Goal: Task Accomplishment & Management: Manage account settings

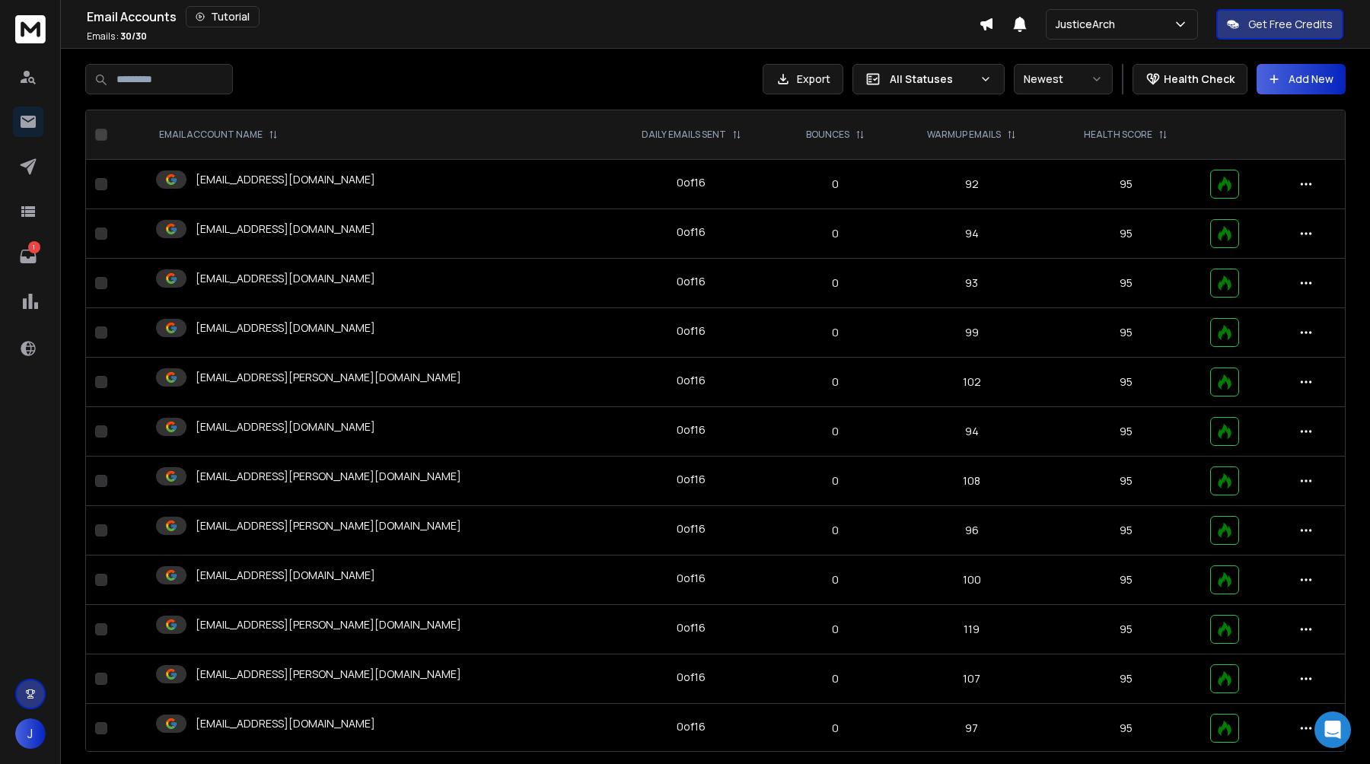
click at [49, 243] on div "1 J" at bounding box center [30, 382] width 61 height 764
click at [40, 244] on link "1" at bounding box center [28, 256] width 30 height 30
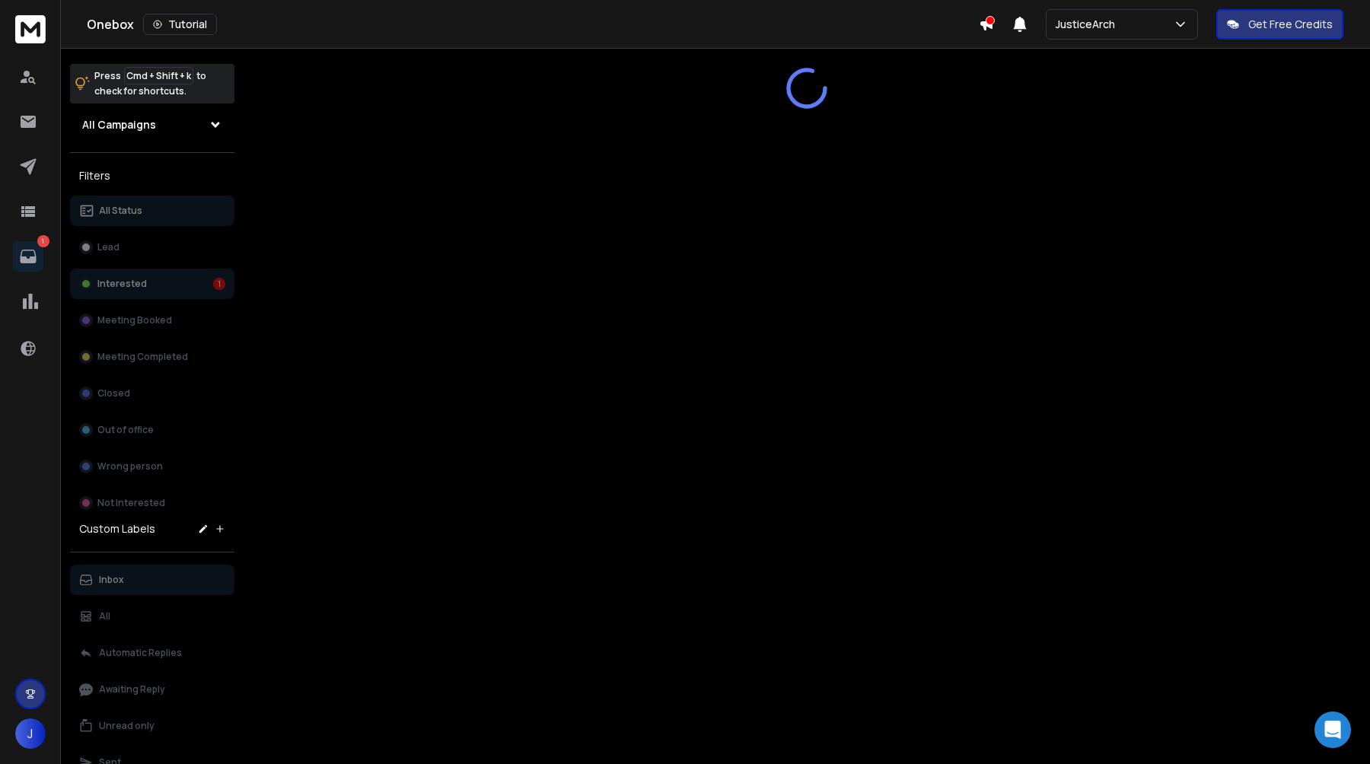
click at [201, 283] on div "All Status Lead Interested 1 Meeting Booked Meeting Completed Closed Out of off…" at bounding box center [152, 357] width 164 height 323
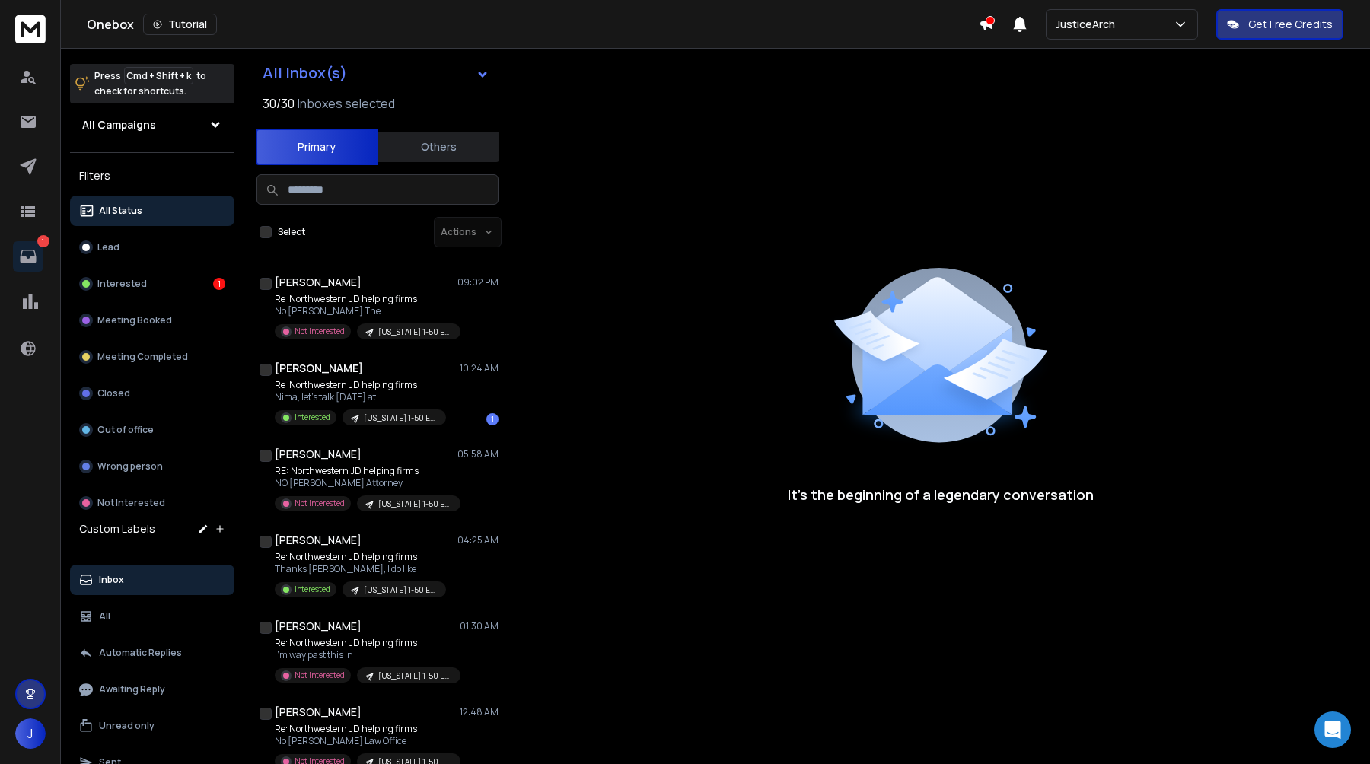
drag, startPoint x: 391, startPoint y: 376, endPoint x: 698, endPoint y: 206, distance: 351.7
click at [692, 208] on div "All Inbox(s) 30 / 30 Inboxes selected Primary Others Select Actions Jason Borg …" at bounding box center [807, 431] width 1127 height 764
click at [1074, 80] on div "It’s the beginning of a legendary conversation" at bounding box center [941, 373] width 859 height 649
click at [1106, 39] on div "Onebox Tutorial JusticeArch Get Free Credits" at bounding box center [685, 24] width 1370 height 49
click at [1107, 28] on p "JusticeArch" at bounding box center [1088, 24] width 65 height 15
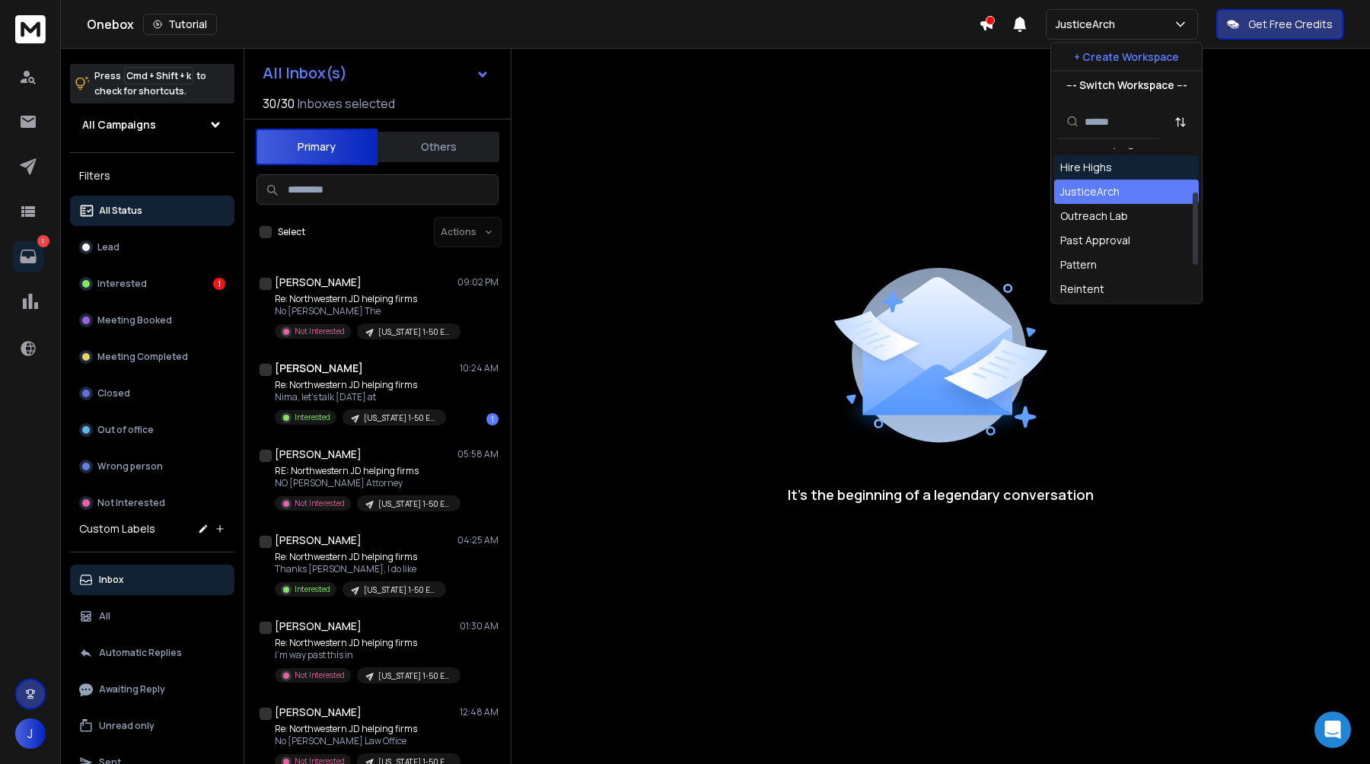
scroll to position [88, 0]
click at [1139, 219] on div "Outreach Lab" at bounding box center [1126, 219] width 145 height 24
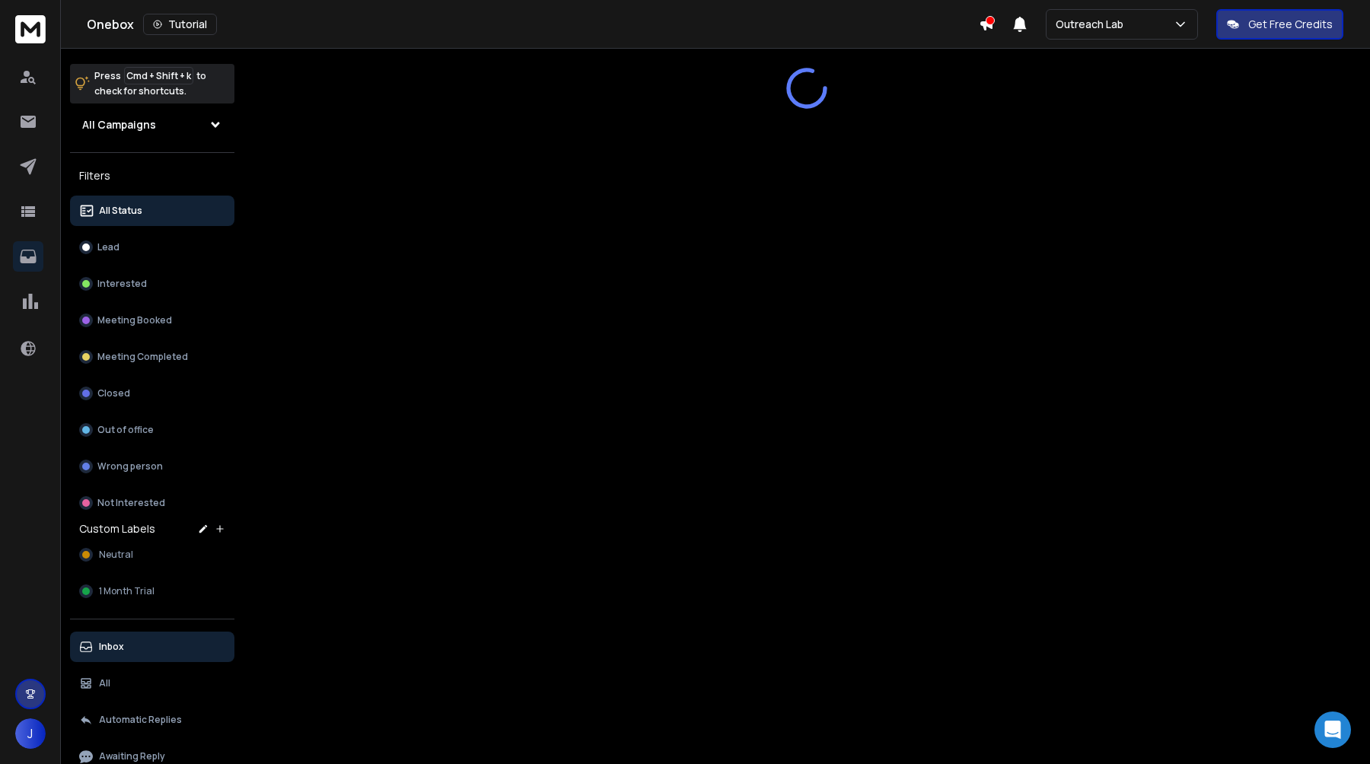
click at [1155, 31] on button "Outreach Lab" at bounding box center [1122, 24] width 152 height 30
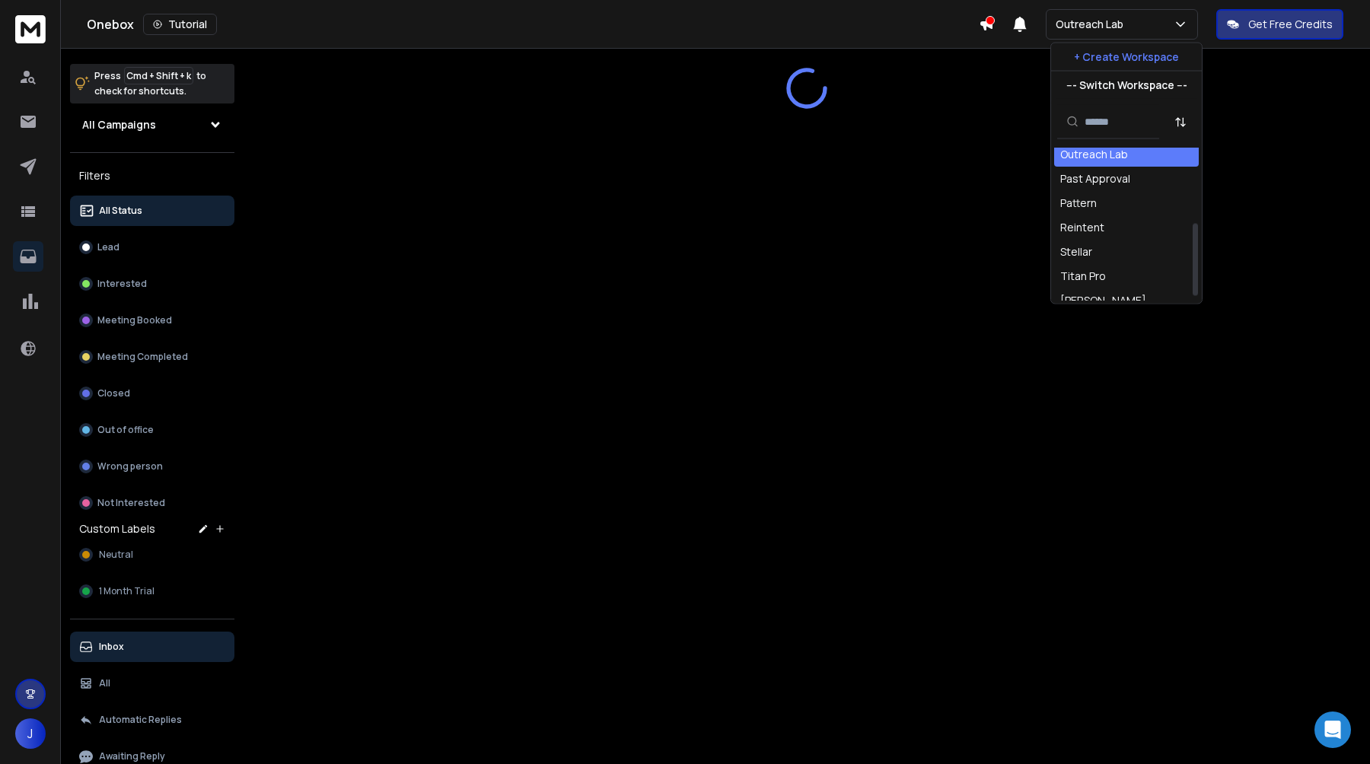
scroll to position [164, 0]
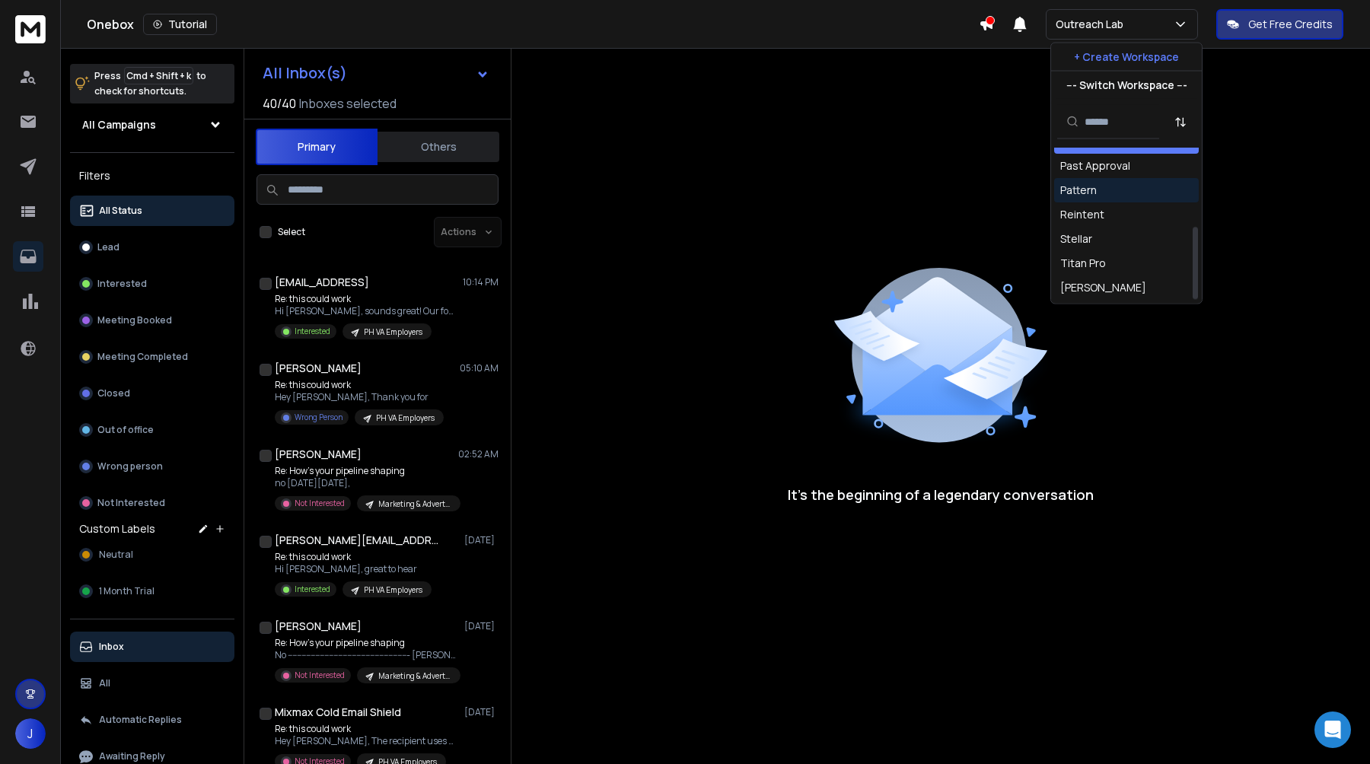
click at [1119, 193] on div "Pattern" at bounding box center [1126, 191] width 145 height 24
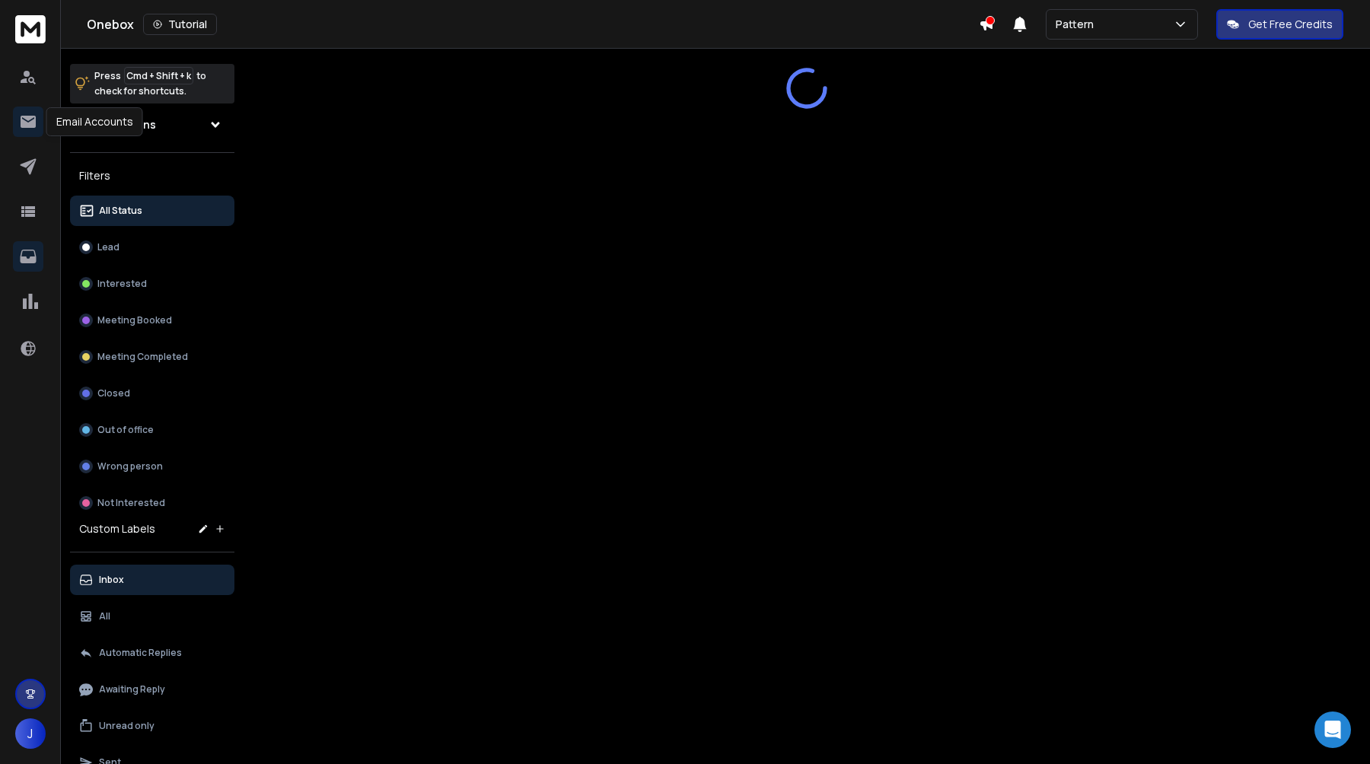
click at [25, 126] on icon at bounding box center [28, 122] width 15 height 12
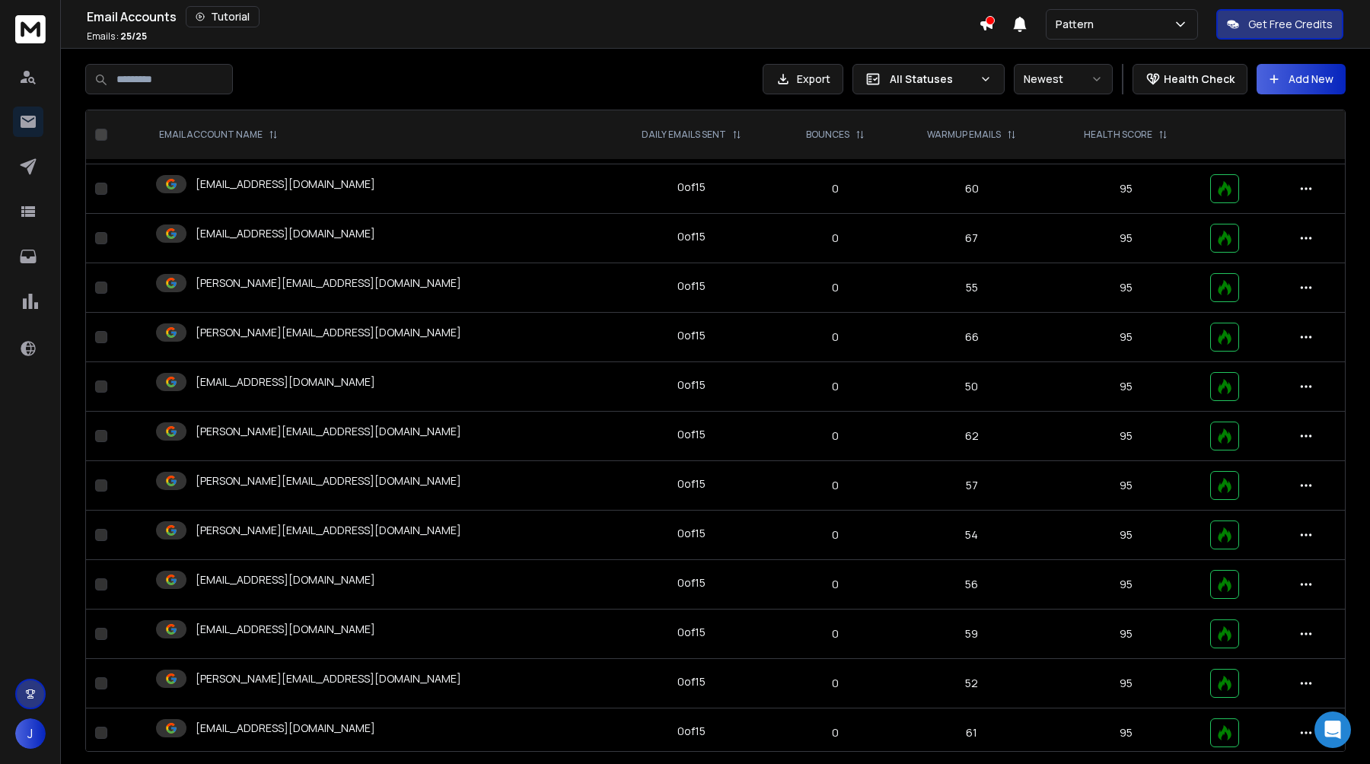
scroll to position [657, 0]
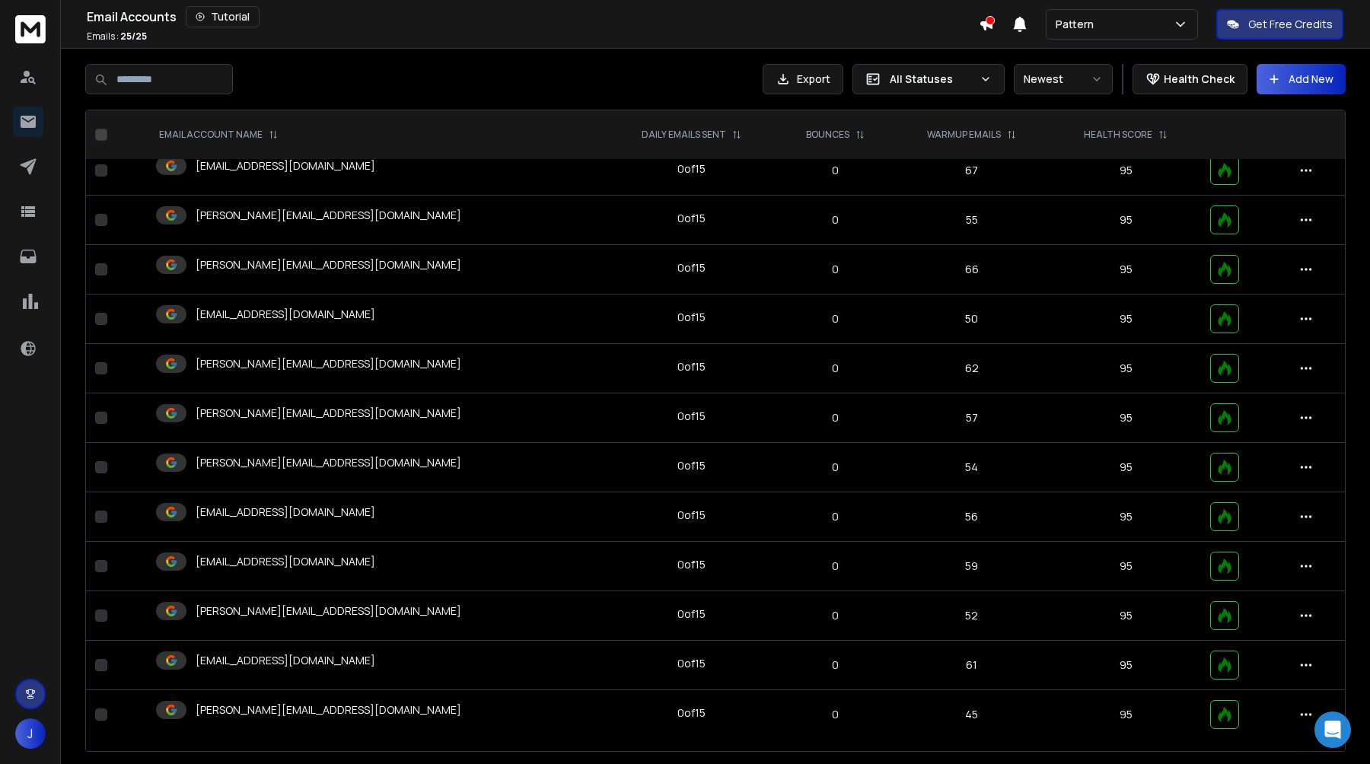
click at [447, 403] on td "[PERSON_NAME][EMAIL_ADDRESS][DOMAIN_NAME]" at bounding box center [376, 418] width 458 height 49
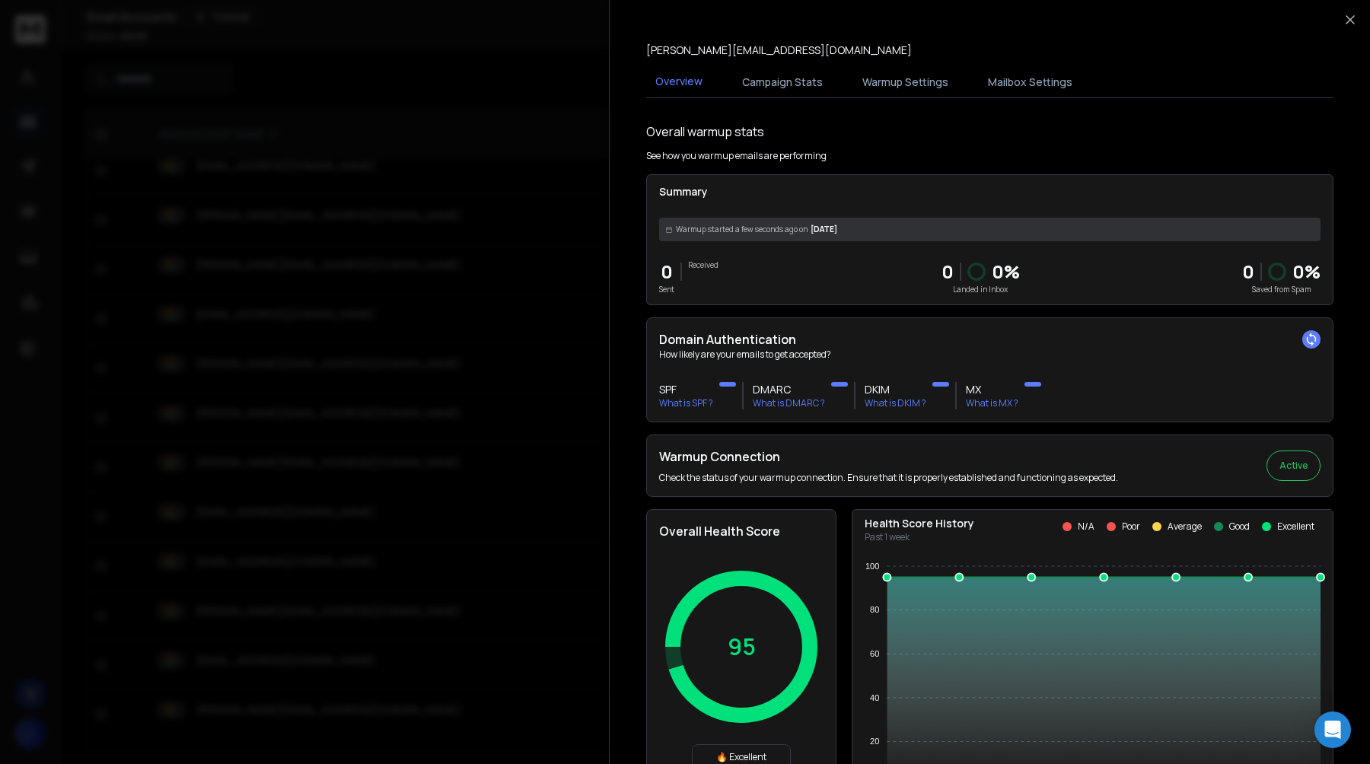
click at [447, 403] on div at bounding box center [685, 382] width 1370 height 764
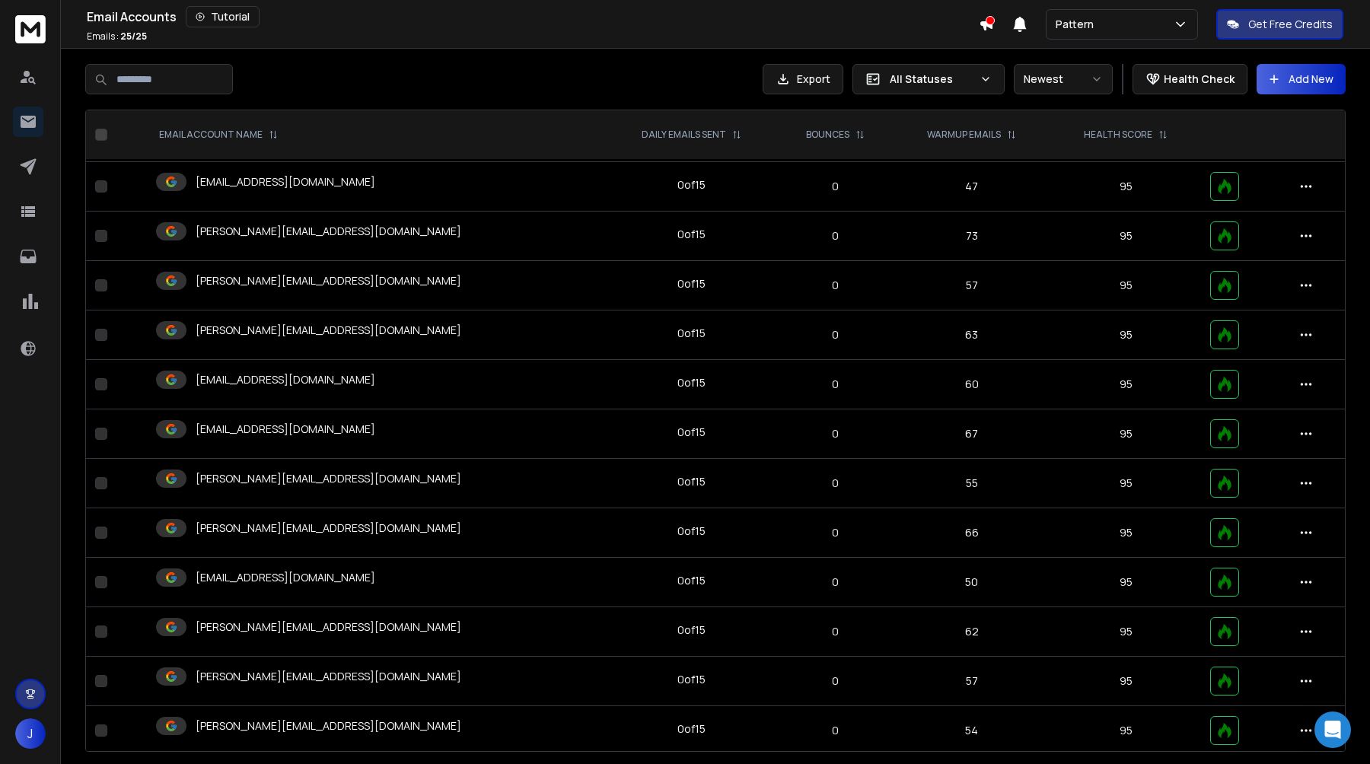
scroll to position [0, 0]
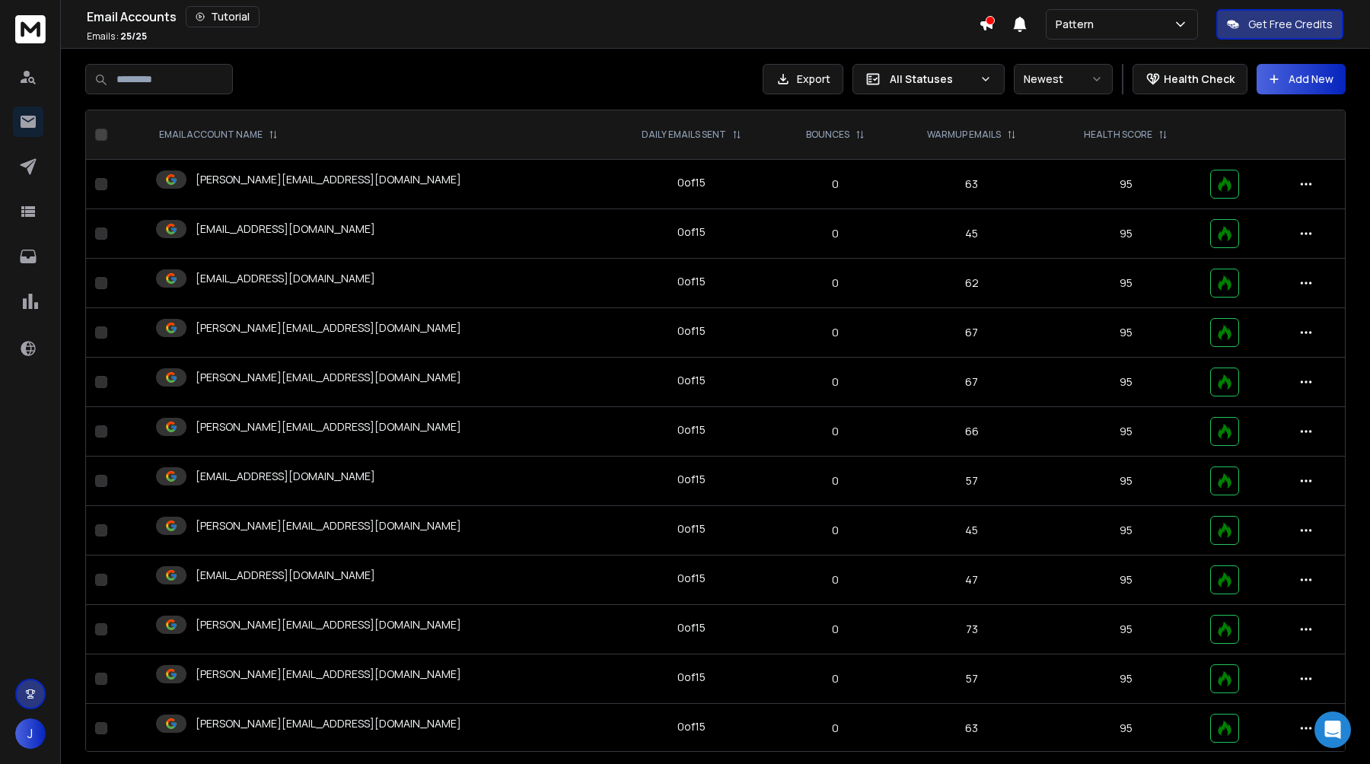
click at [403, 81] on div at bounding box center [419, 79] width 668 height 30
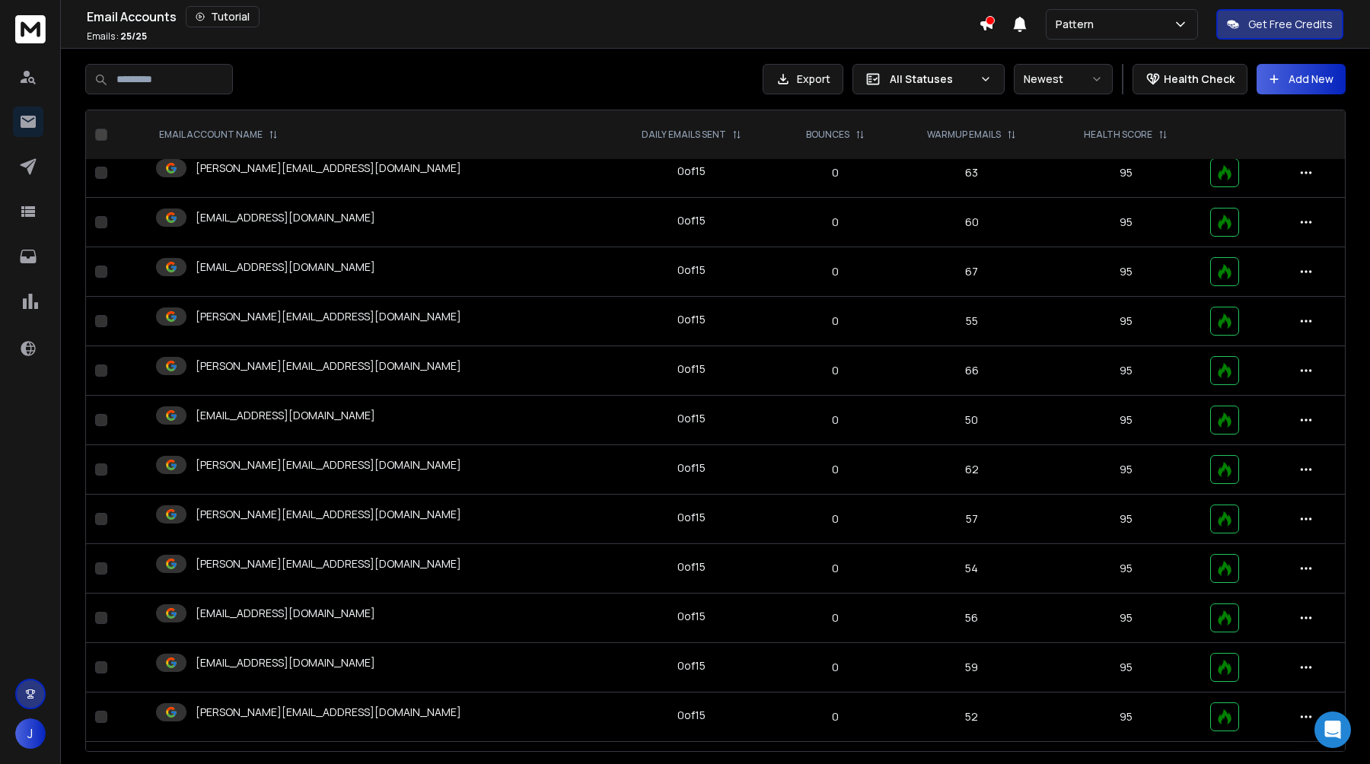
scroll to position [657, 0]
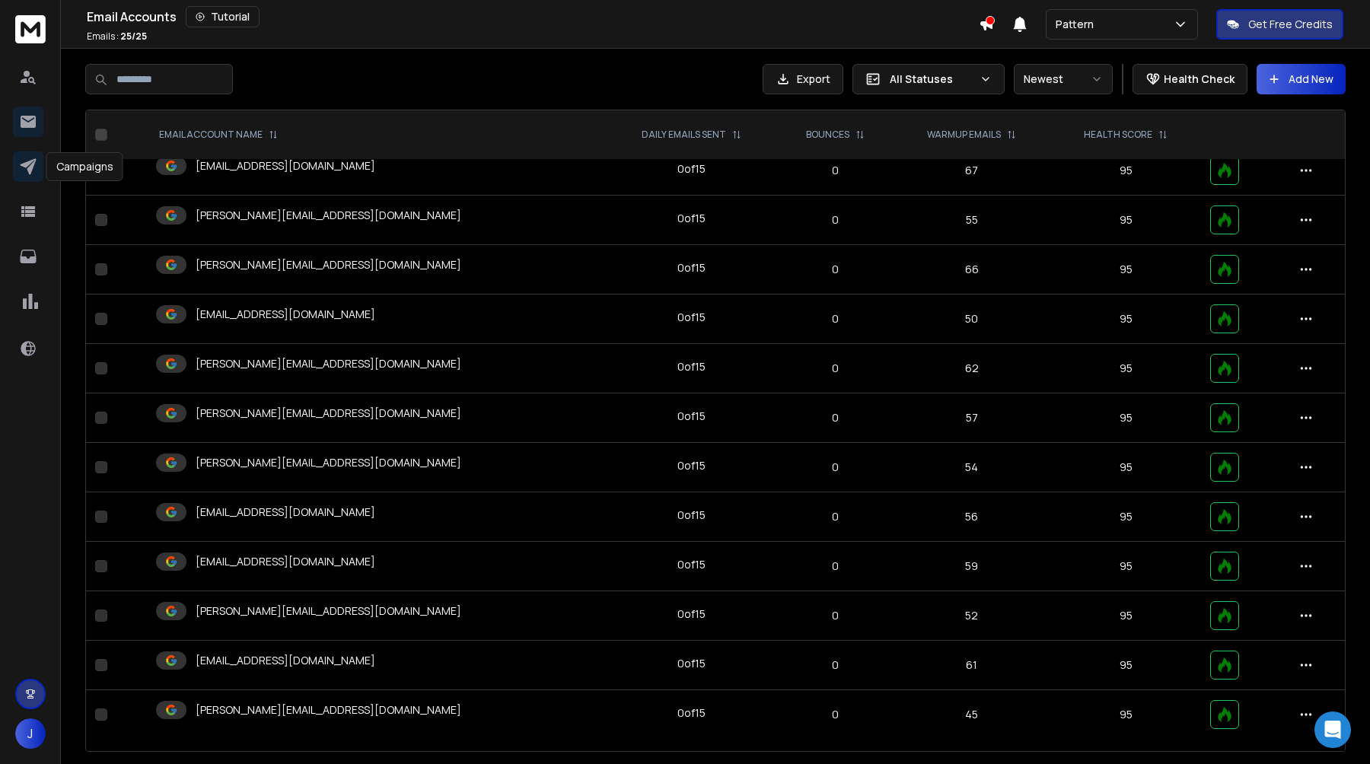
click at [17, 163] on link at bounding box center [28, 167] width 30 height 30
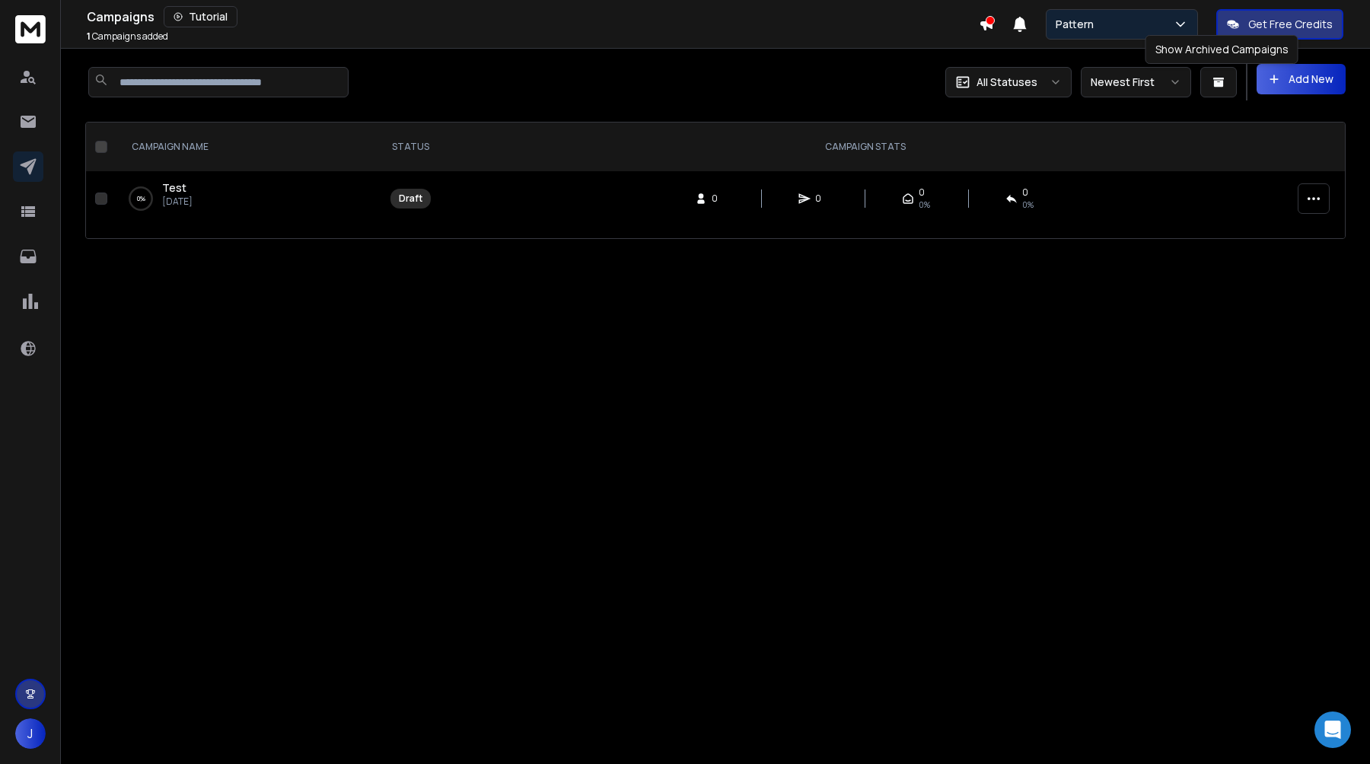
click at [1128, 11] on button "Pattern" at bounding box center [1122, 24] width 152 height 30
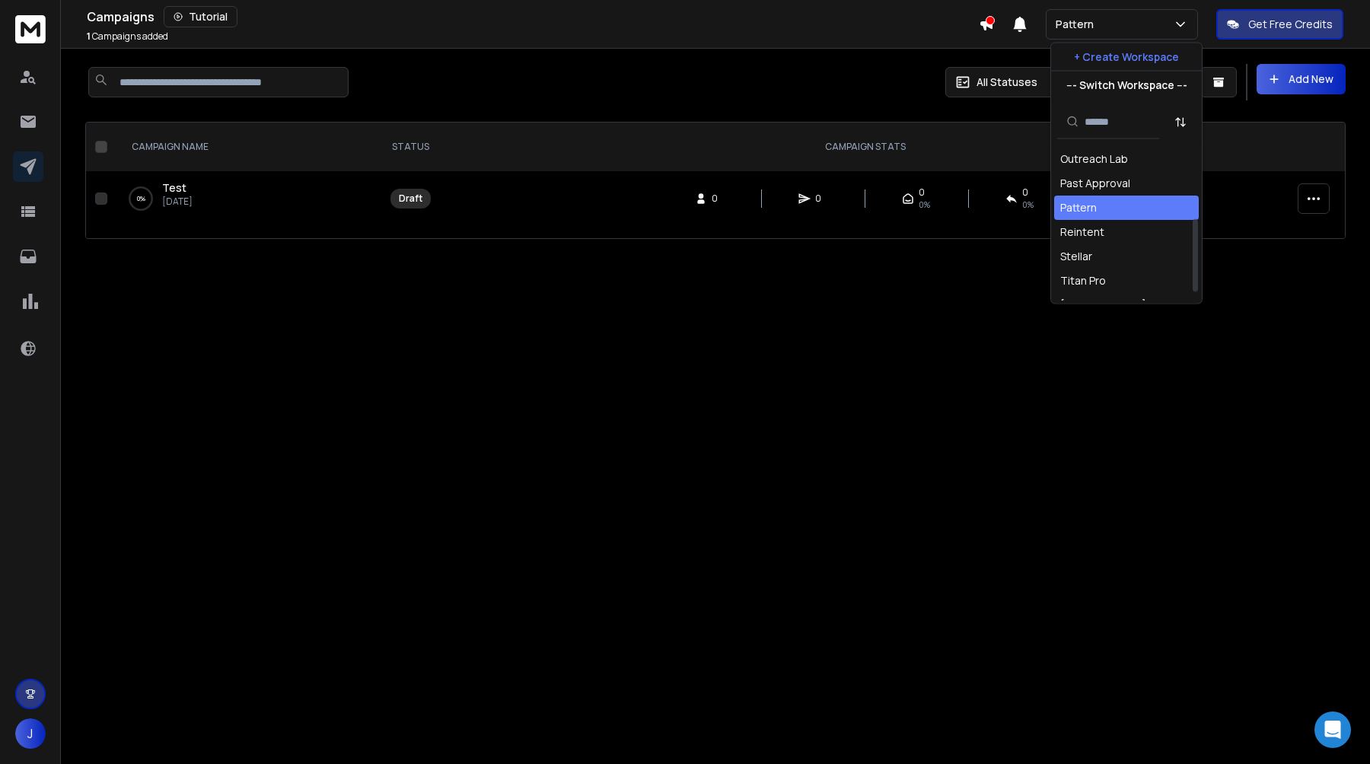
scroll to position [164, 0]
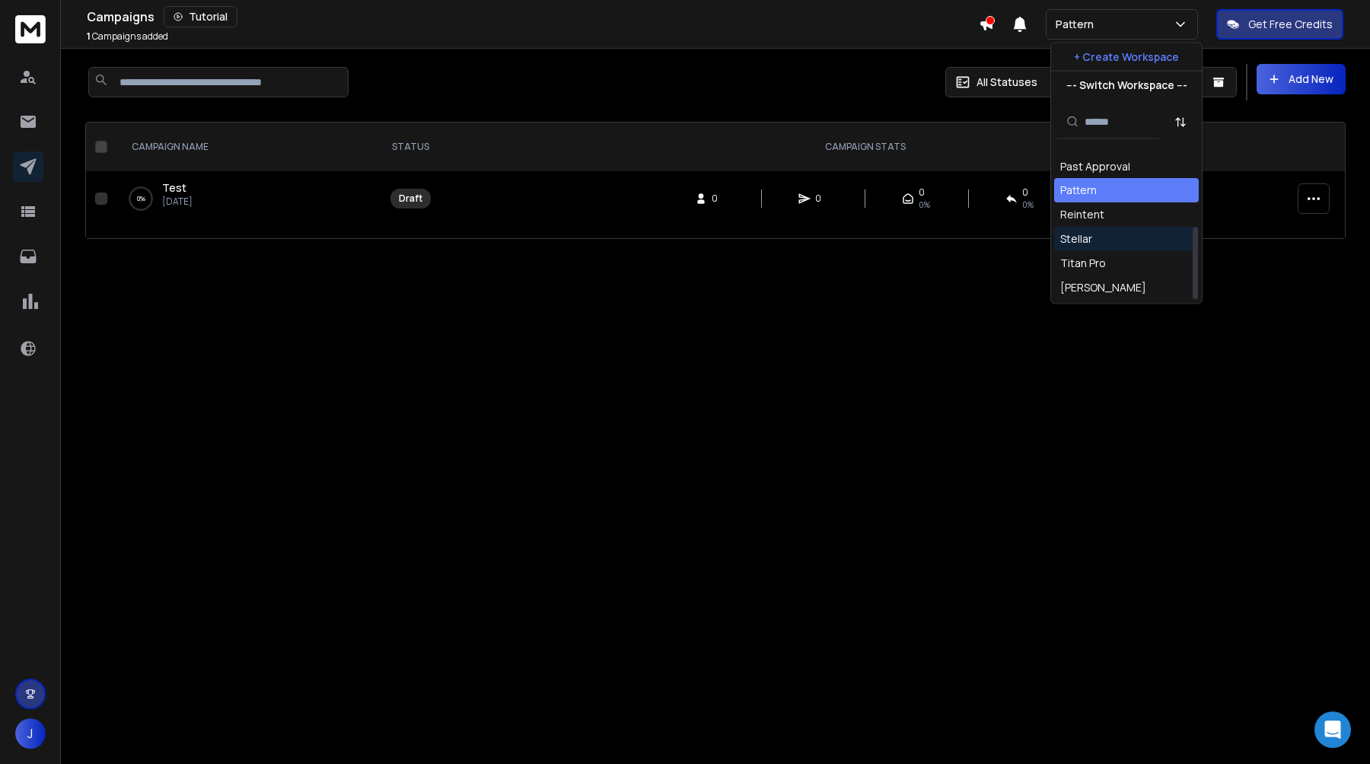
click at [1118, 247] on div "Stellar" at bounding box center [1126, 240] width 145 height 24
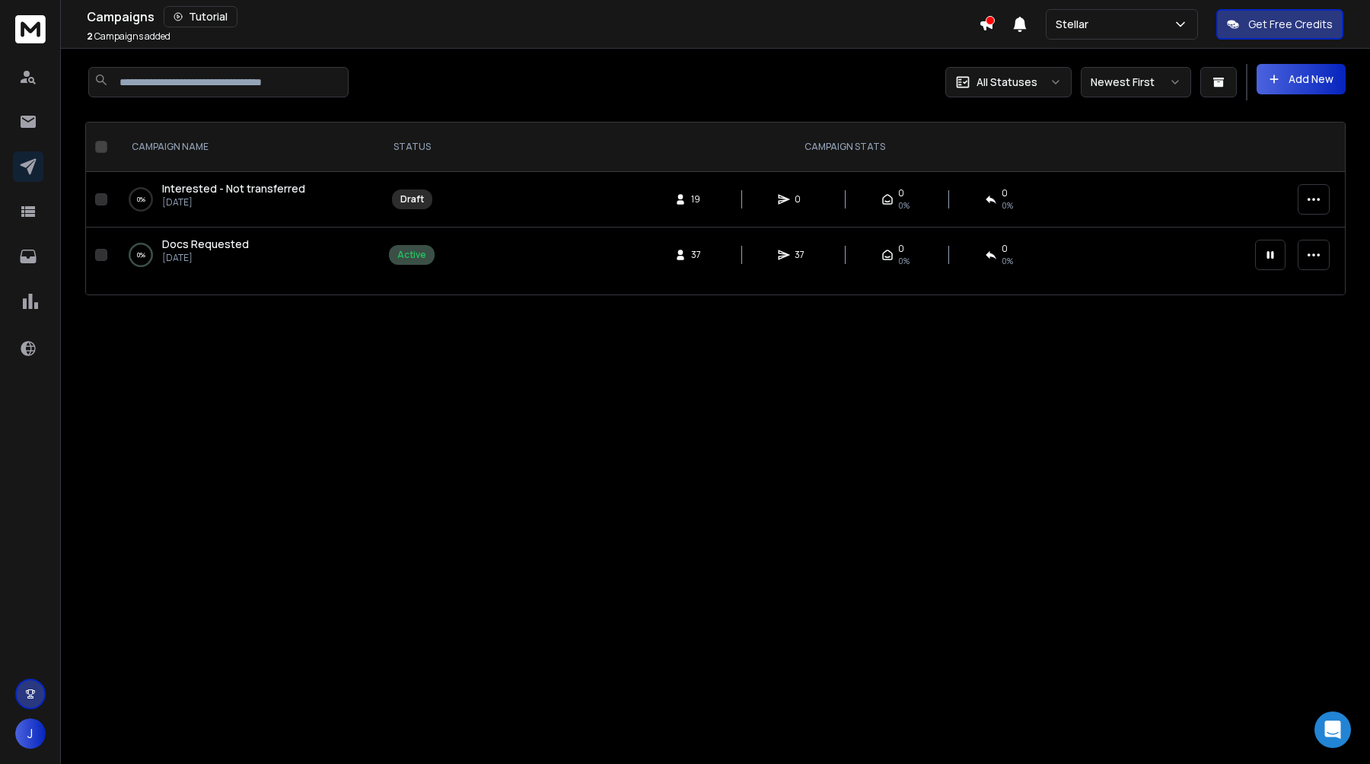
click at [578, 195] on div "19 0 0 0% 0 0%" at bounding box center [845, 199] width 784 height 24
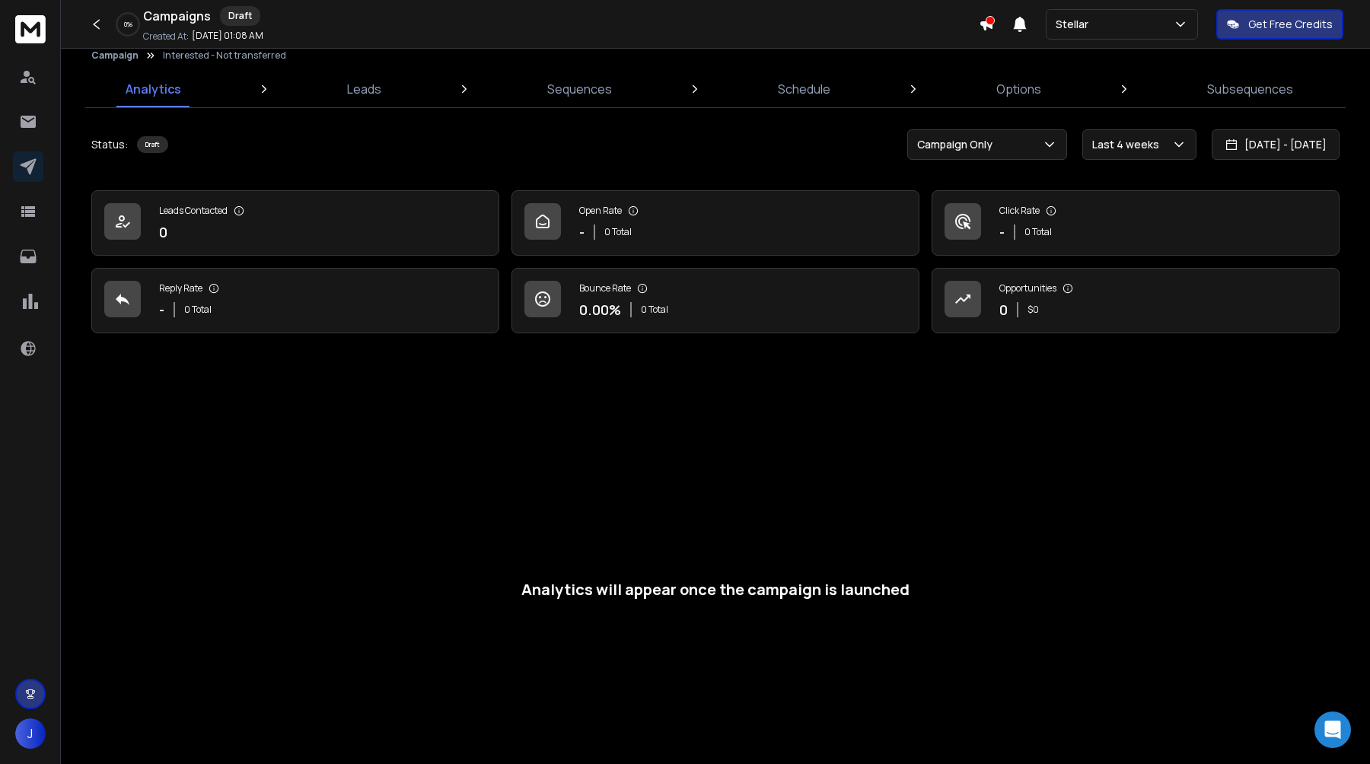
scroll to position [31, 0]
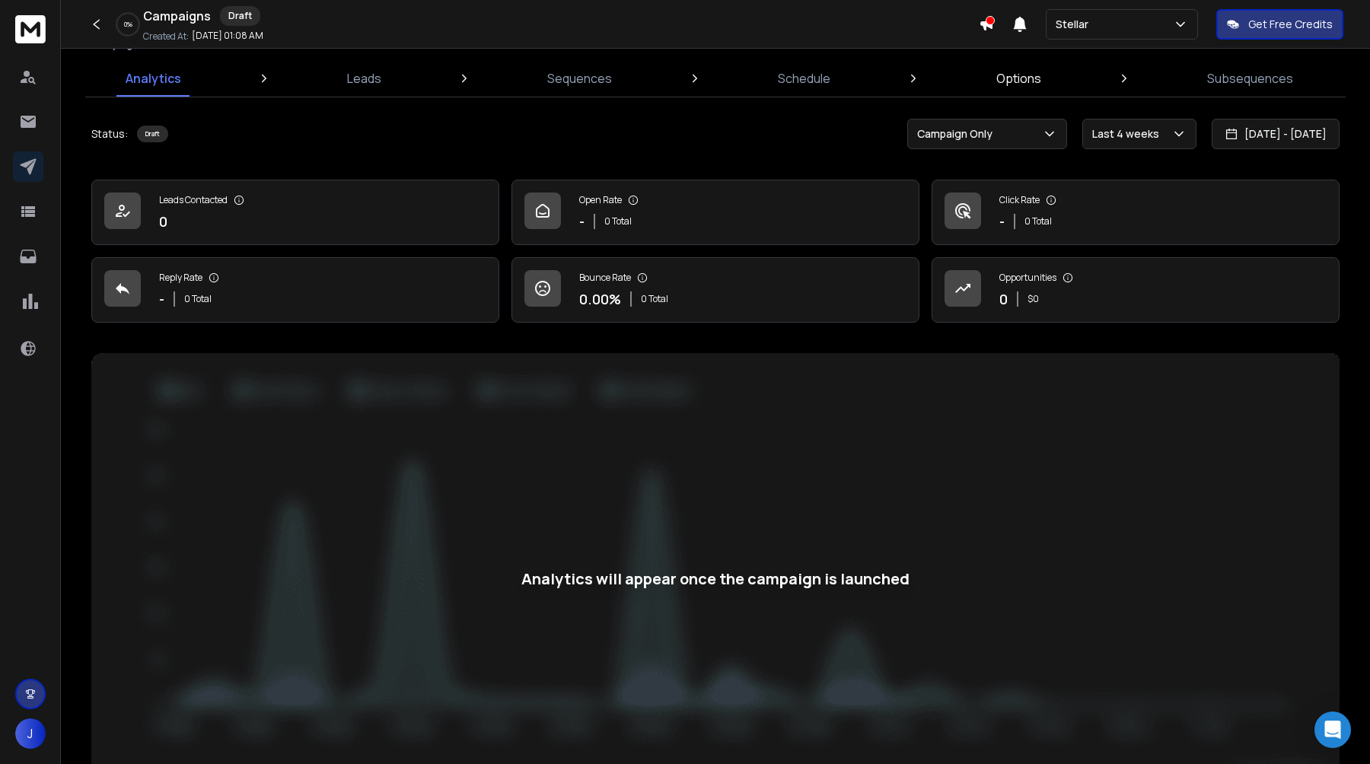
click at [1023, 78] on p "Options" at bounding box center [1019, 78] width 45 height 18
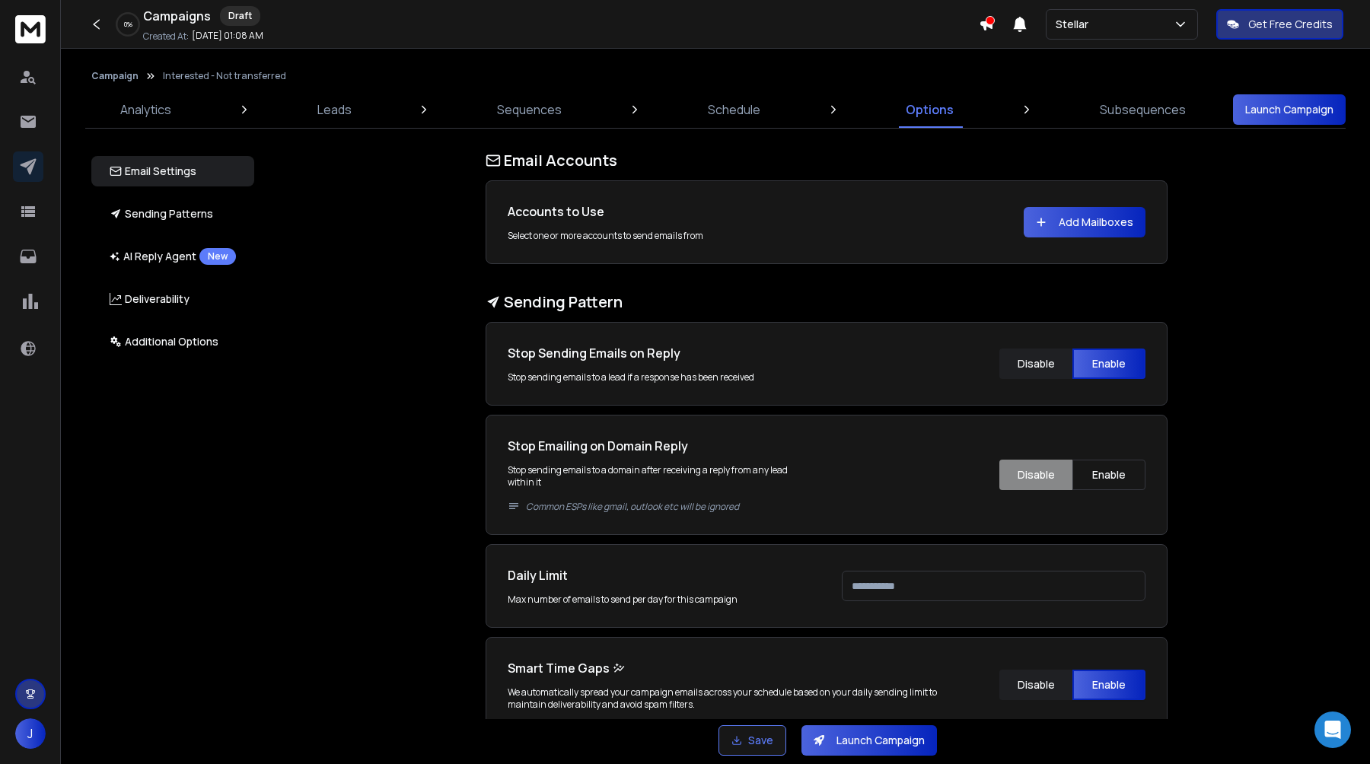
click at [1085, 240] on div "Accounts to Use Select one or more accounts to send emails from Add Mailboxes" at bounding box center [827, 223] width 638 height 40
click at [1085, 228] on button "Add Mailboxes" at bounding box center [1085, 222] width 122 height 30
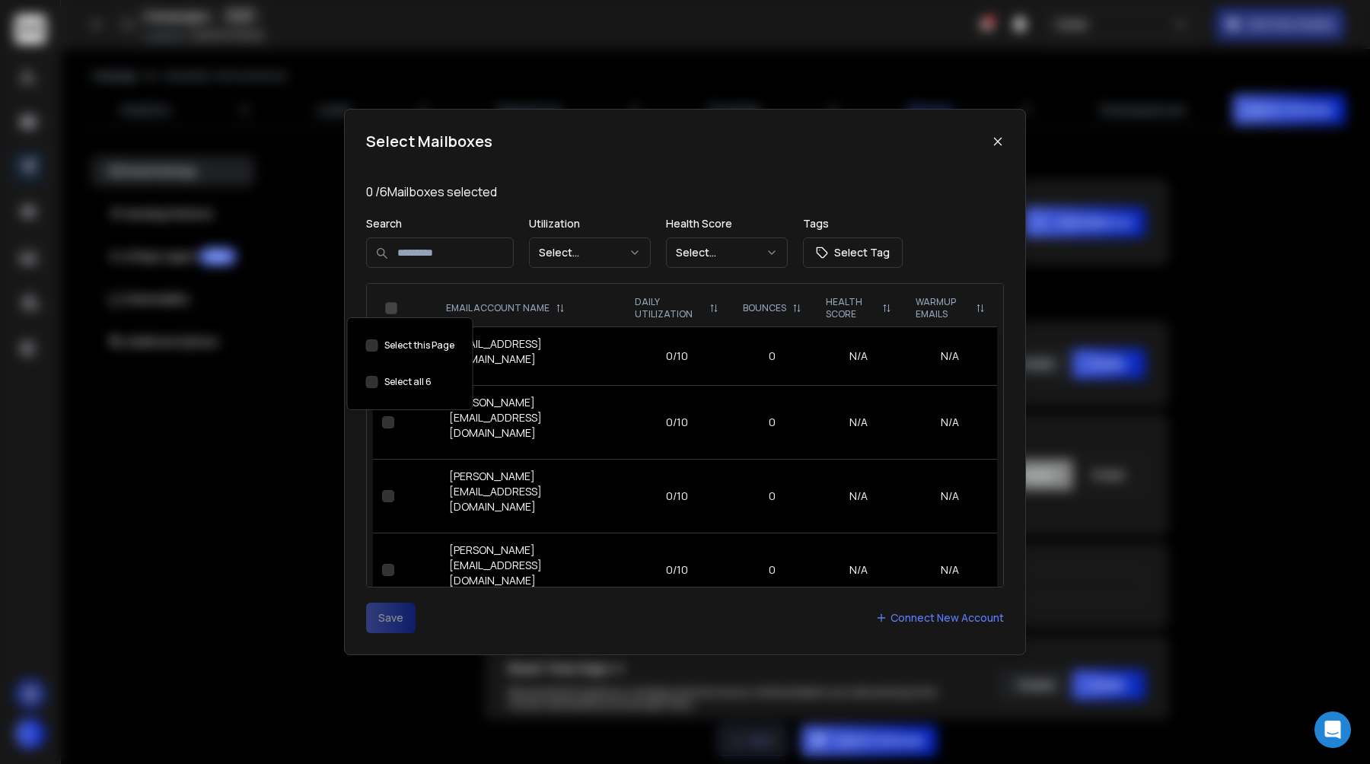
click at [391, 306] on button "Select this Page" at bounding box center [391, 308] width 12 height 12
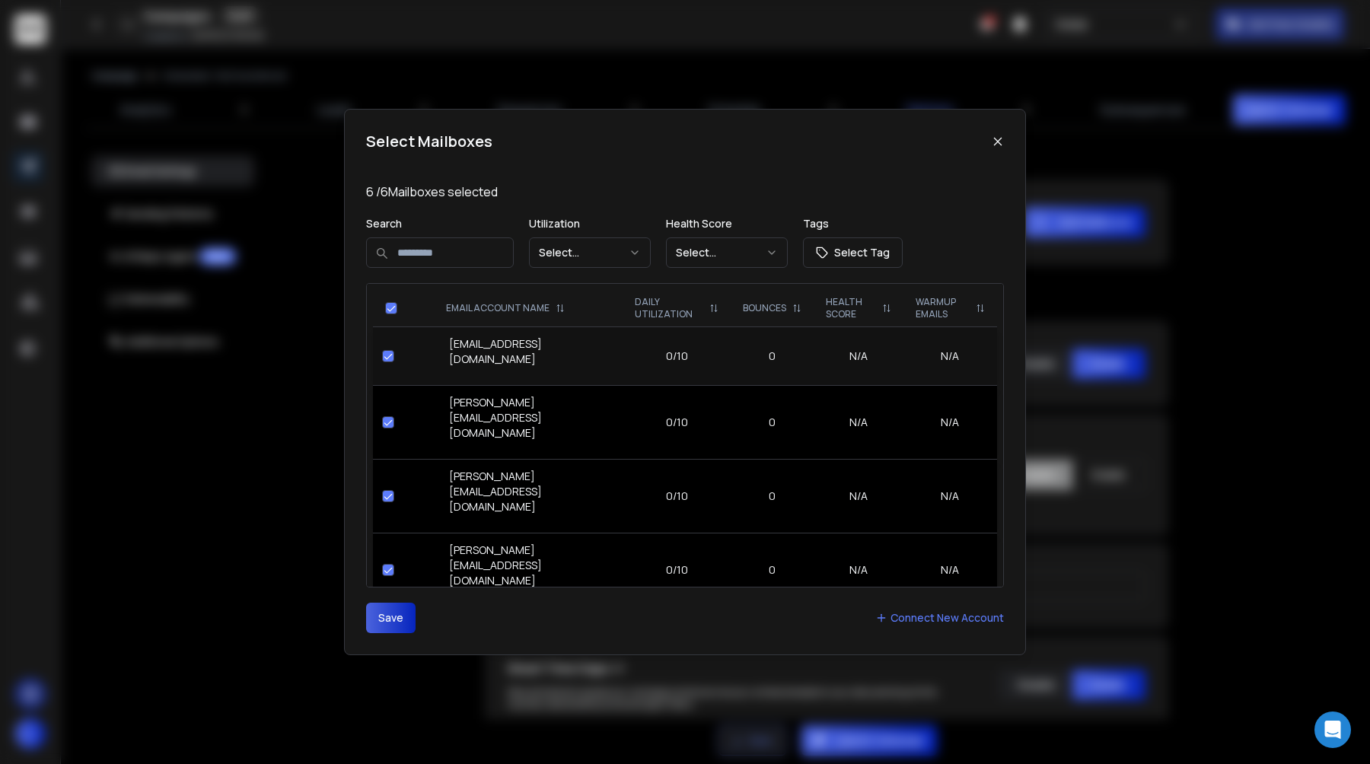
click at [389, 359] on td at bounding box center [403, 356] width 61 height 59
click at [389, 355] on button "button" at bounding box center [388, 356] width 12 height 12
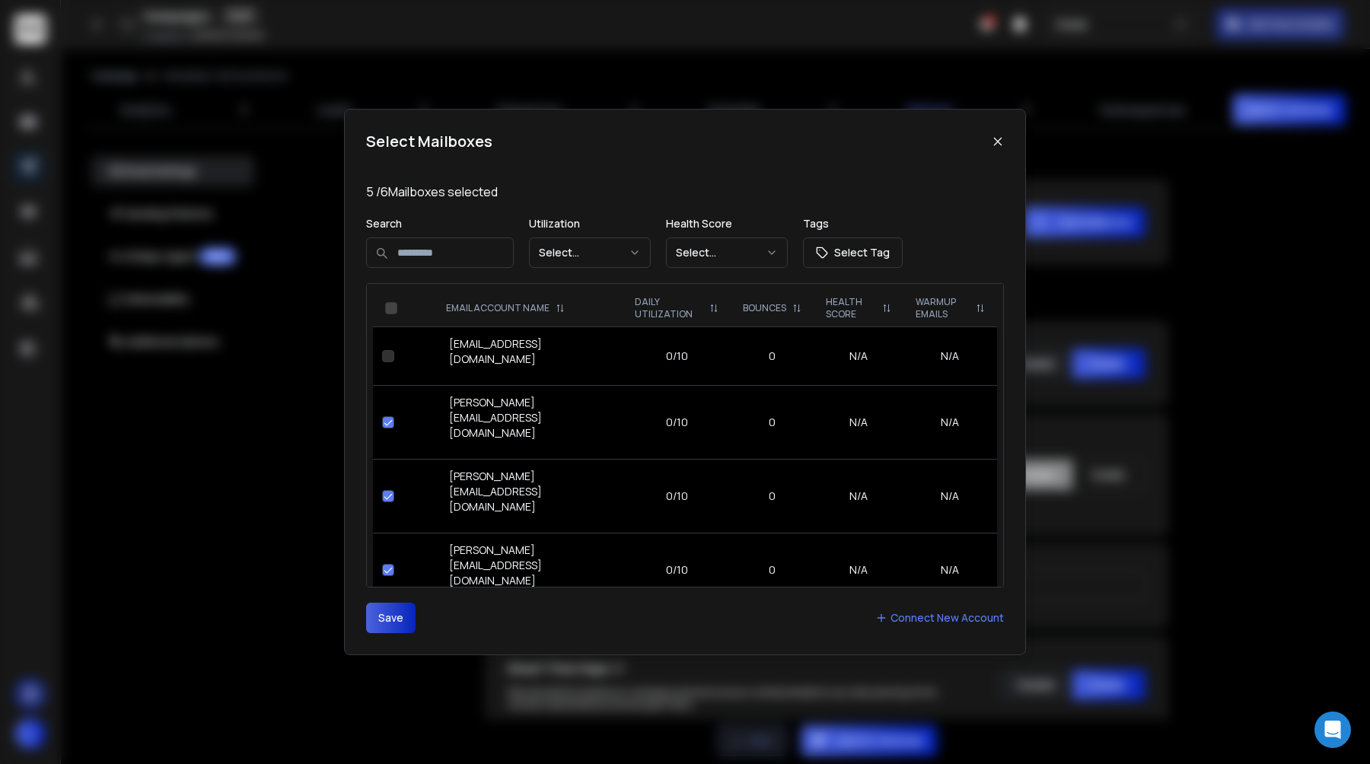
click at [398, 611] on button "Save" at bounding box center [390, 618] width 49 height 30
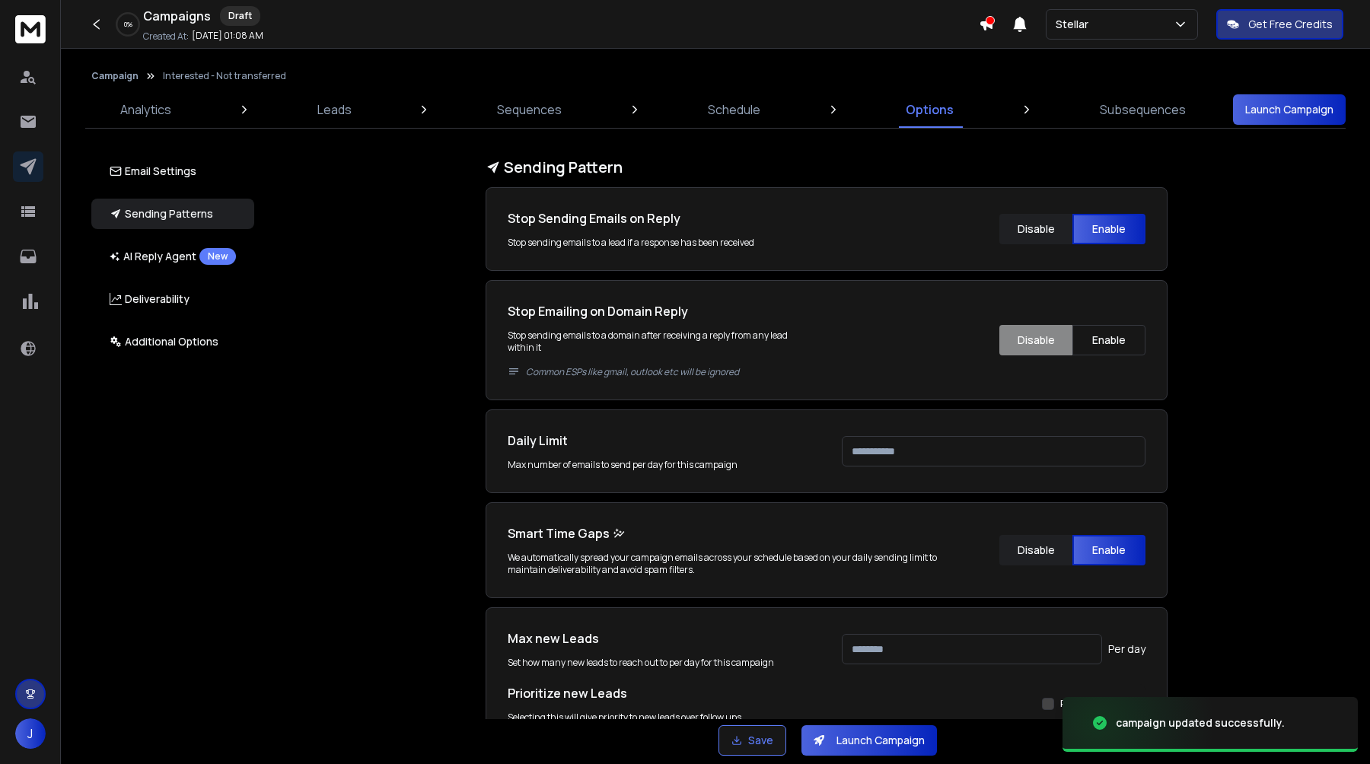
scroll to position [389, 0]
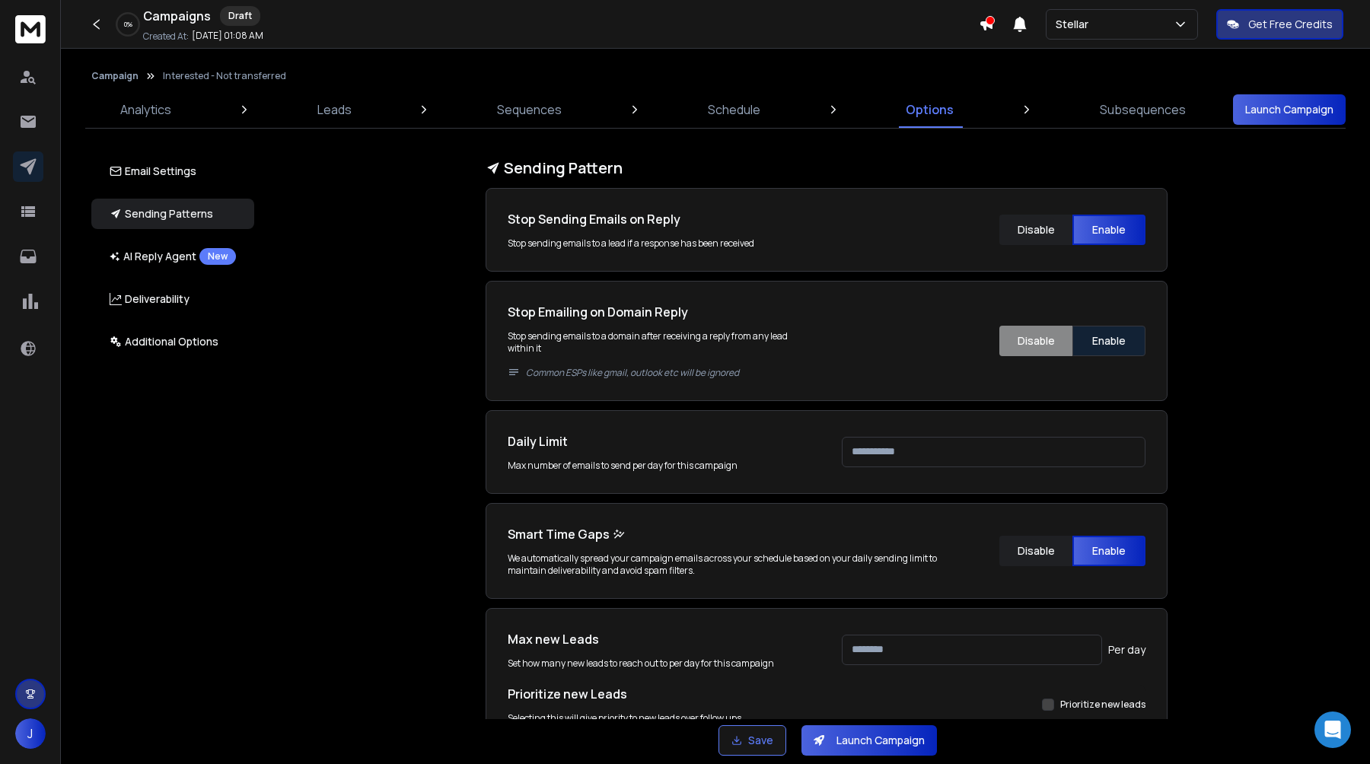
click at [1102, 342] on button "Enable" at bounding box center [1109, 341] width 73 height 30
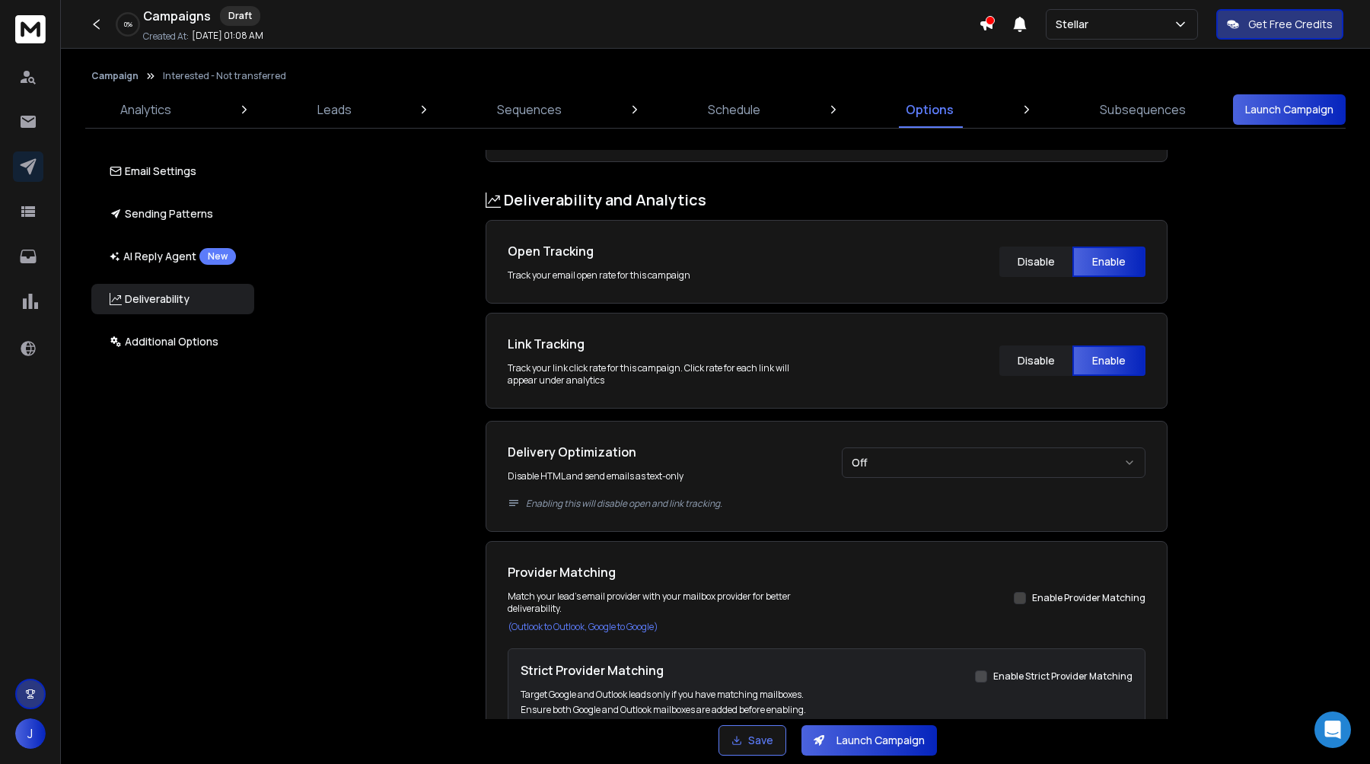
scroll to position [1582, 0]
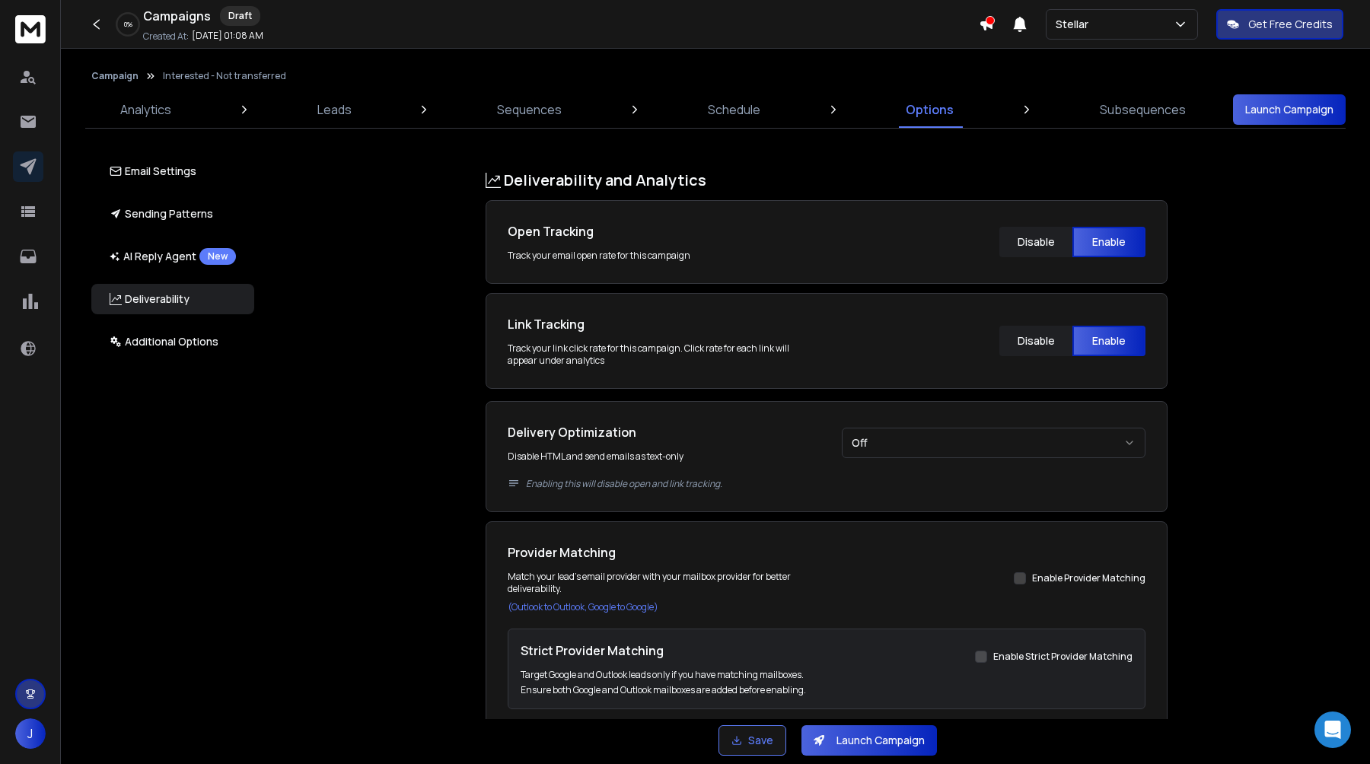
click at [1008, 445] on button "Off" at bounding box center [994, 443] width 304 height 30
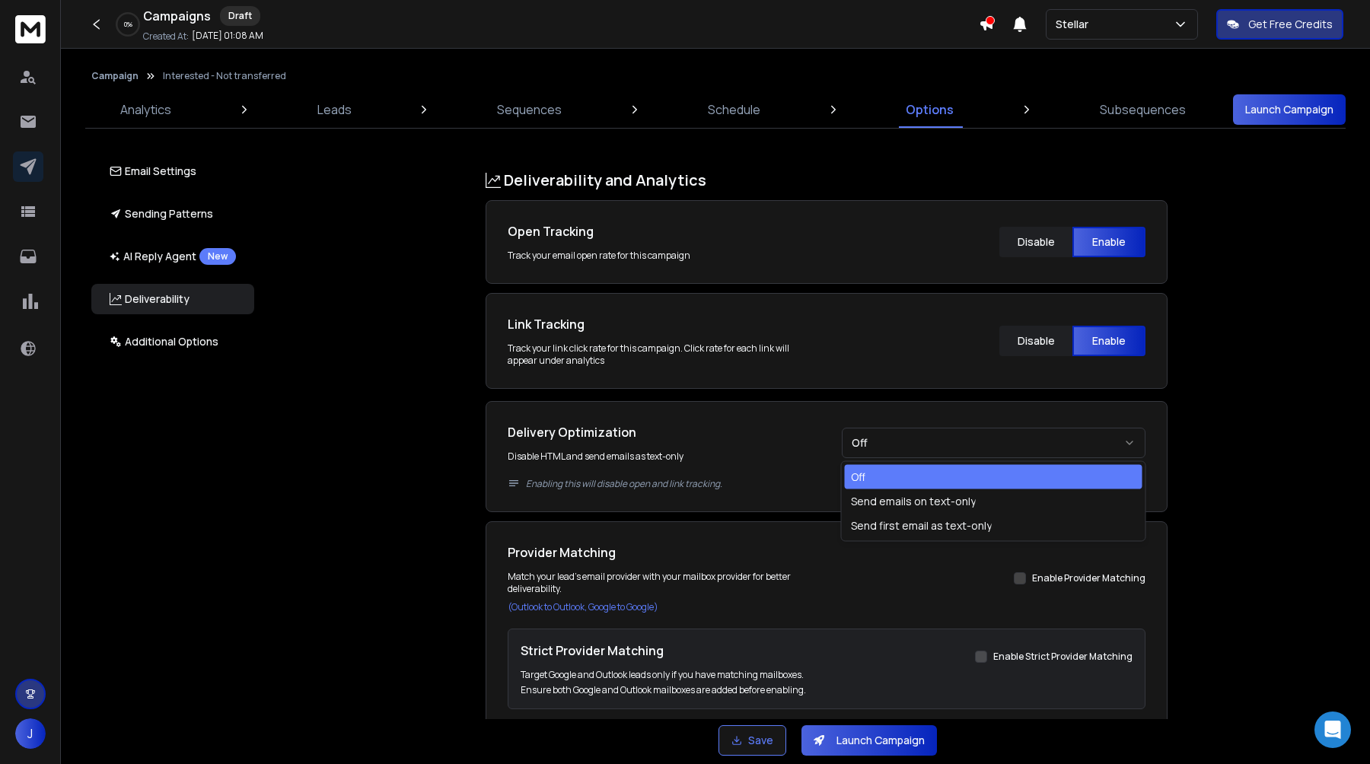
select select "*"
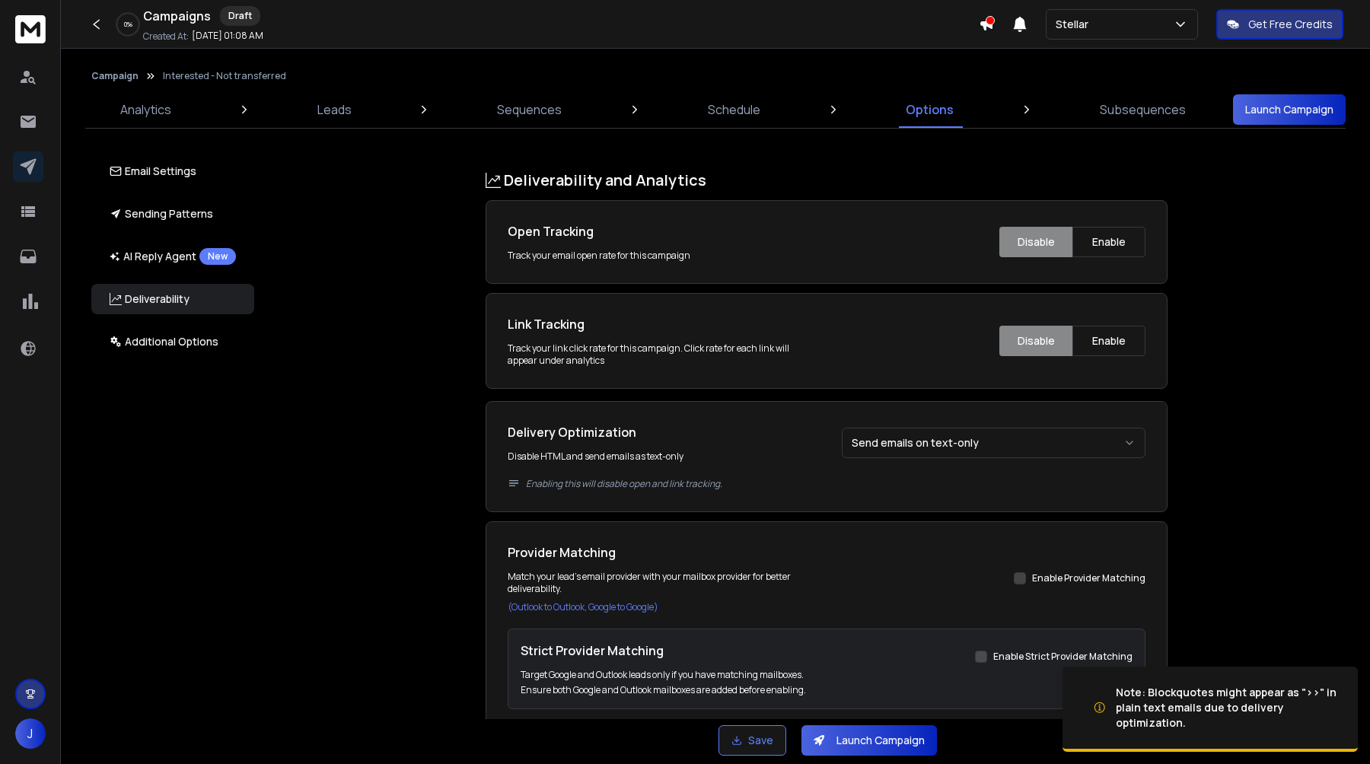
click at [1267, 420] on div "Email Accounts Accounts to Use Select one or more accounts to send emails from …" at bounding box center [836, 435] width 1115 height 570
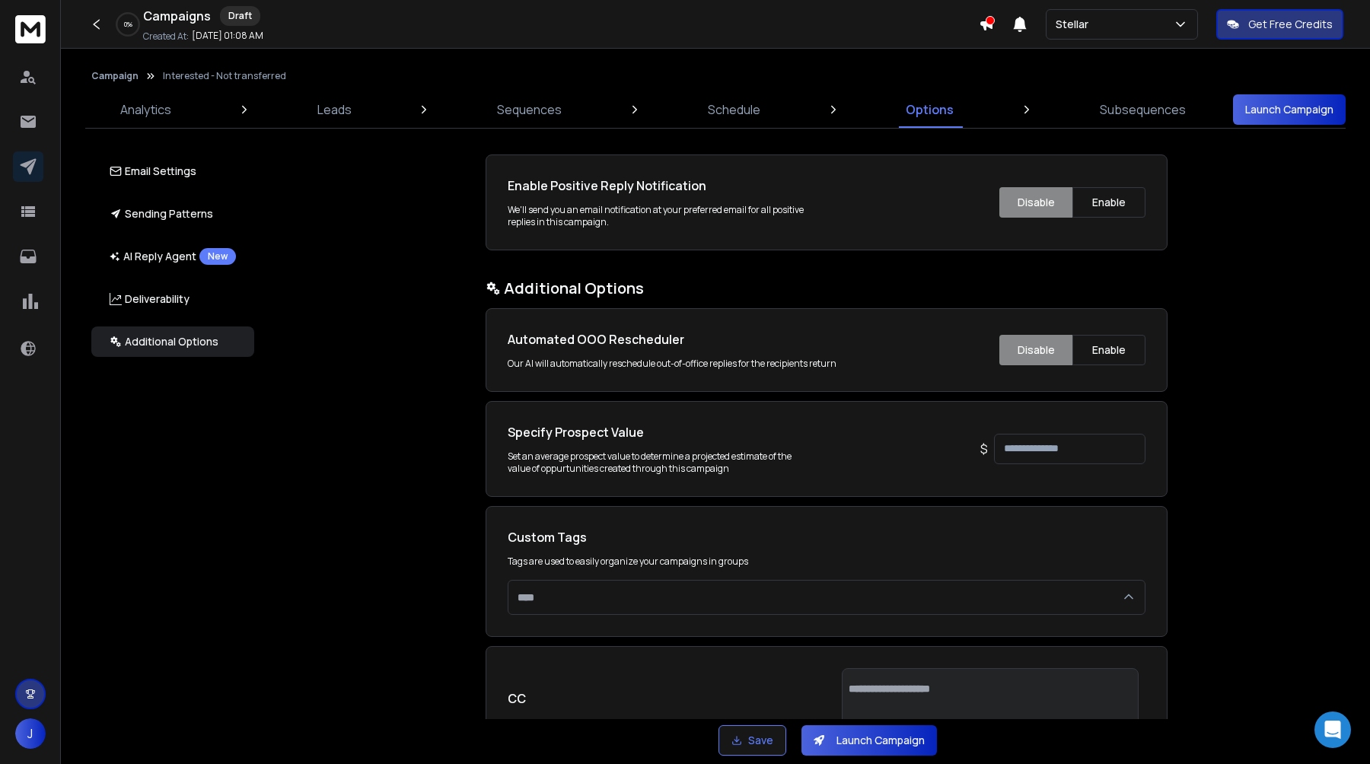
scroll to position [2498, 0]
click at [1078, 343] on button "Enable" at bounding box center [1109, 351] width 73 height 30
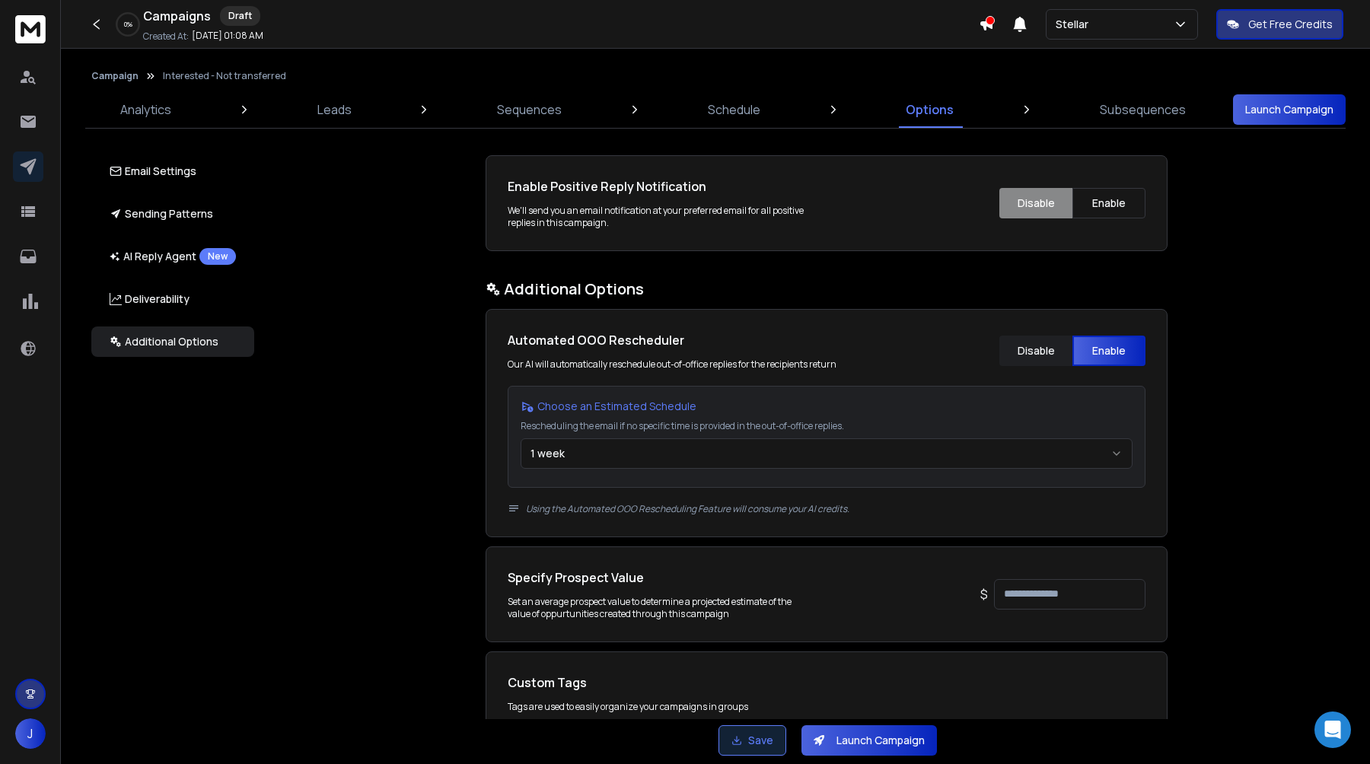
click at [759, 749] on button "Save" at bounding box center [753, 741] width 68 height 30
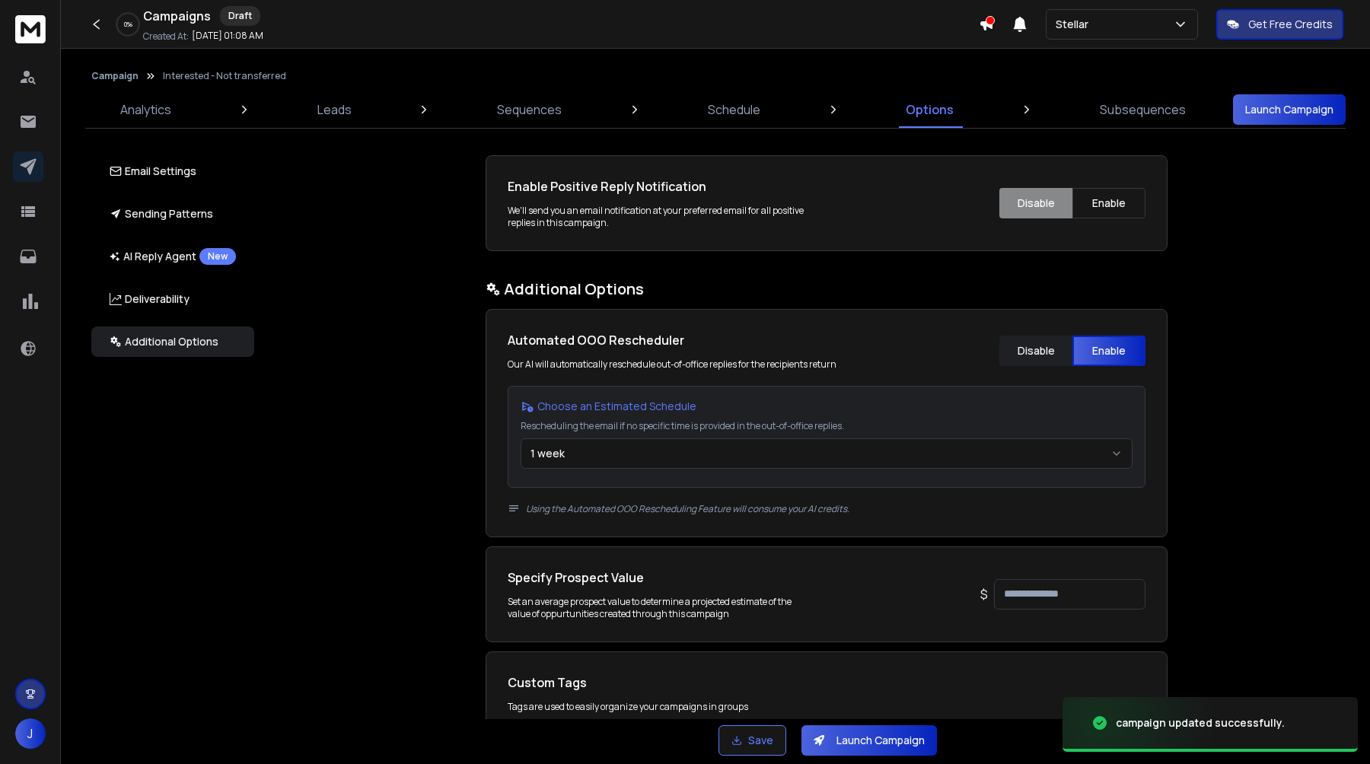
click at [858, 741] on button "Launch Campaign" at bounding box center [870, 741] width 136 height 30
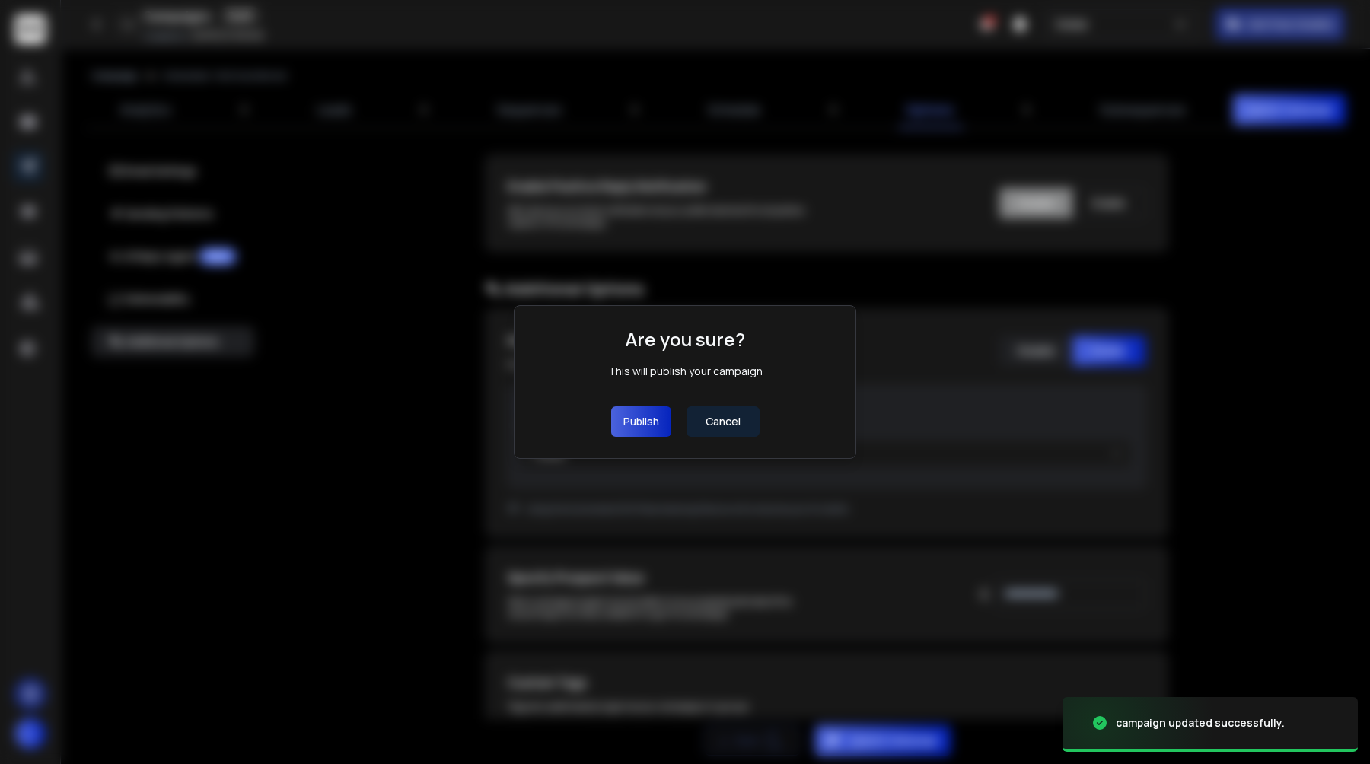
click at [656, 422] on button "Publish" at bounding box center [641, 422] width 60 height 30
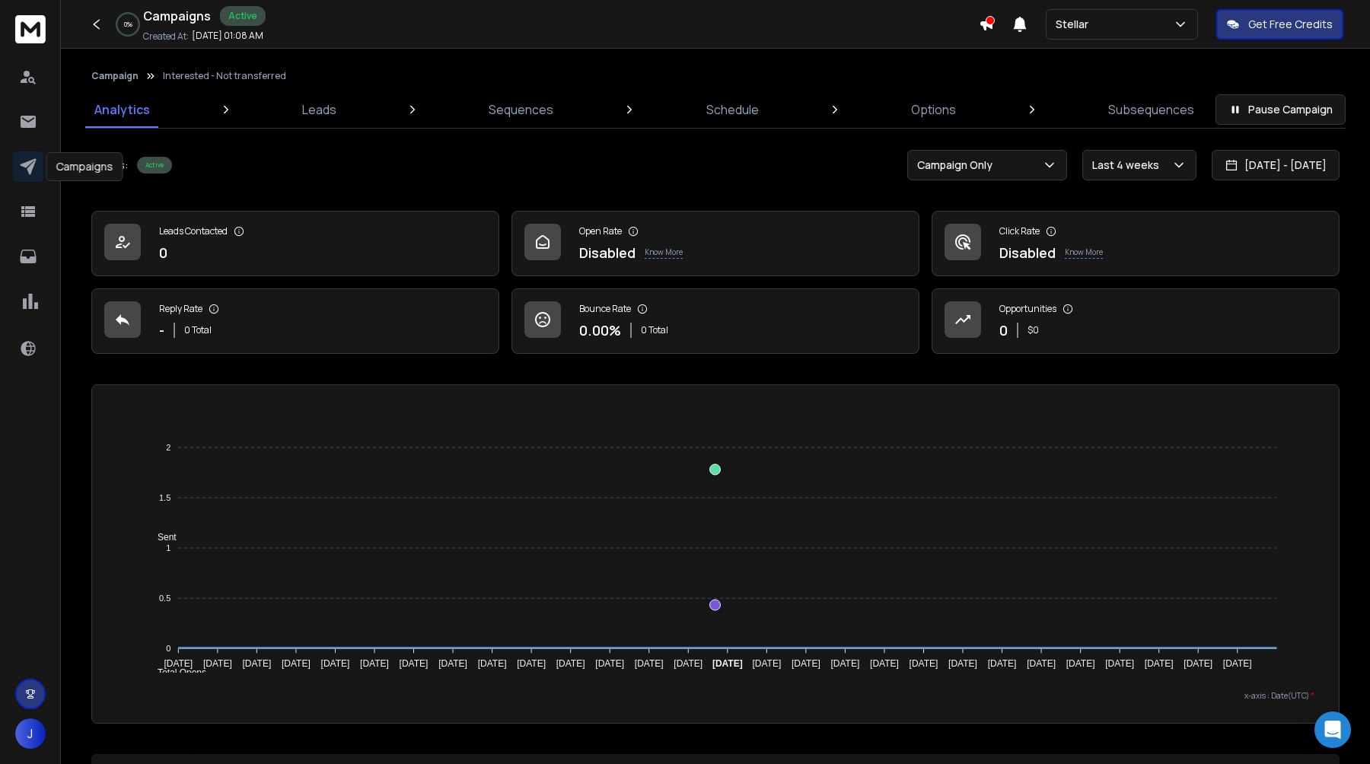
click at [24, 170] on icon at bounding box center [28, 167] width 18 height 18
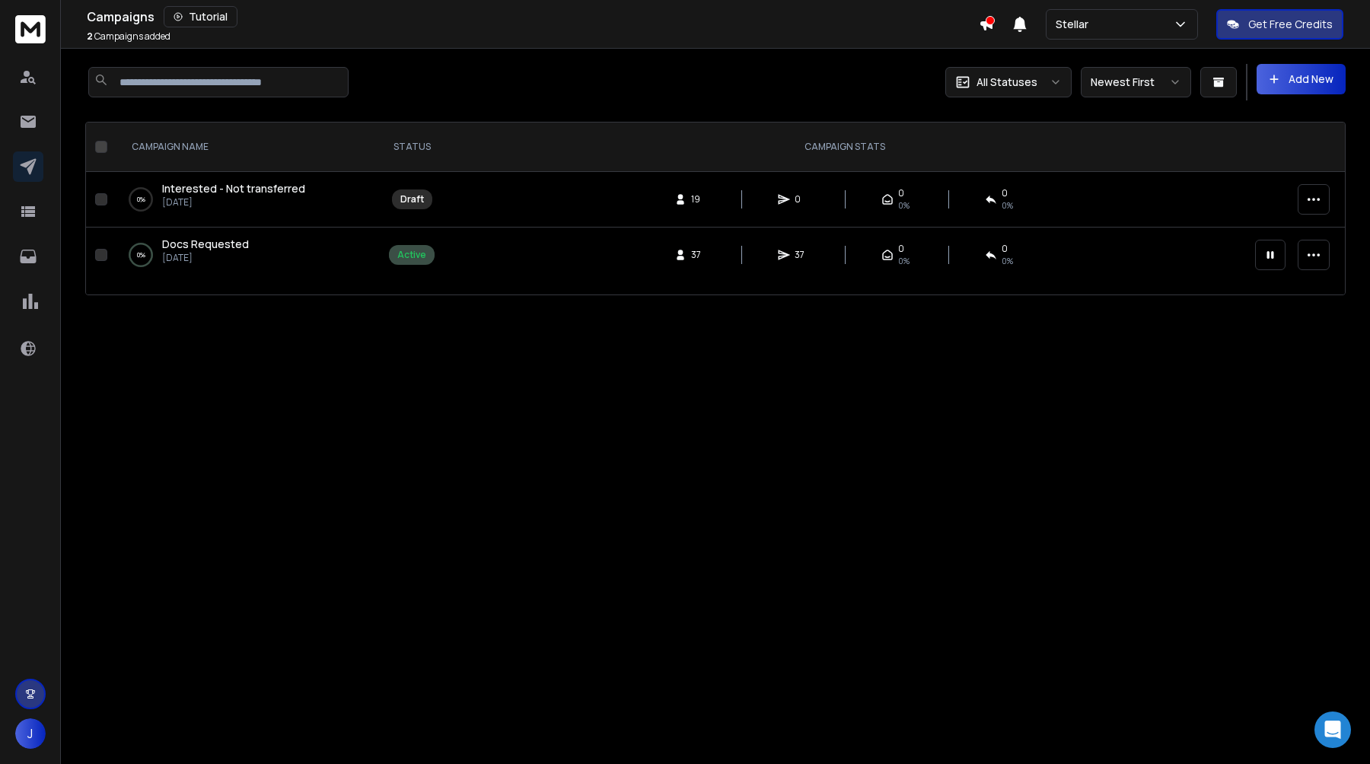
click at [315, 254] on div "0 % Docs Requested 2 days ago" at bounding box center [247, 255] width 236 height 37
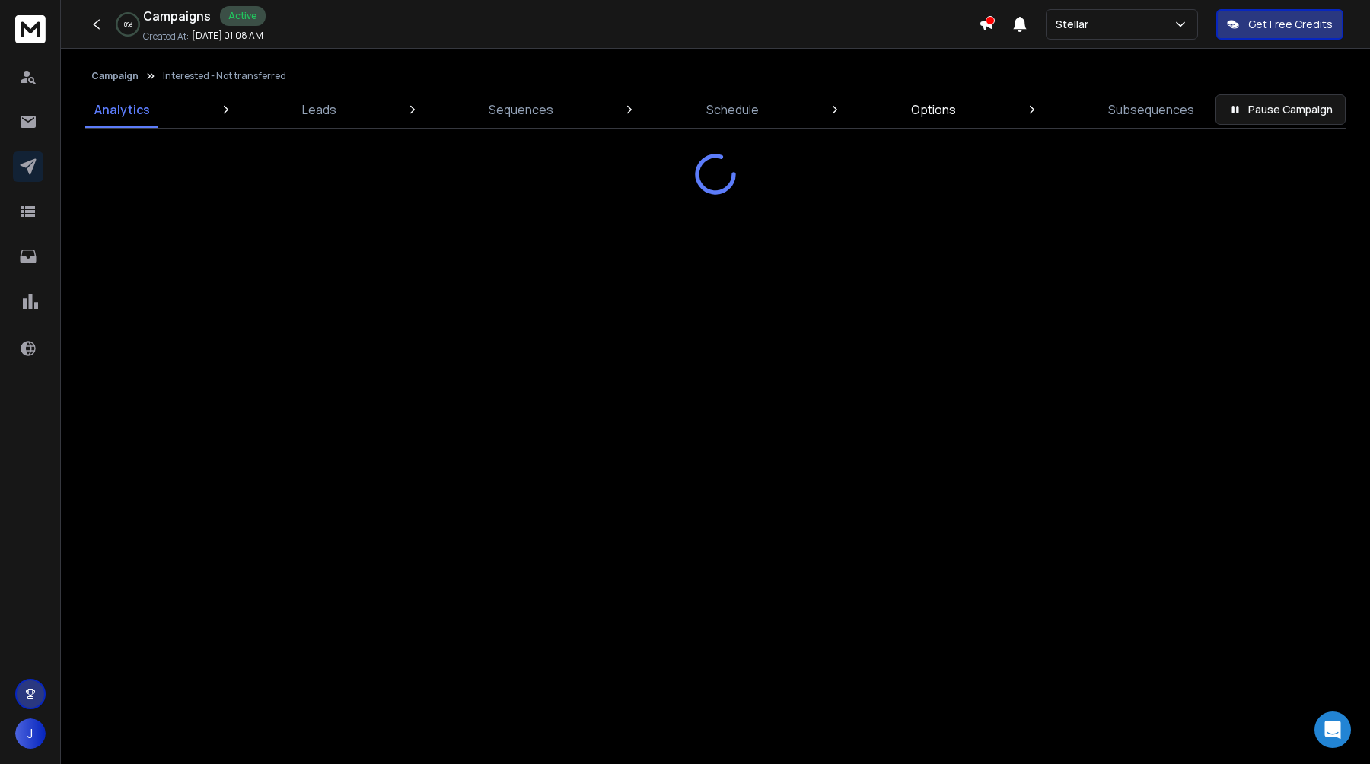
click at [920, 102] on p "Options" at bounding box center [933, 110] width 45 height 18
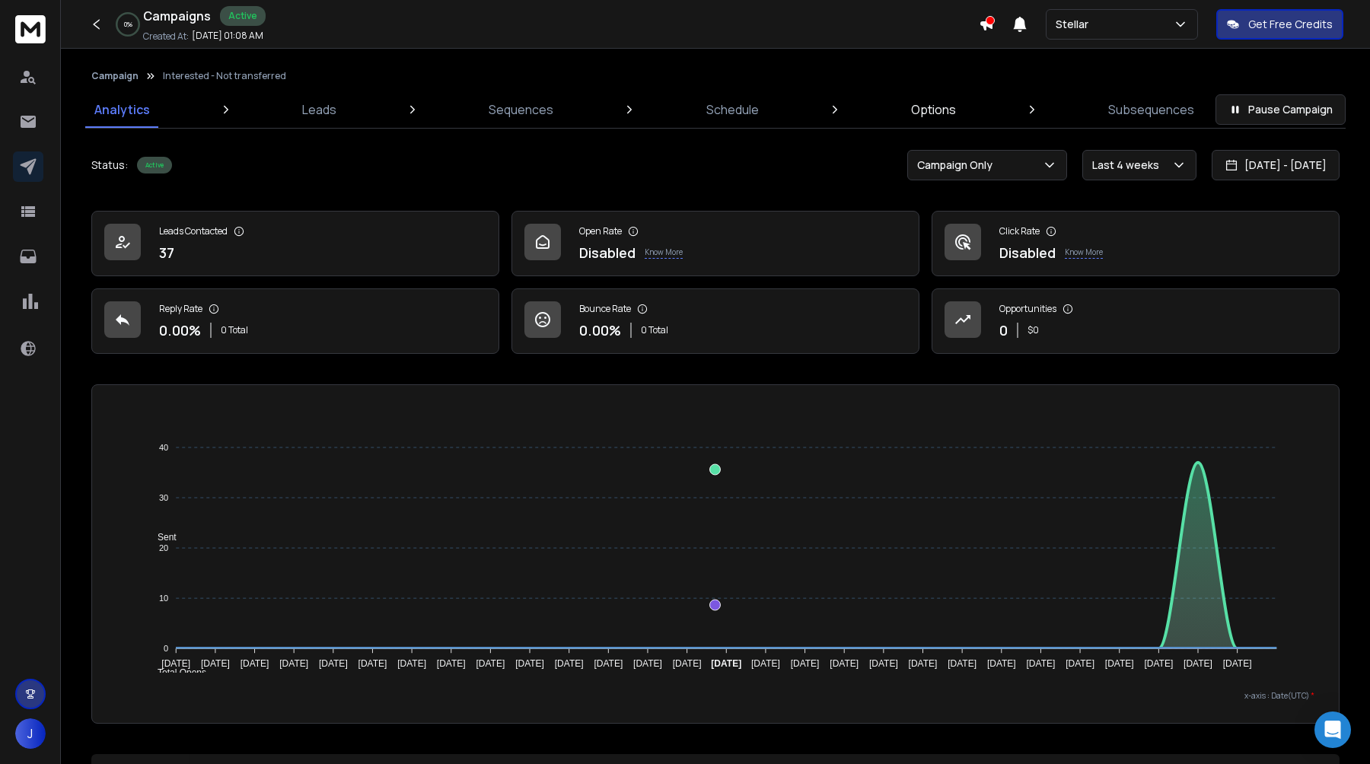
click at [940, 108] on p "Options" at bounding box center [933, 110] width 45 height 18
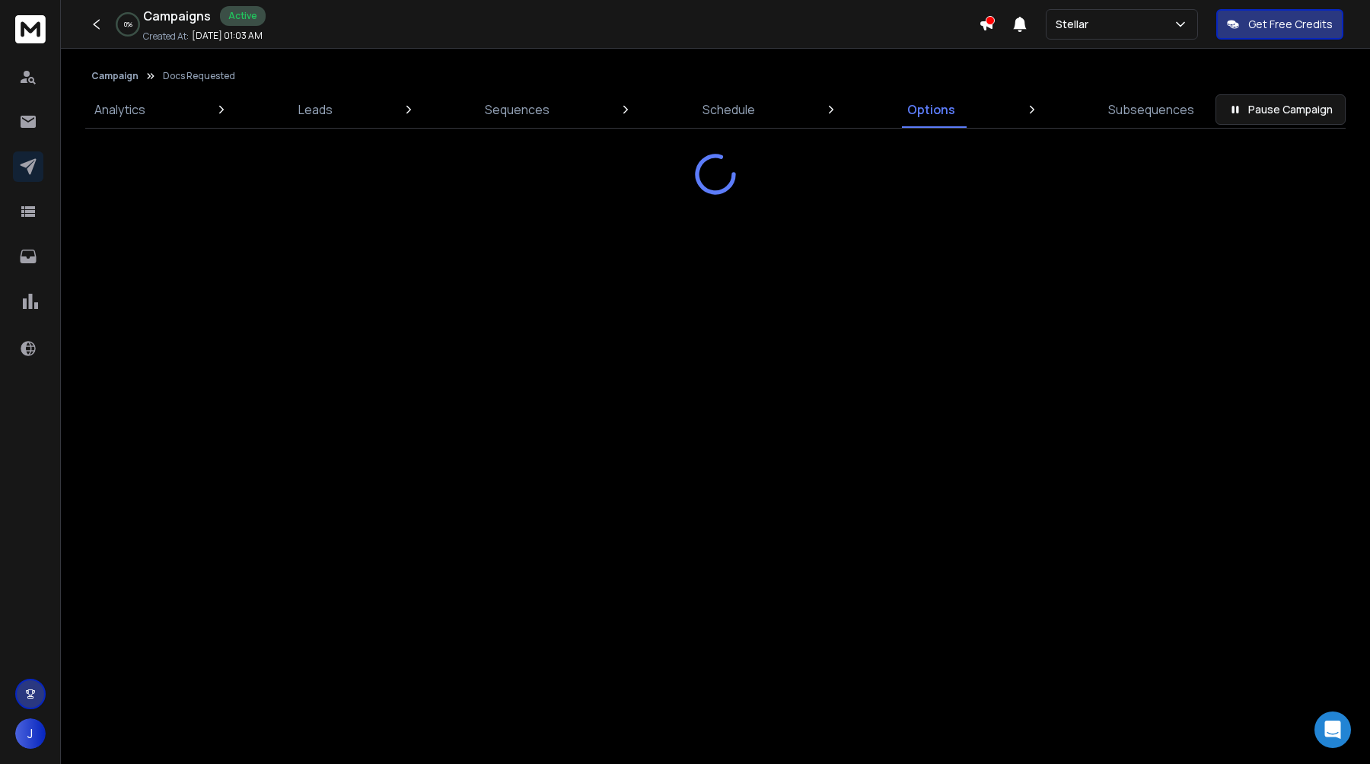
click at [948, 112] on p "Options" at bounding box center [932, 110] width 48 height 18
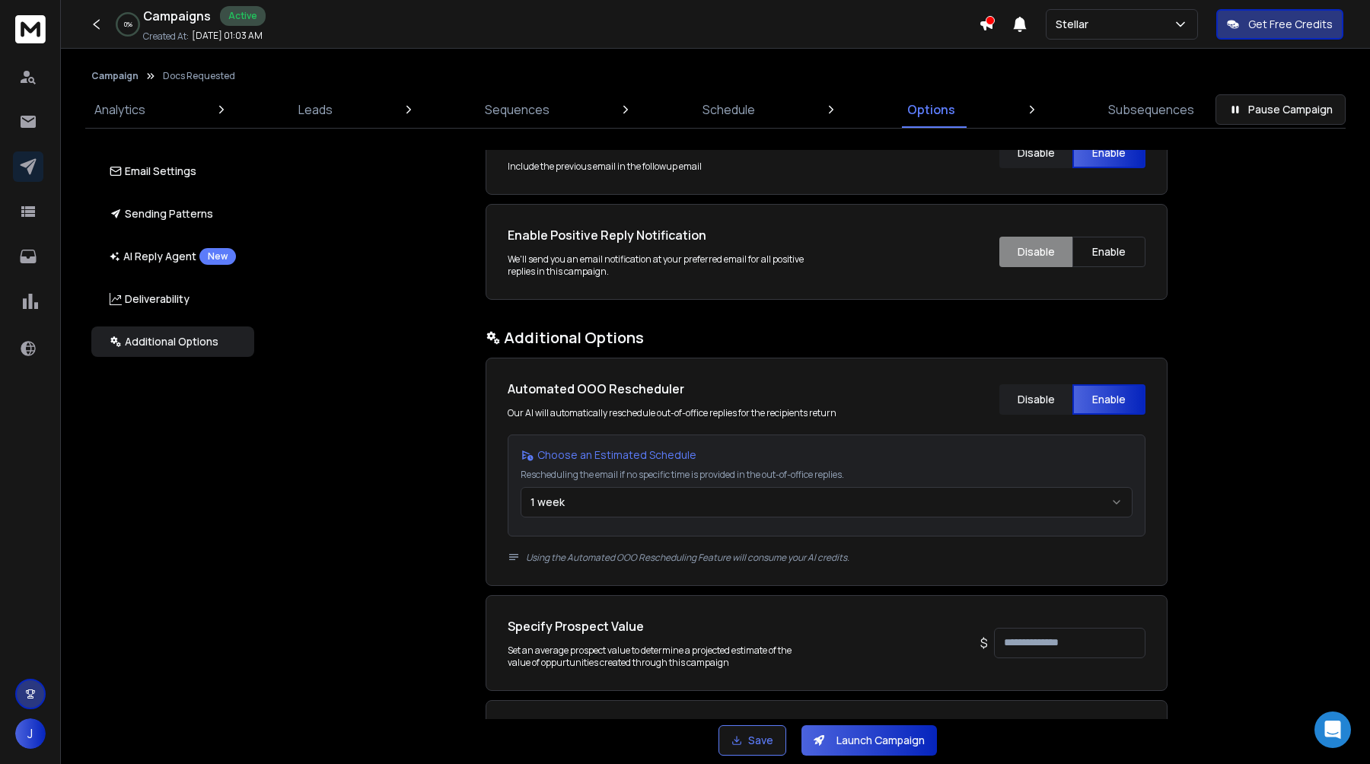
scroll to position [2446, 0]
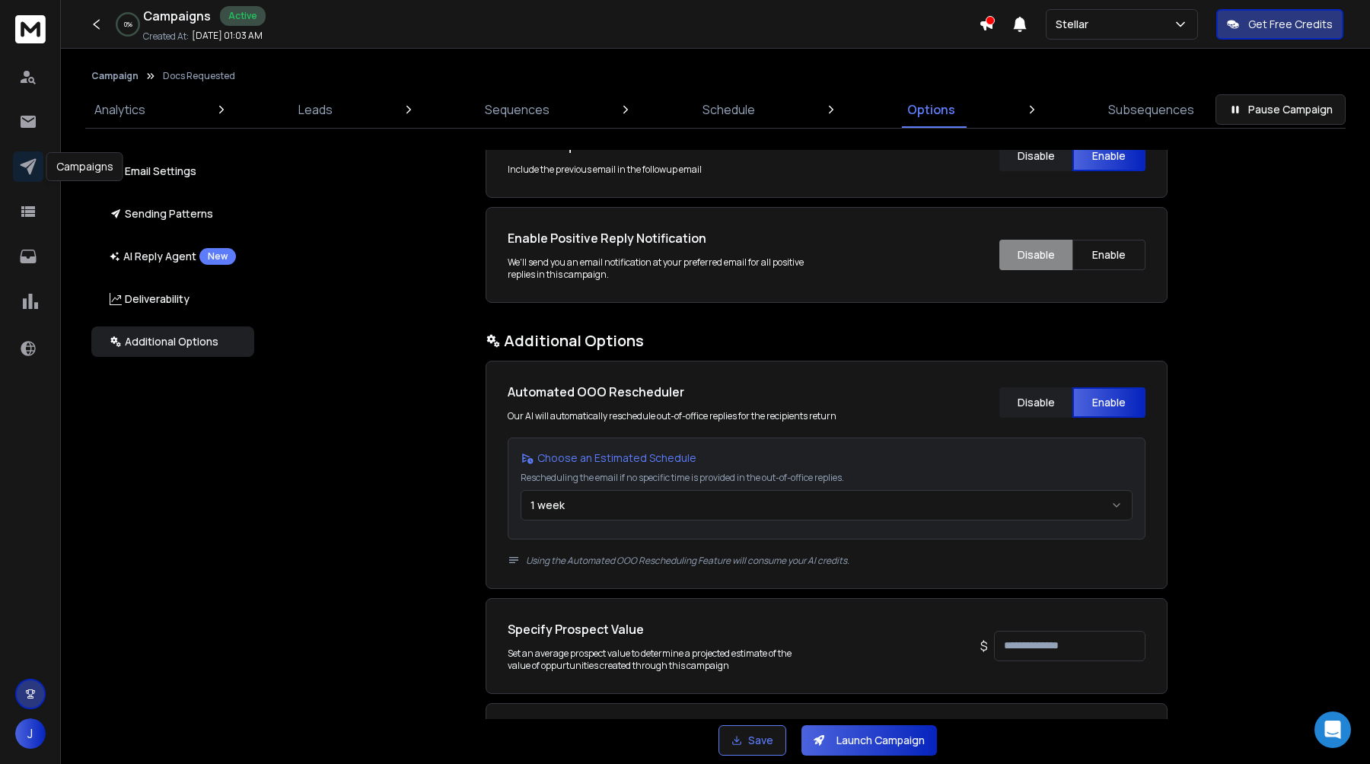
click at [19, 171] on icon at bounding box center [28, 167] width 18 height 18
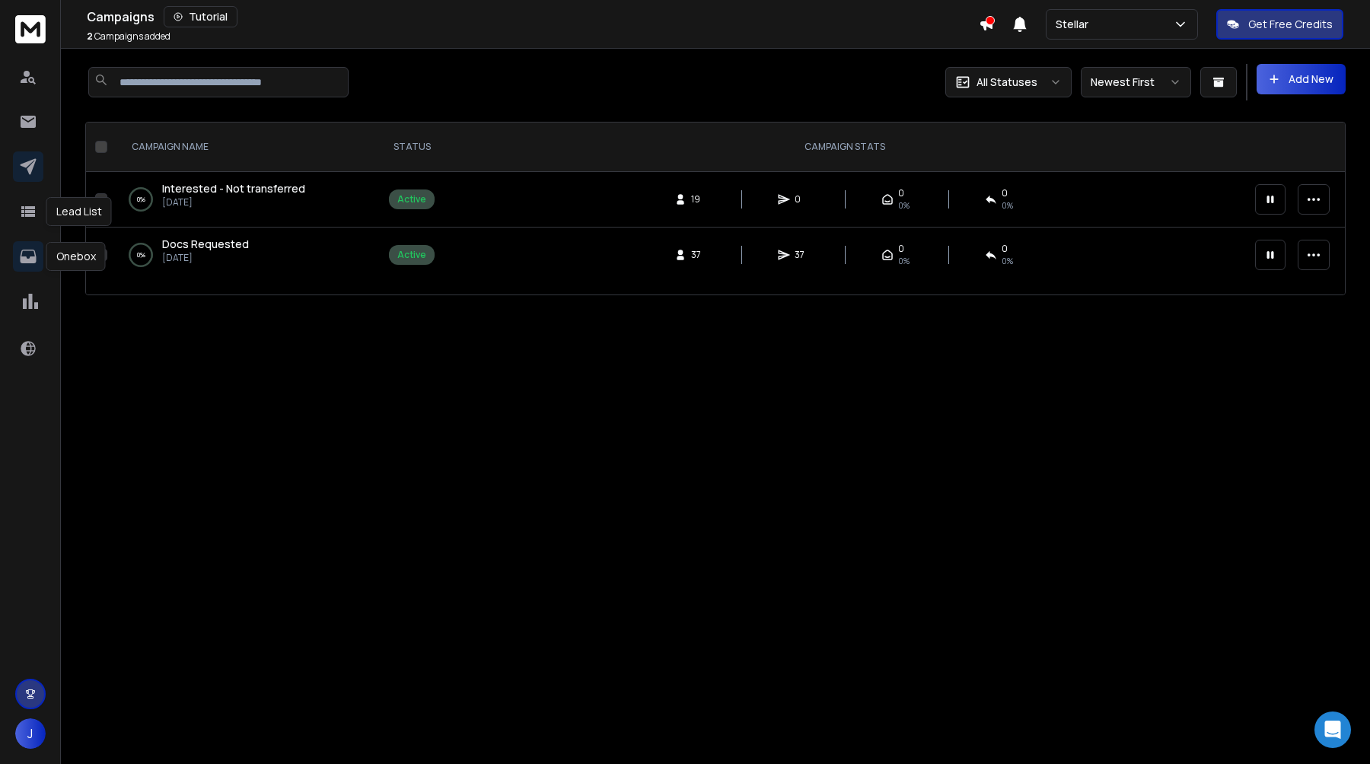
click at [31, 267] on link at bounding box center [28, 256] width 30 height 30
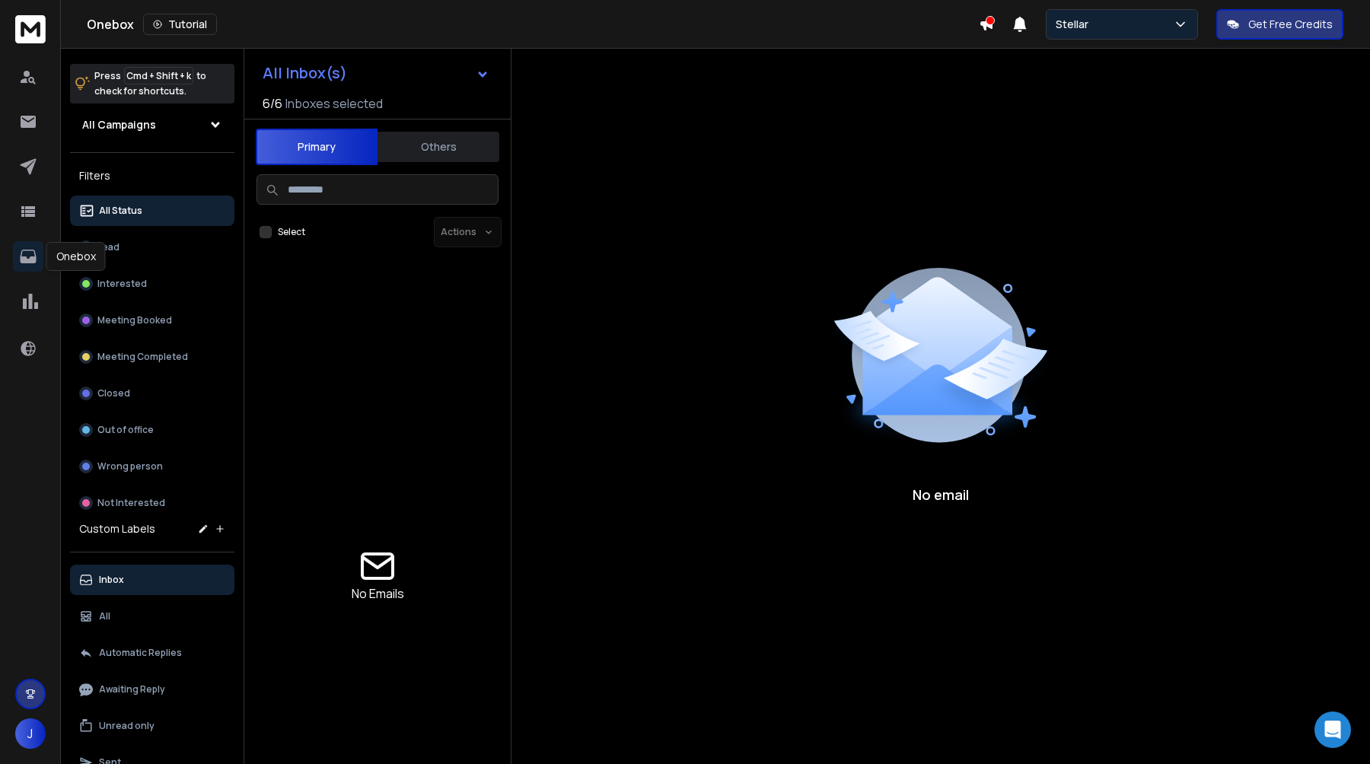
click at [1093, 17] on p "Stellar" at bounding box center [1075, 24] width 39 height 15
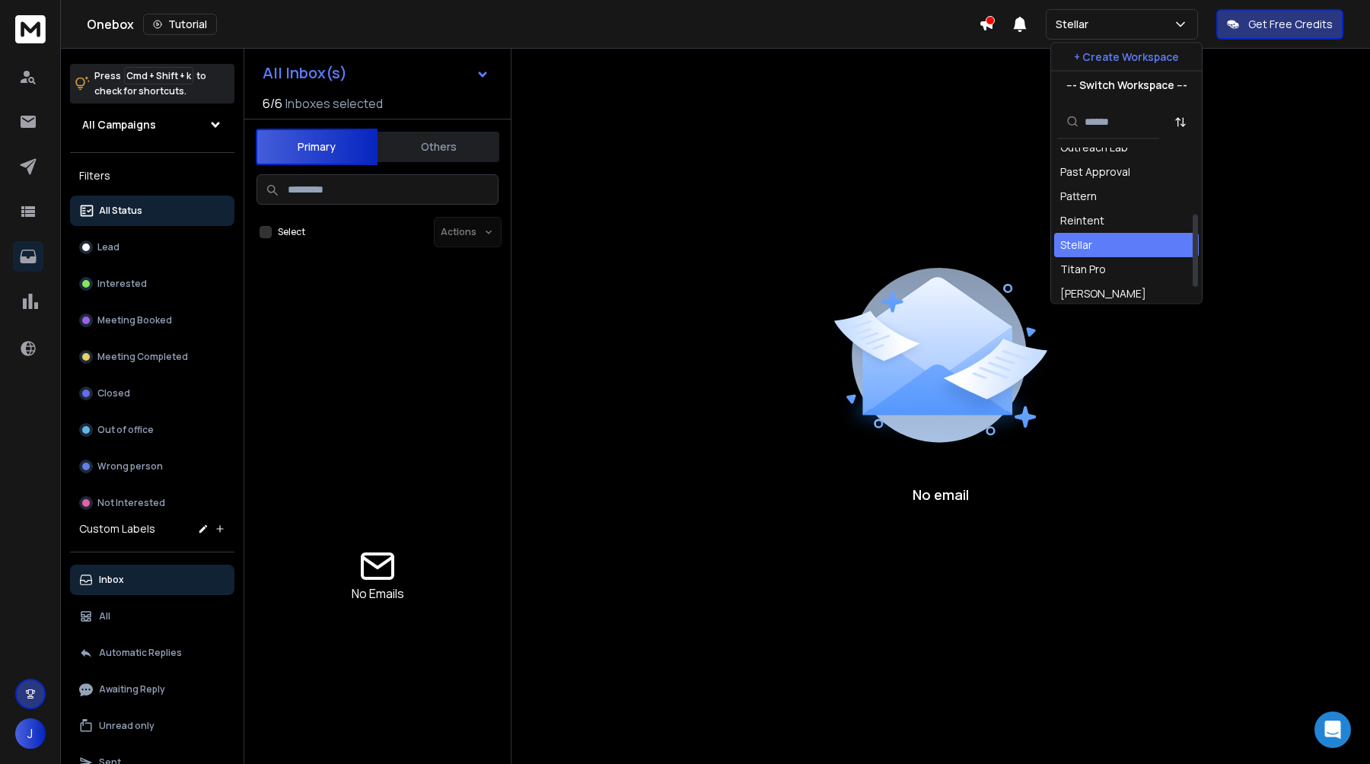
scroll to position [164, 0]
click at [1118, 212] on div "Reintent" at bounding box center [1126, 215] width 145 height 24
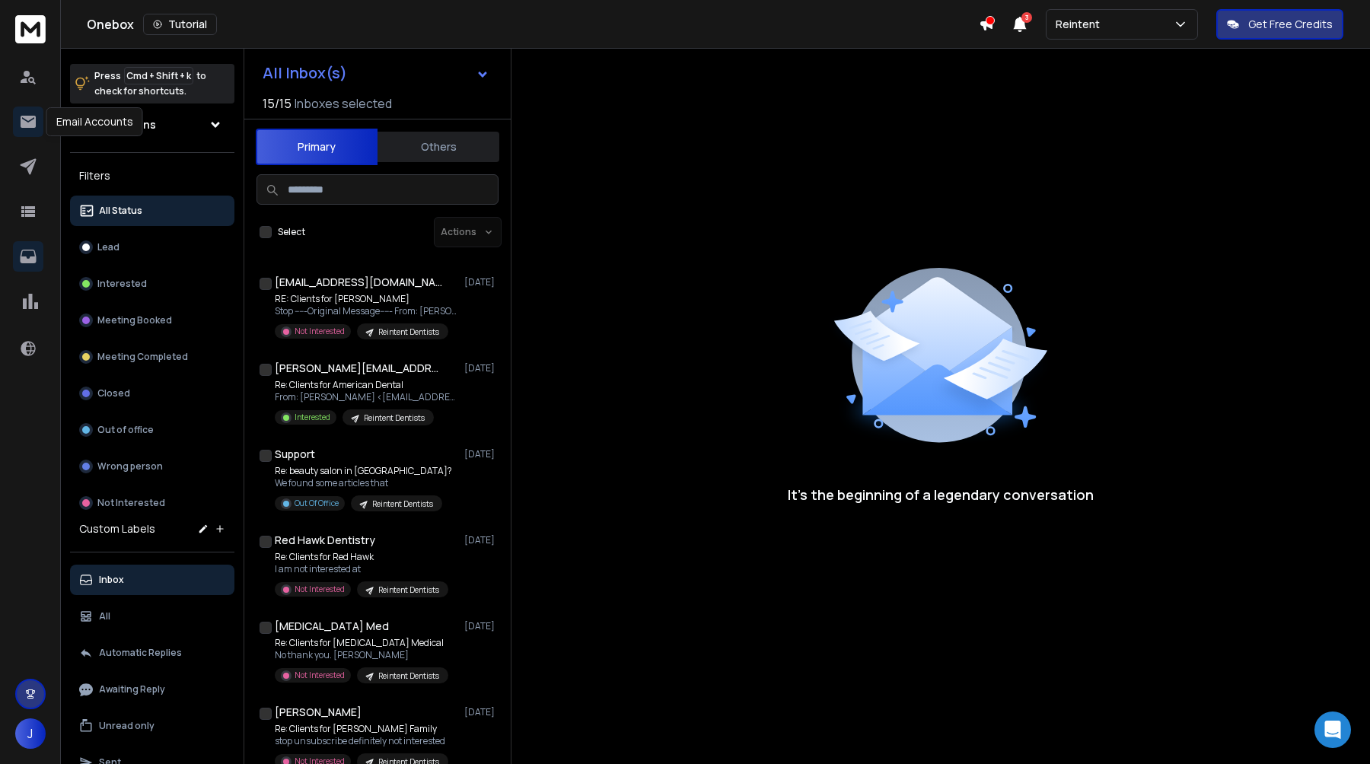
click at [33, 111] on link at bounding box center [28, 122] width 30 height 30
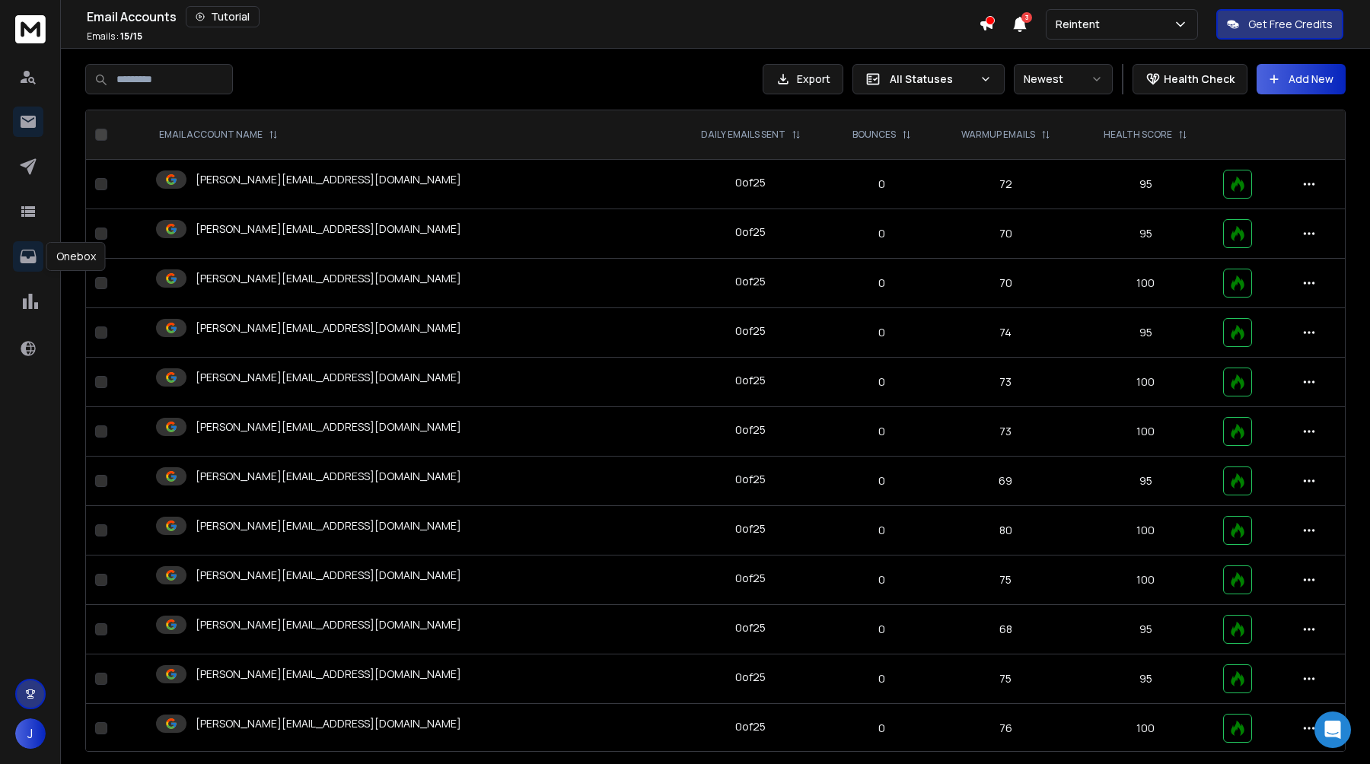
click at [32, 253] on icon at bounding box center [28, 256] width 18 height 18
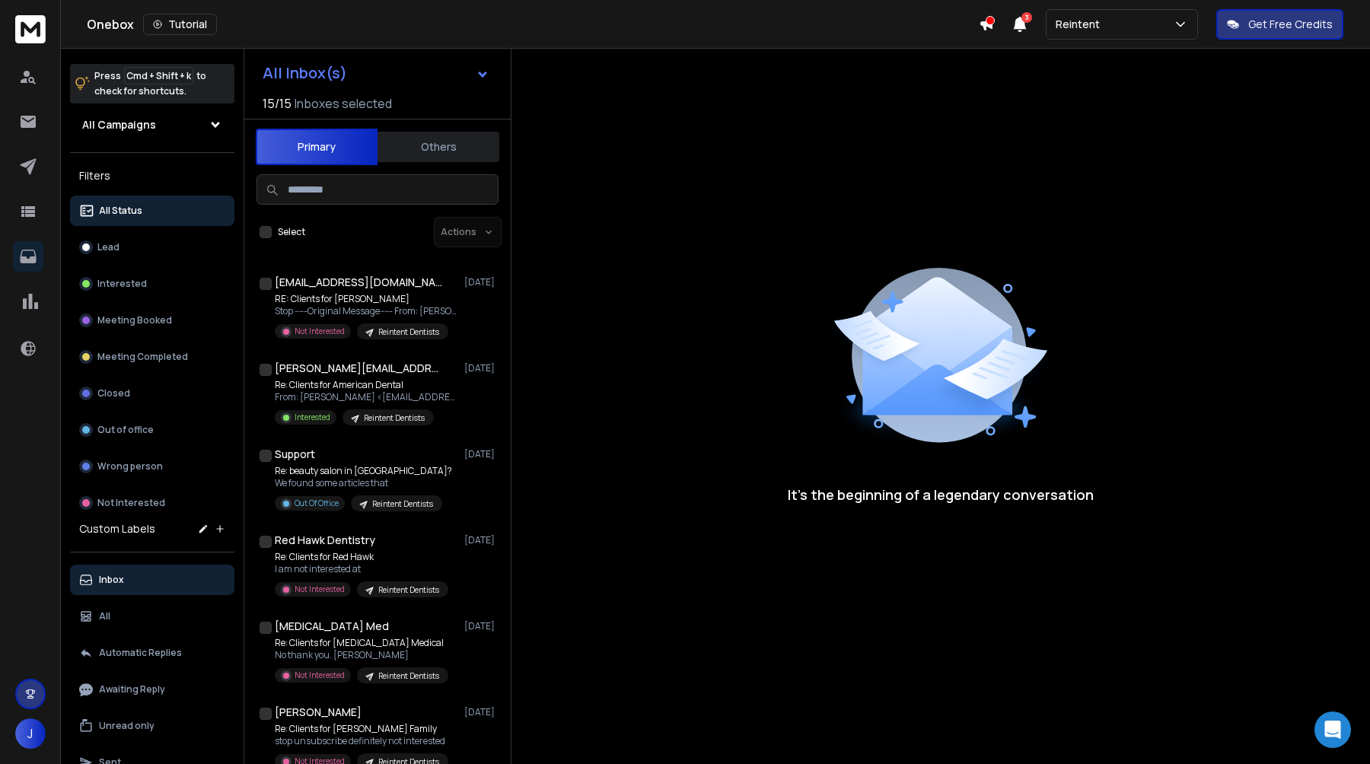
click at [408, 149] on button "Others" at bounding box center [439, 147] width 122 height 34
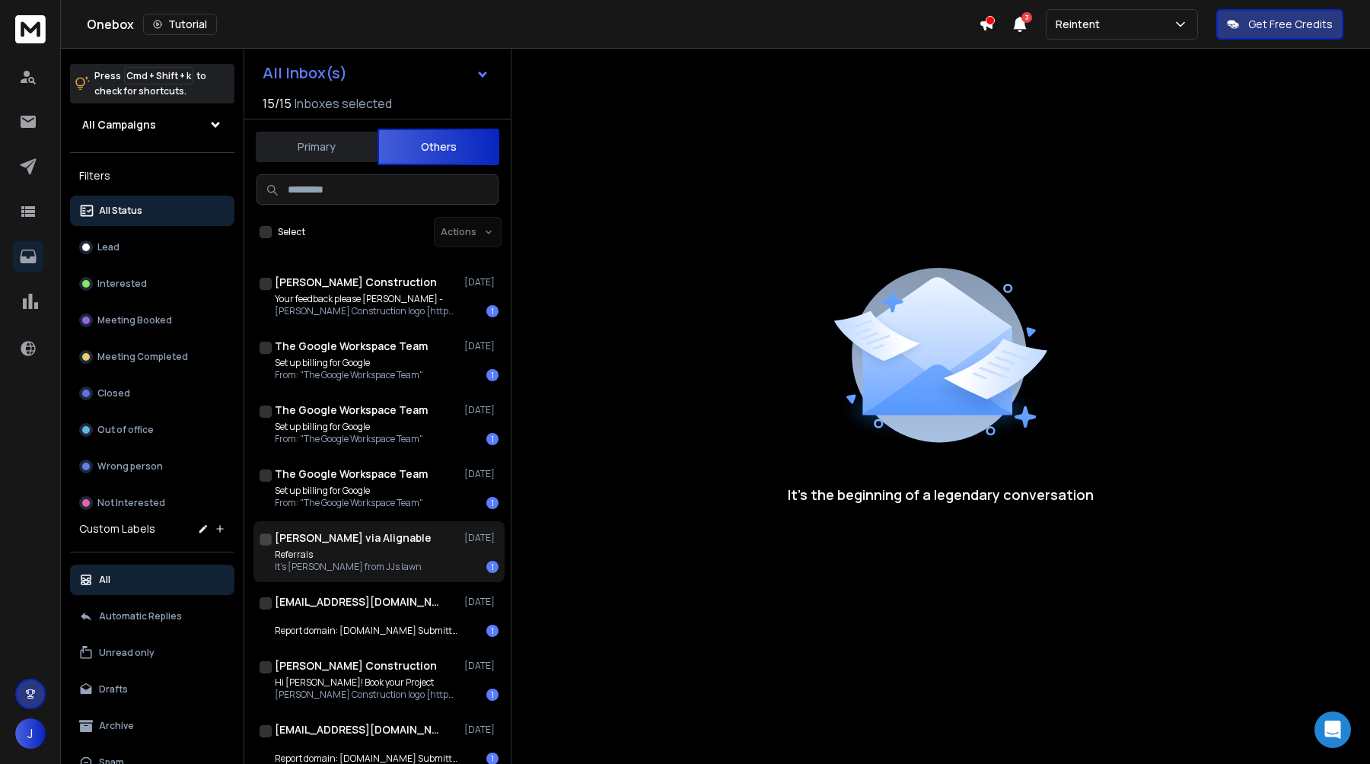
click at [421, 545] on div "Jason Lowe via Alignable 30 Sep" at bounding box center [387, 538] width 224 height 15
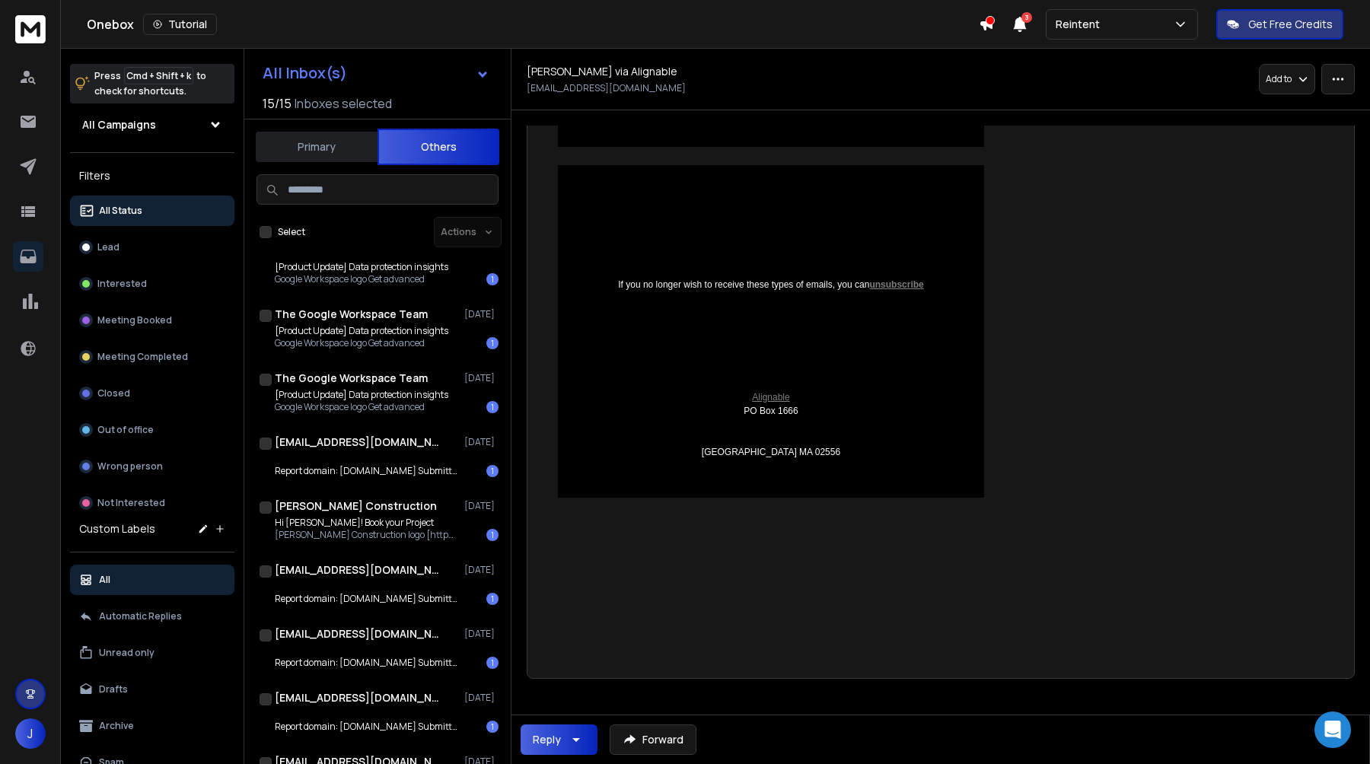
scroll to position [818, 0]
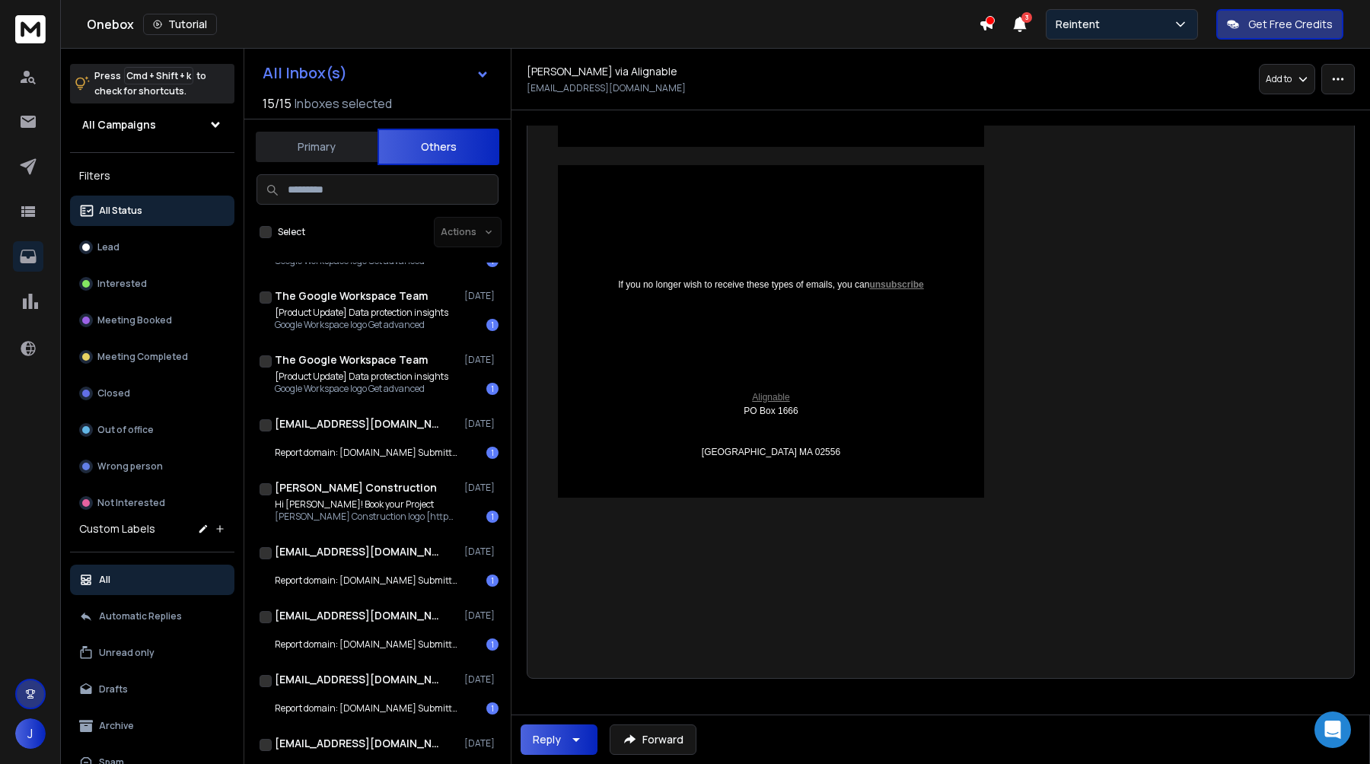
click at [1157, 14] on button "Reintent" at bounding box center [1122, 24] width 152 height 30
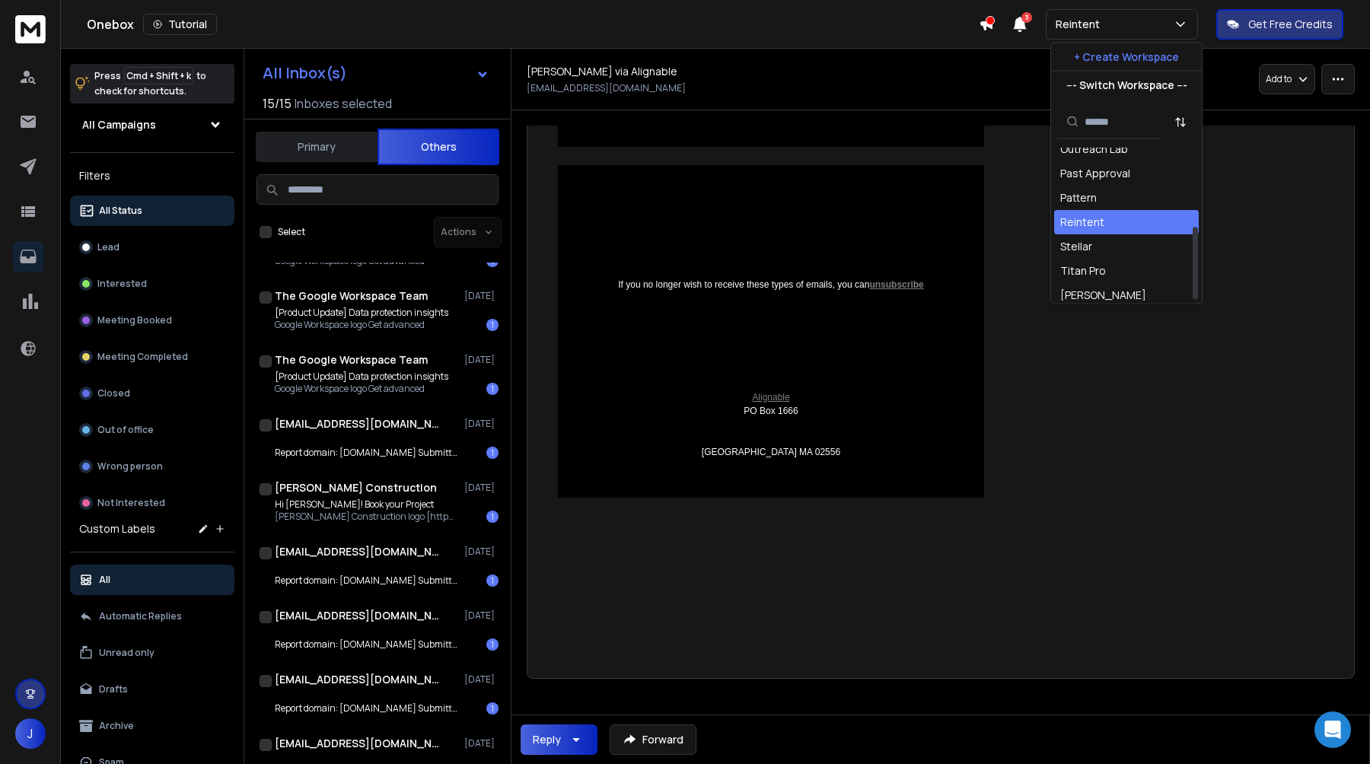
scroll to position [164, 0]
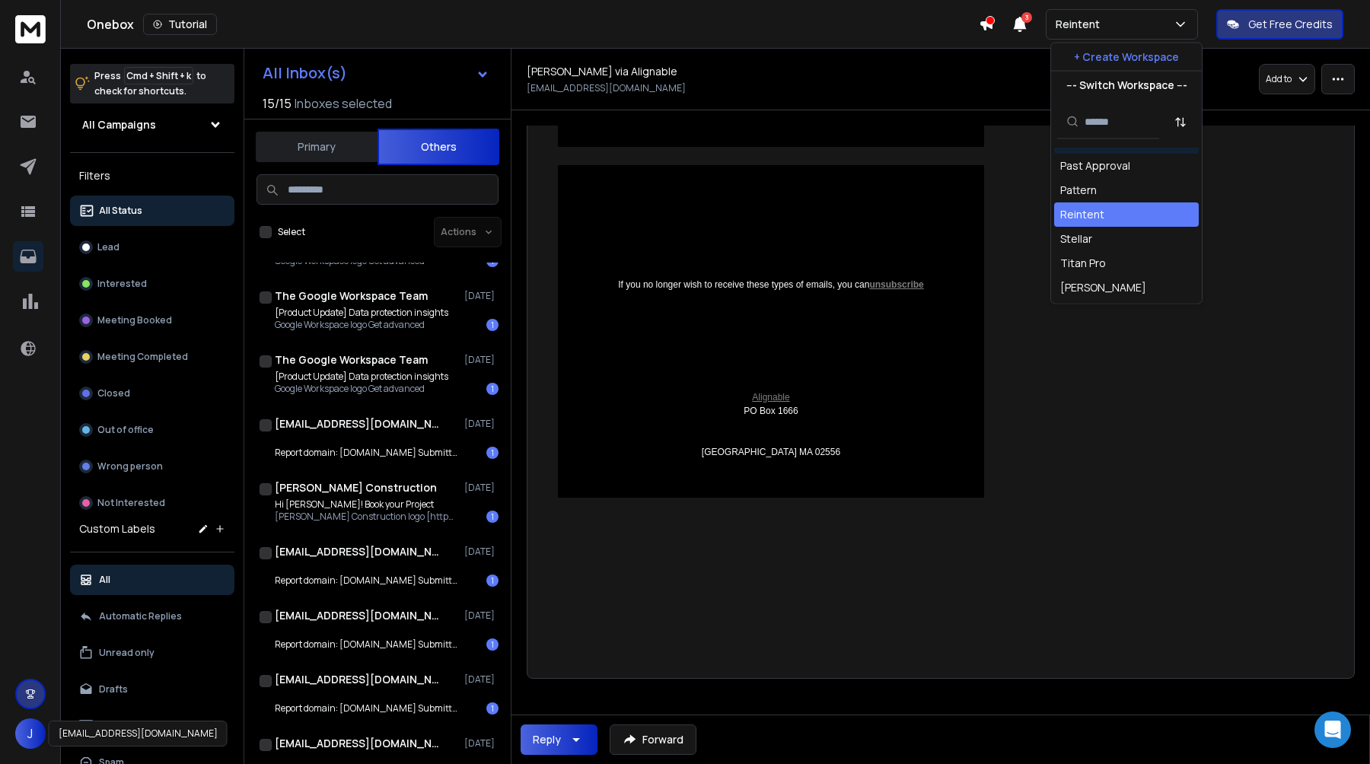
click at [18, 734] on span "J" at bounding box center [30, 734] width 30 height 30
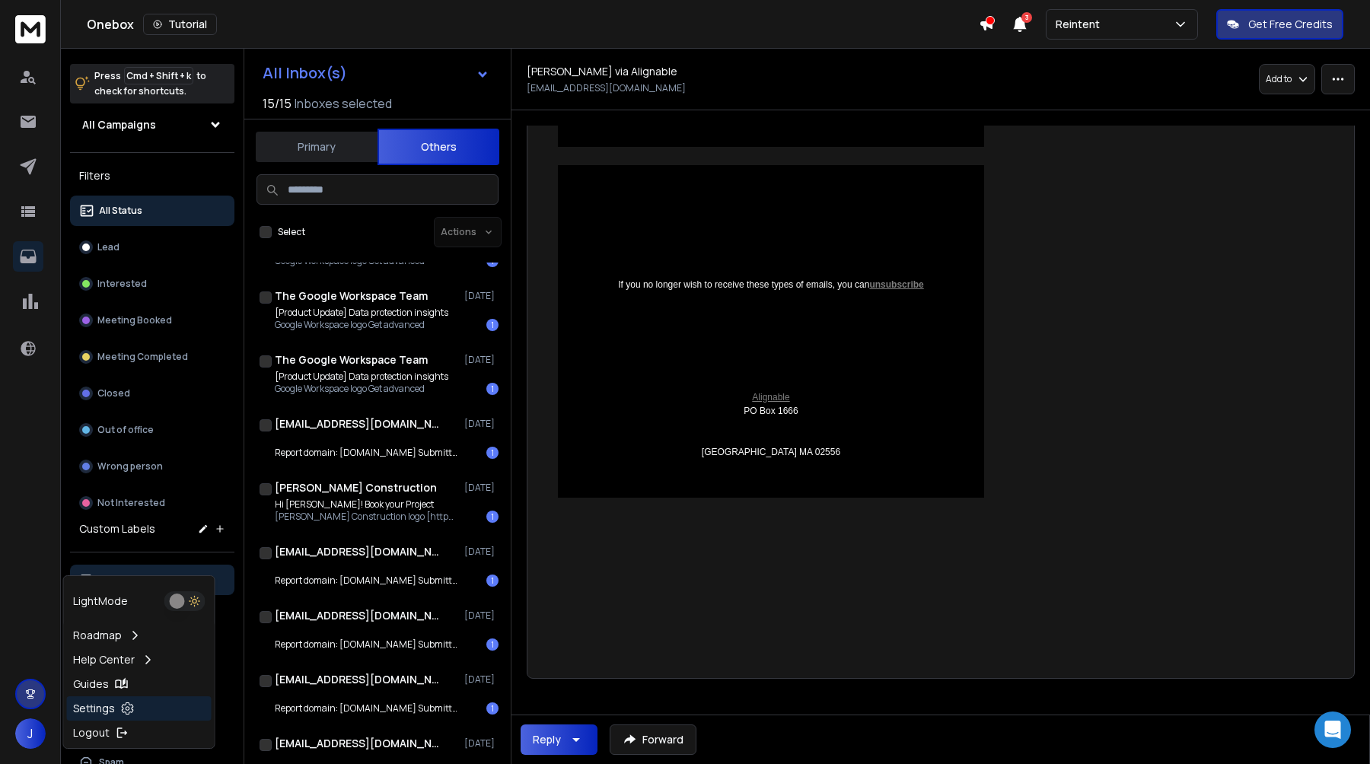
click at [135, 710] on div "Settings" at bounding box center [139, 709] width 145 height 24
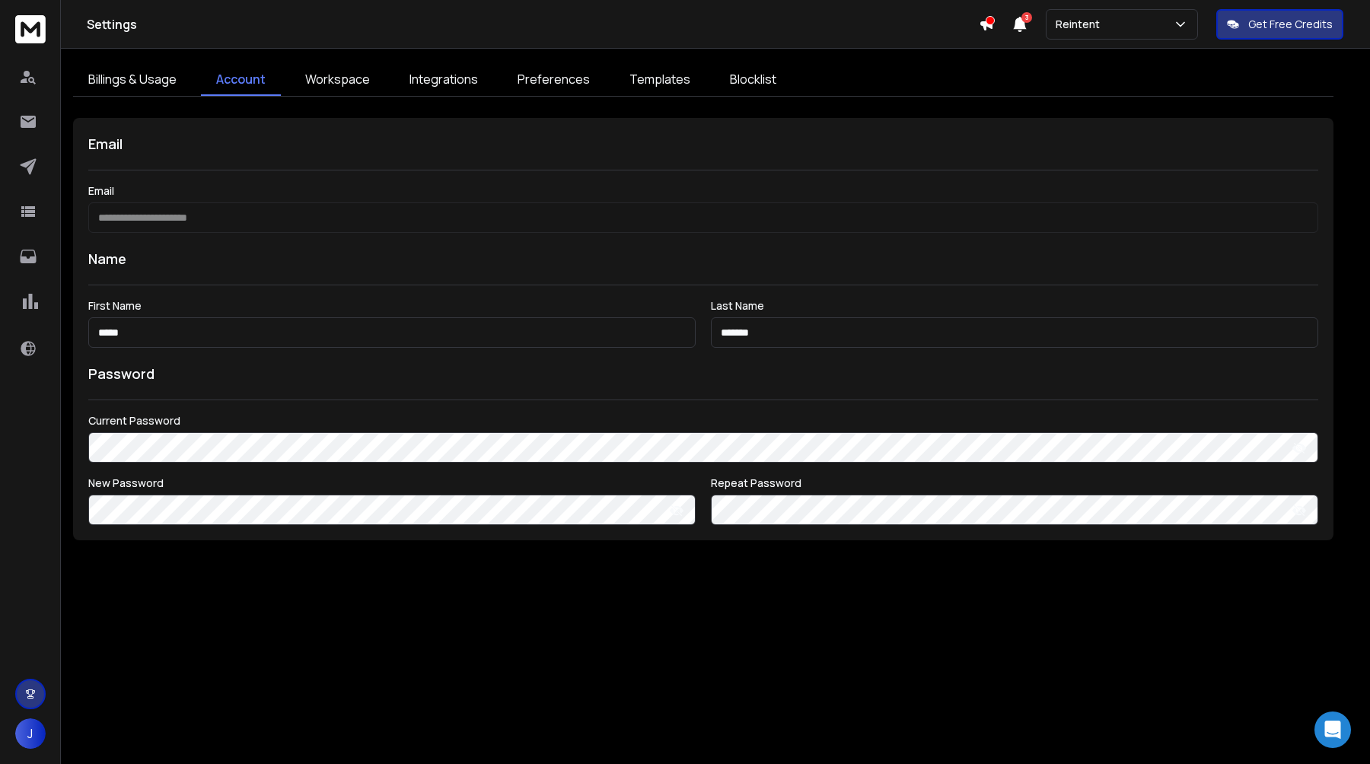
click at [358, 79] on link "Workspace" at bounding box center [337, 80] width 95 height 32
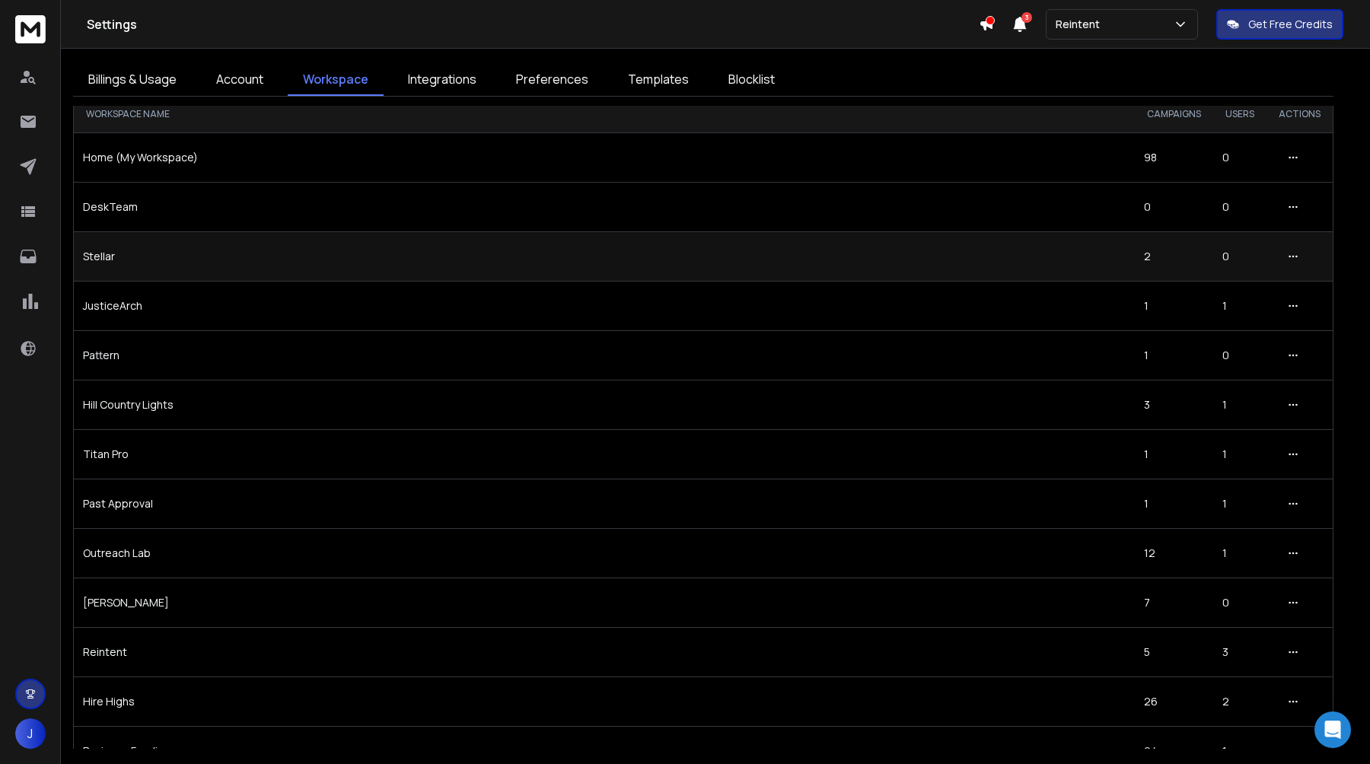
scroll to position [95, 0]
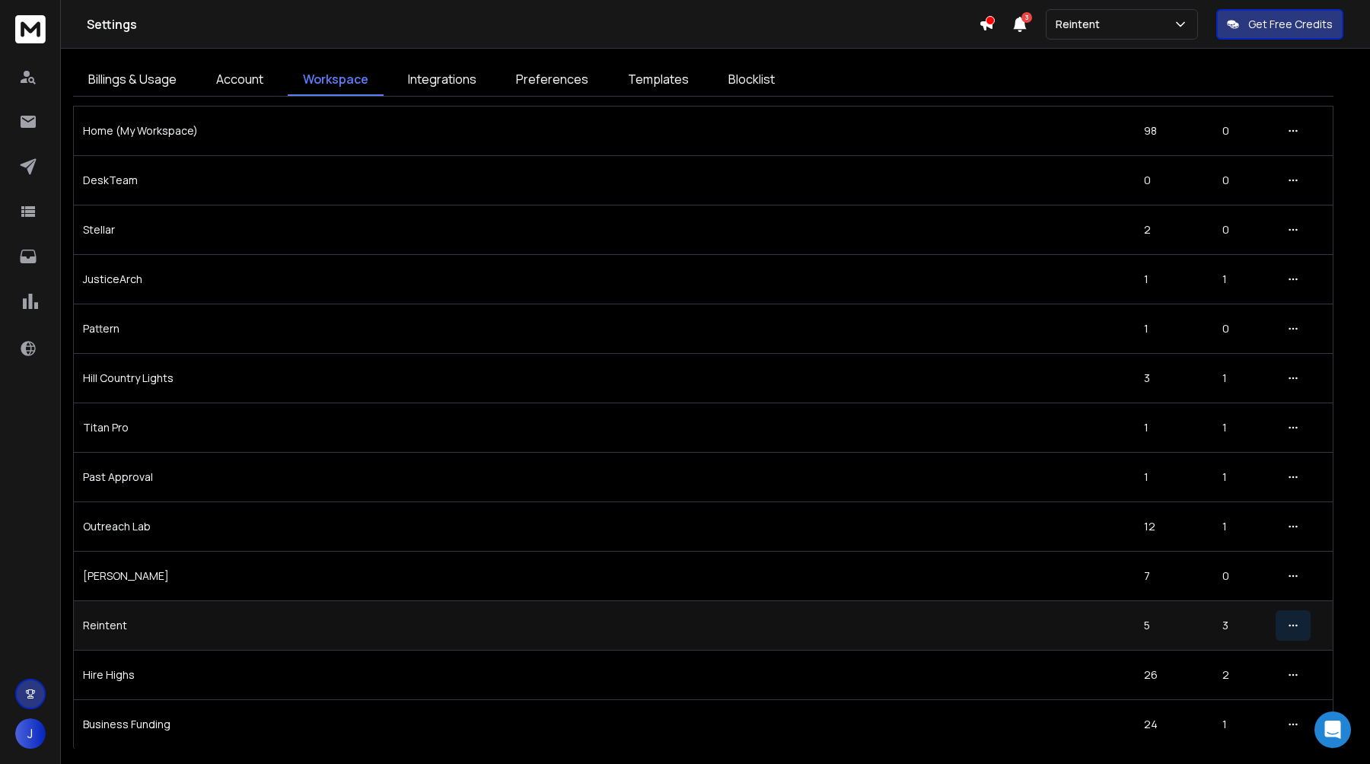
click at [1294, 625] on icon "button" at bounding box center [1293, 625] width 8 height 2
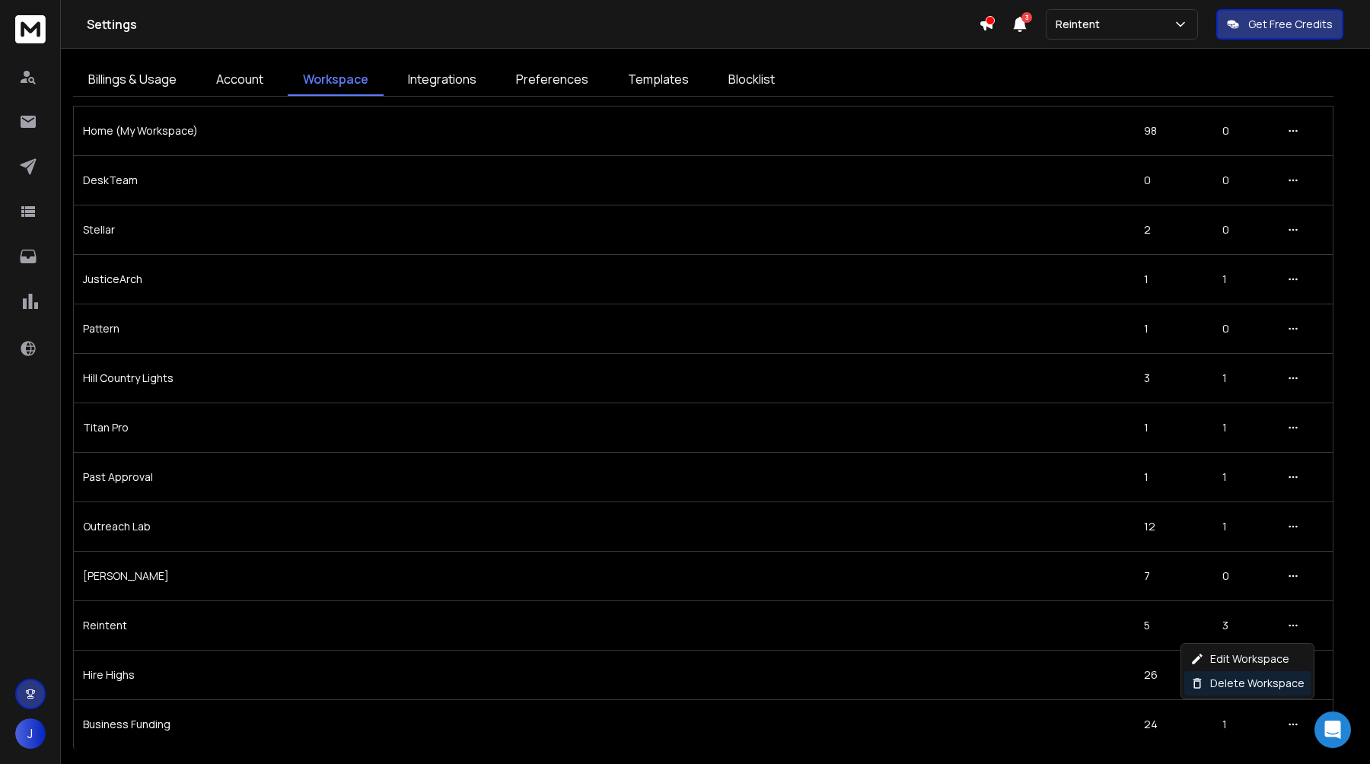
click at [1249, 685] on p "Delete Workspace" at bounding box center [1258, 683] width 94 height 15
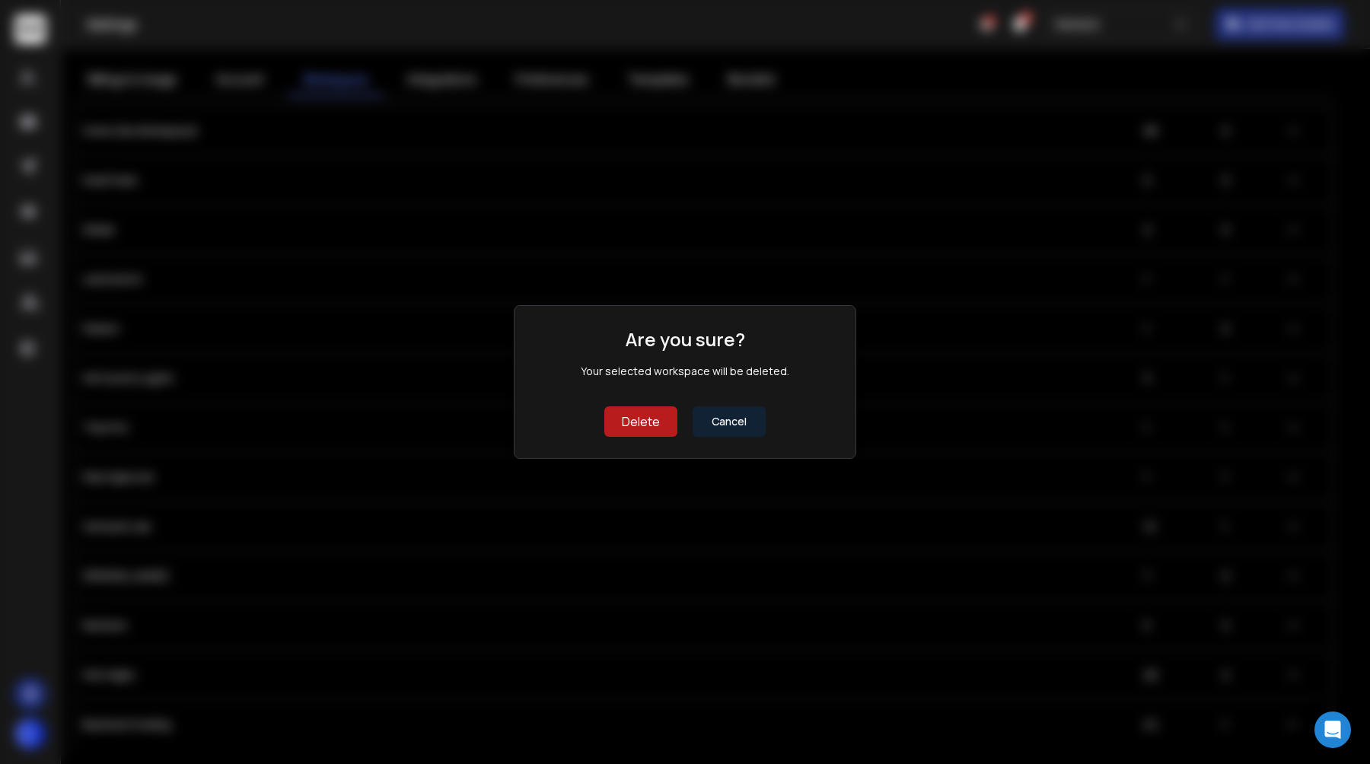
click at [641, 417] on button "Delete" at bounding box center [641, 422] width 73 height 30
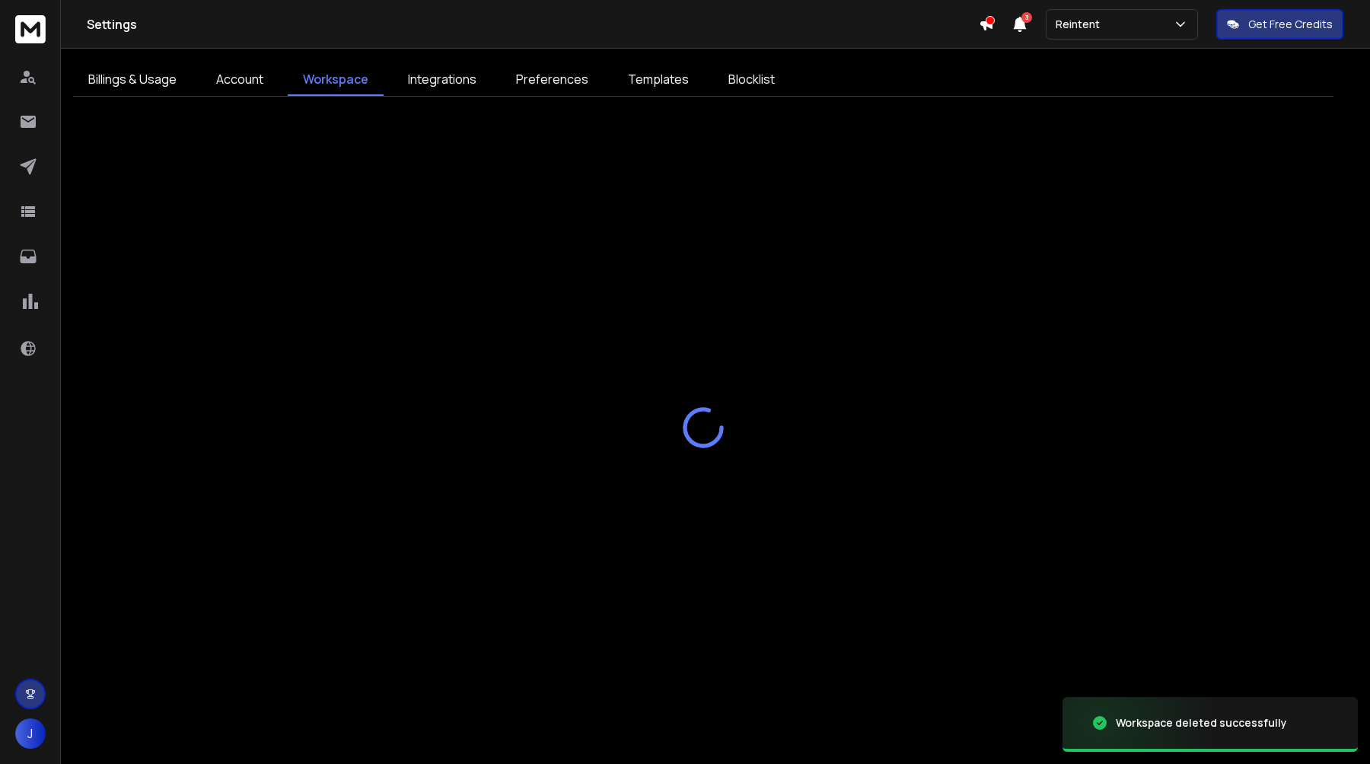
scroll to position [0, 0]
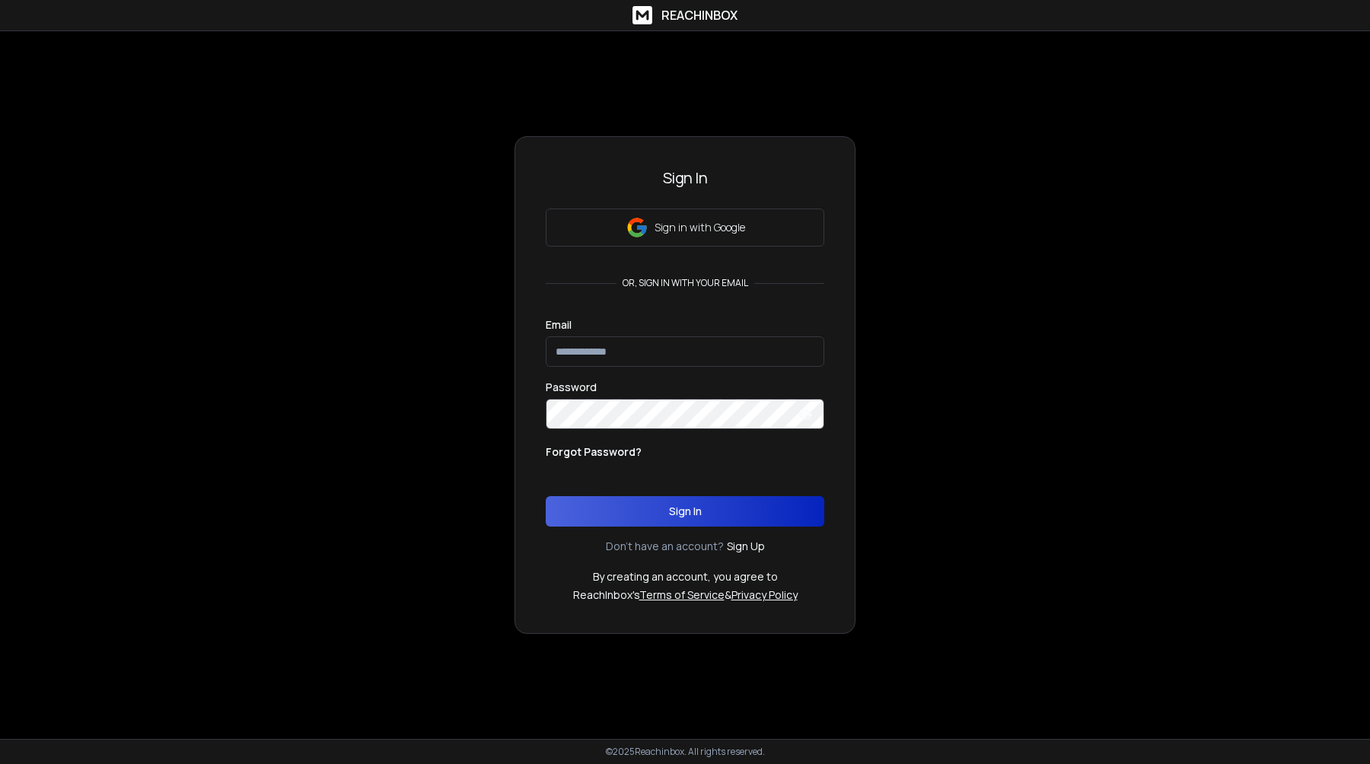
type input "**********"
click at [667, 499] on button "Sign In" at bounding box center [685, 511] width 279 height 30
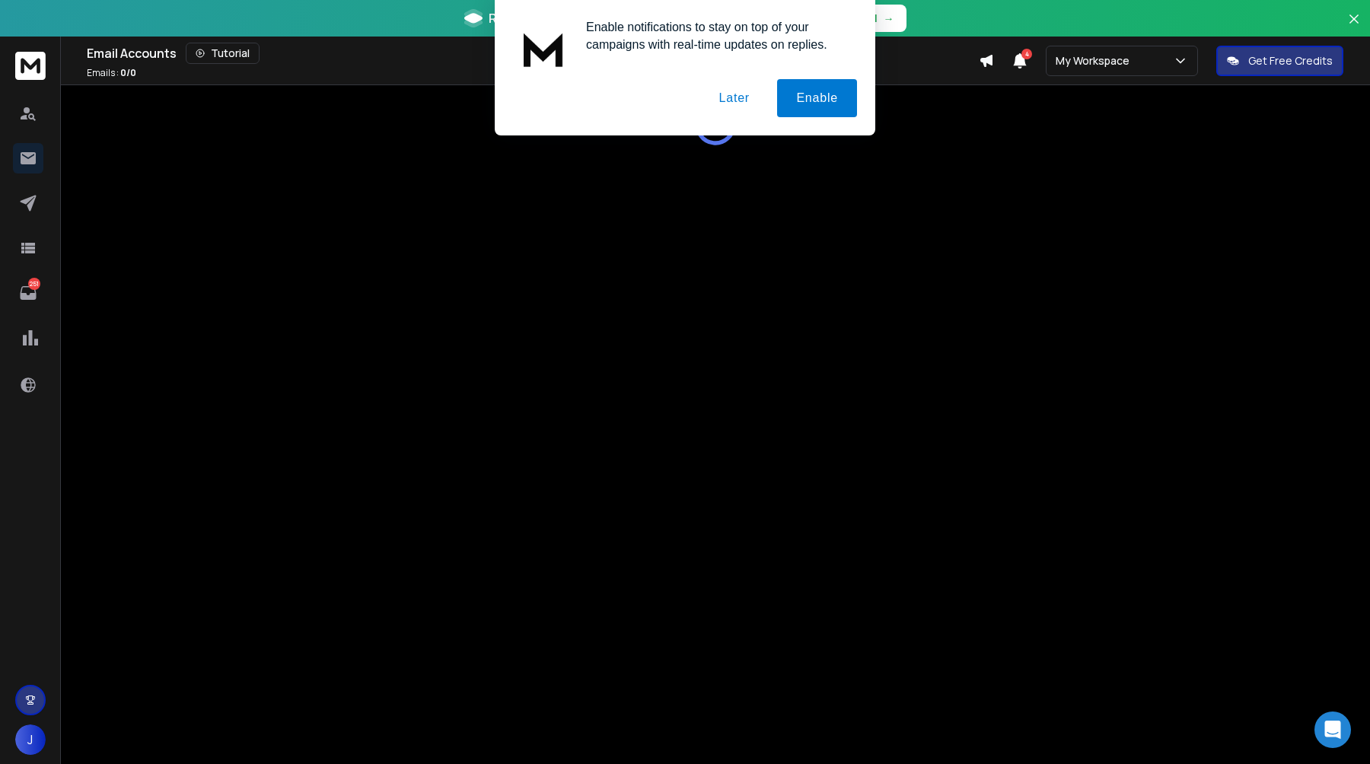
click at [721, 81] on button "Later" at bounding box center [734, 98] width 69 height 38
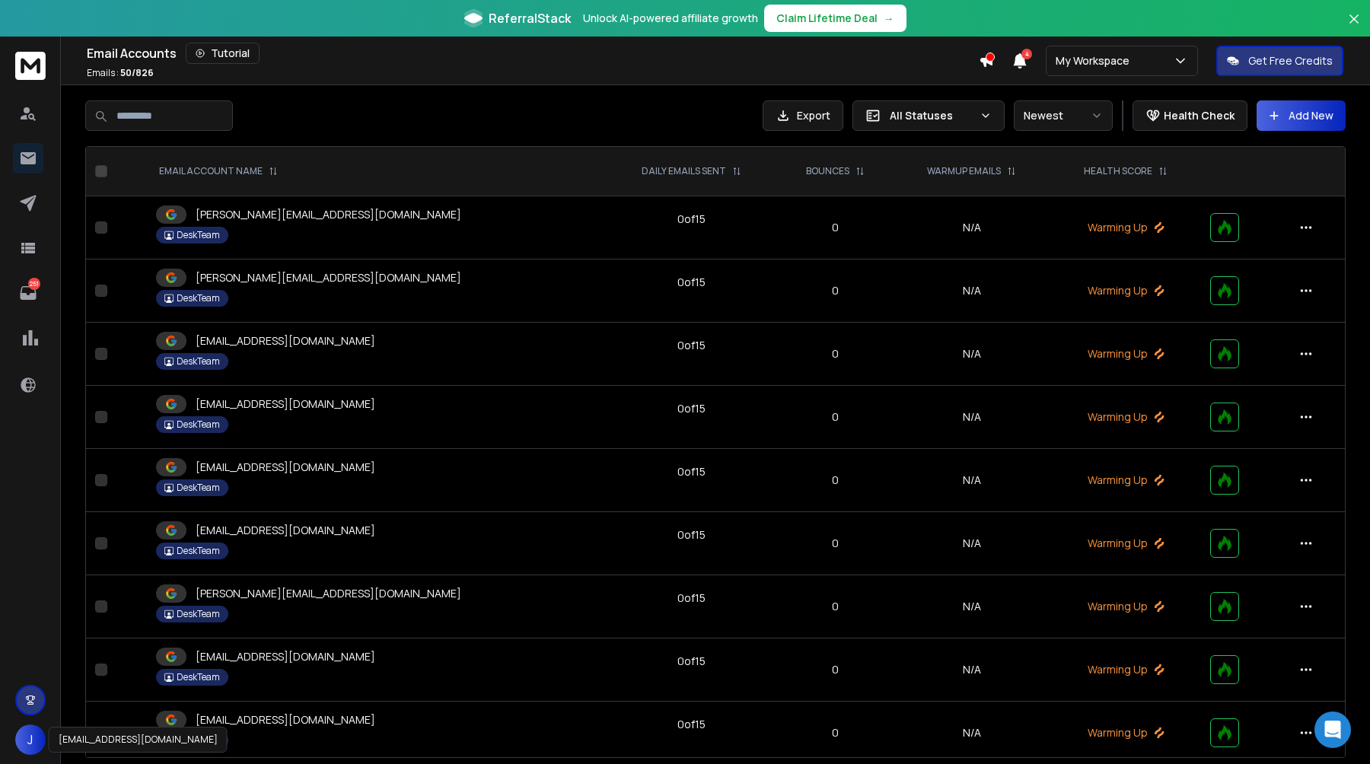
click at [36, 746] on span "J" at bounding box center [30, 740] width 30 height 30
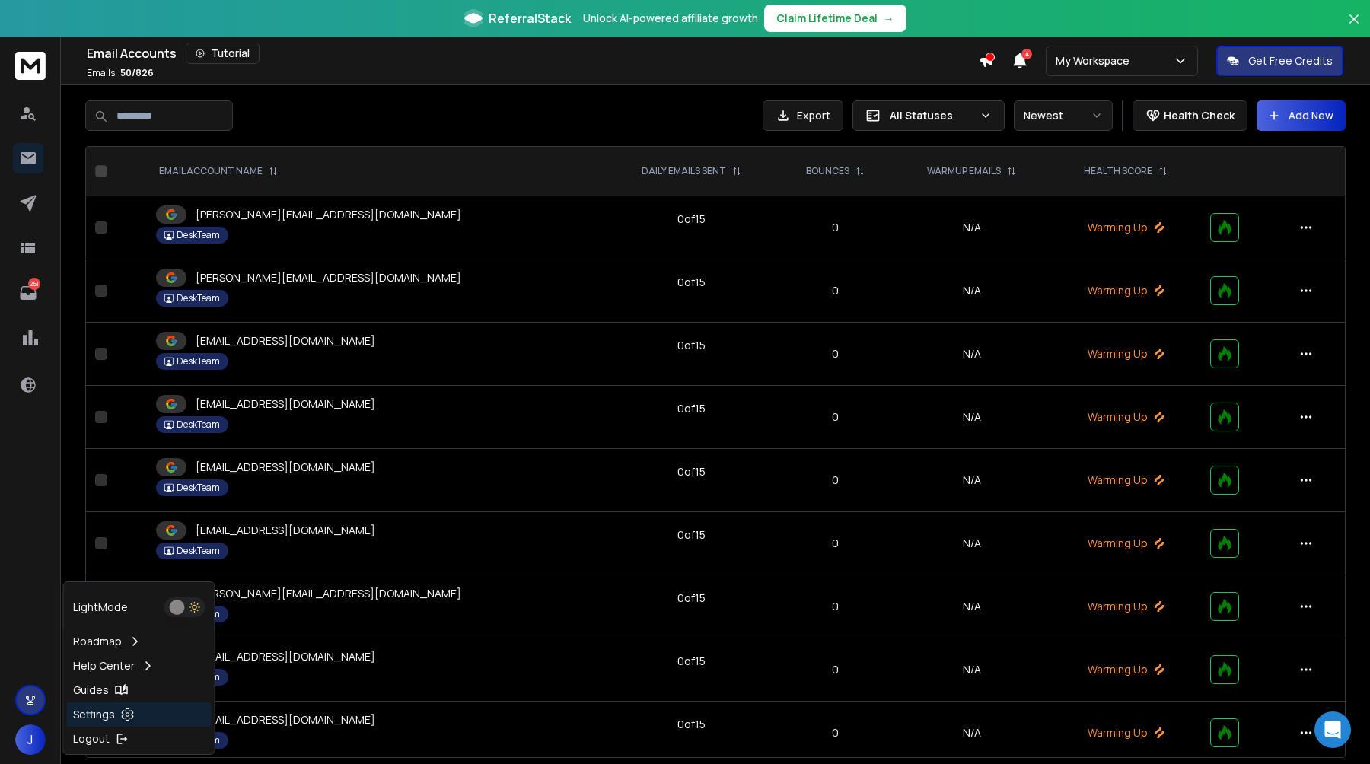
click at [120, 709] on div "Settings" at bounding box center [139, 715] width 145 height 24
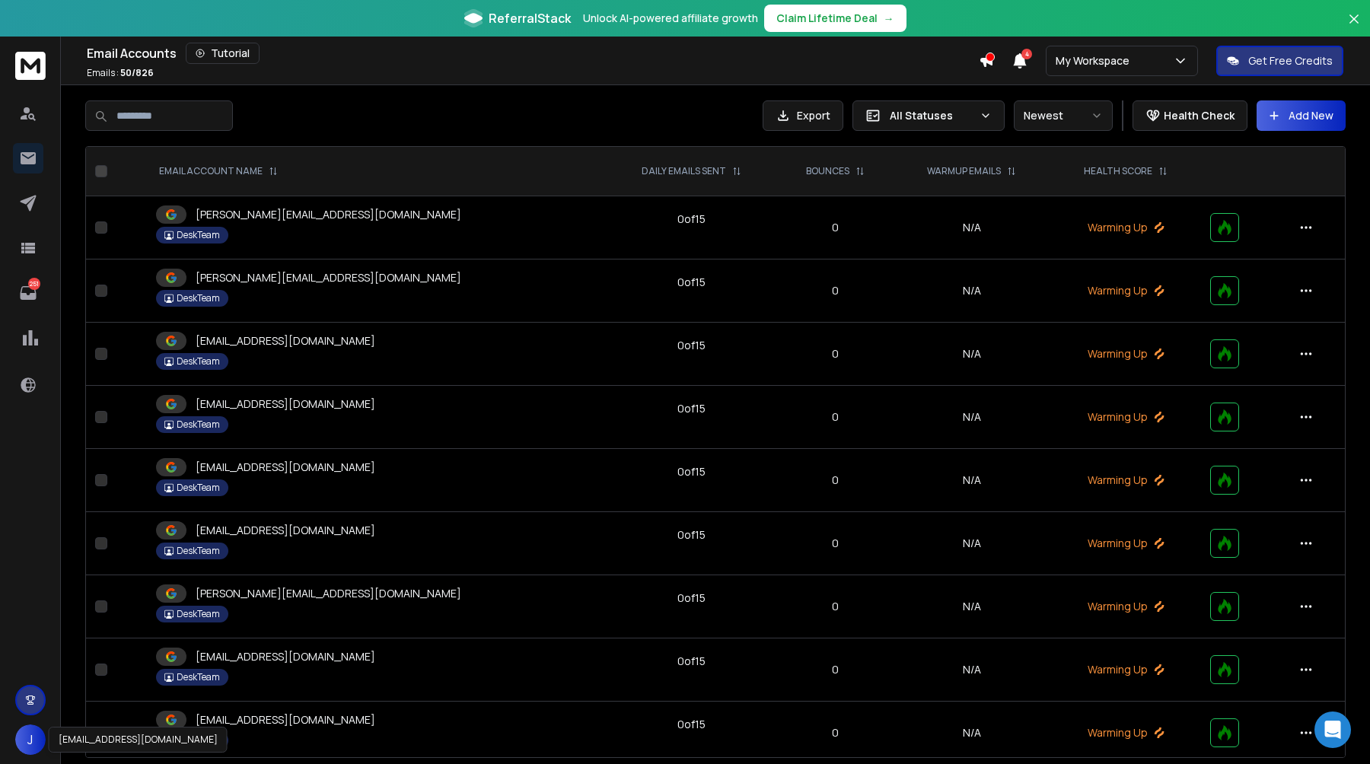
click at [29, 742] on span "J" at bounding box center [30, 740] width 30 height 30
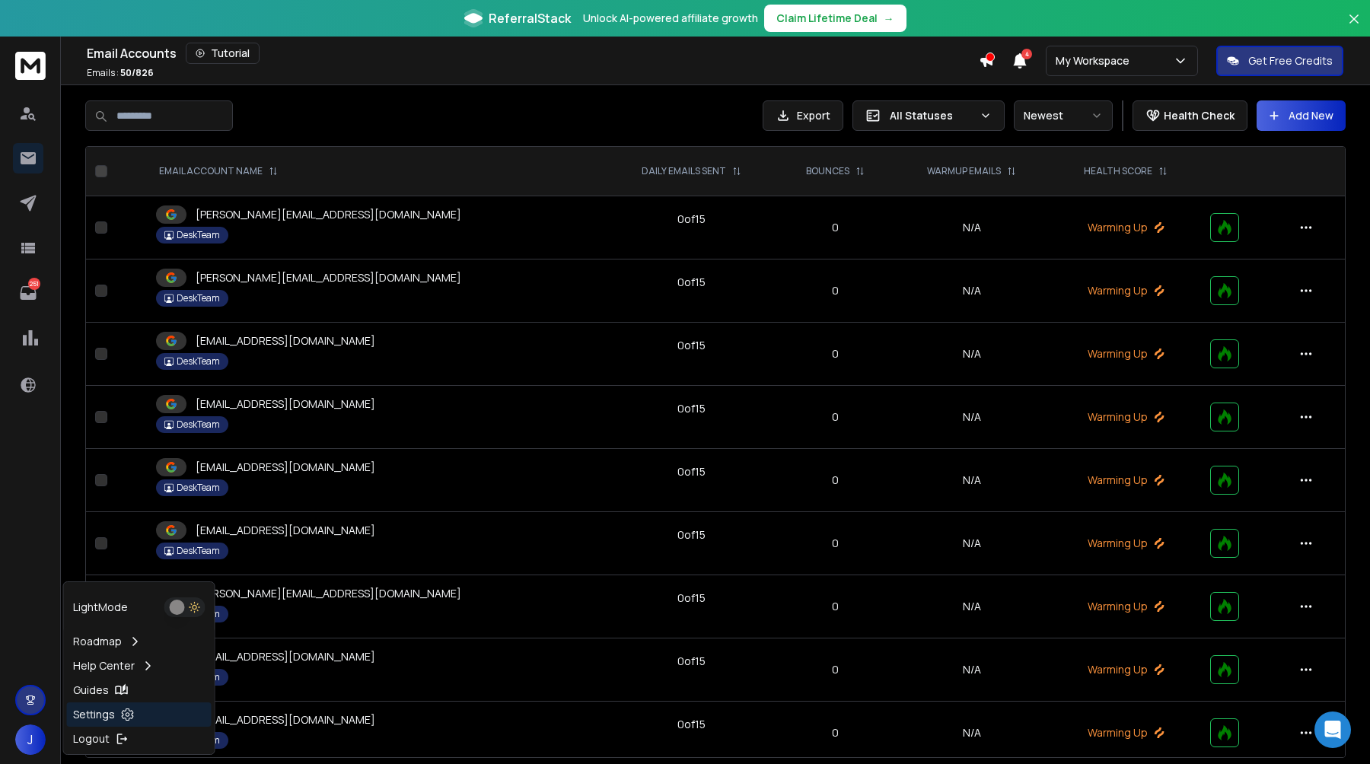
click at [106, 717] on p "Settings" at bounding box center [94, 714] width 42 height 15
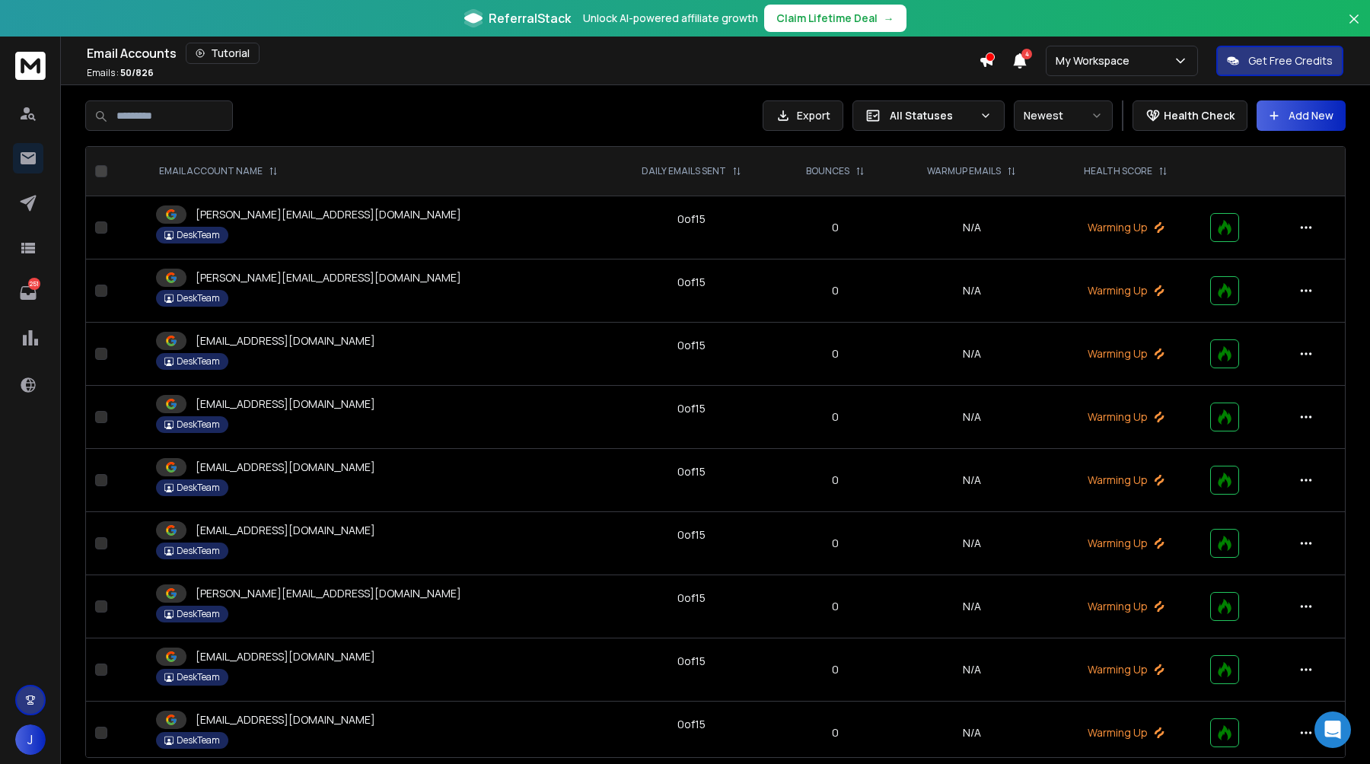
click at [1350, 21] on icon "Close banner" at bounding box center [1355, 19] width 14 height 14
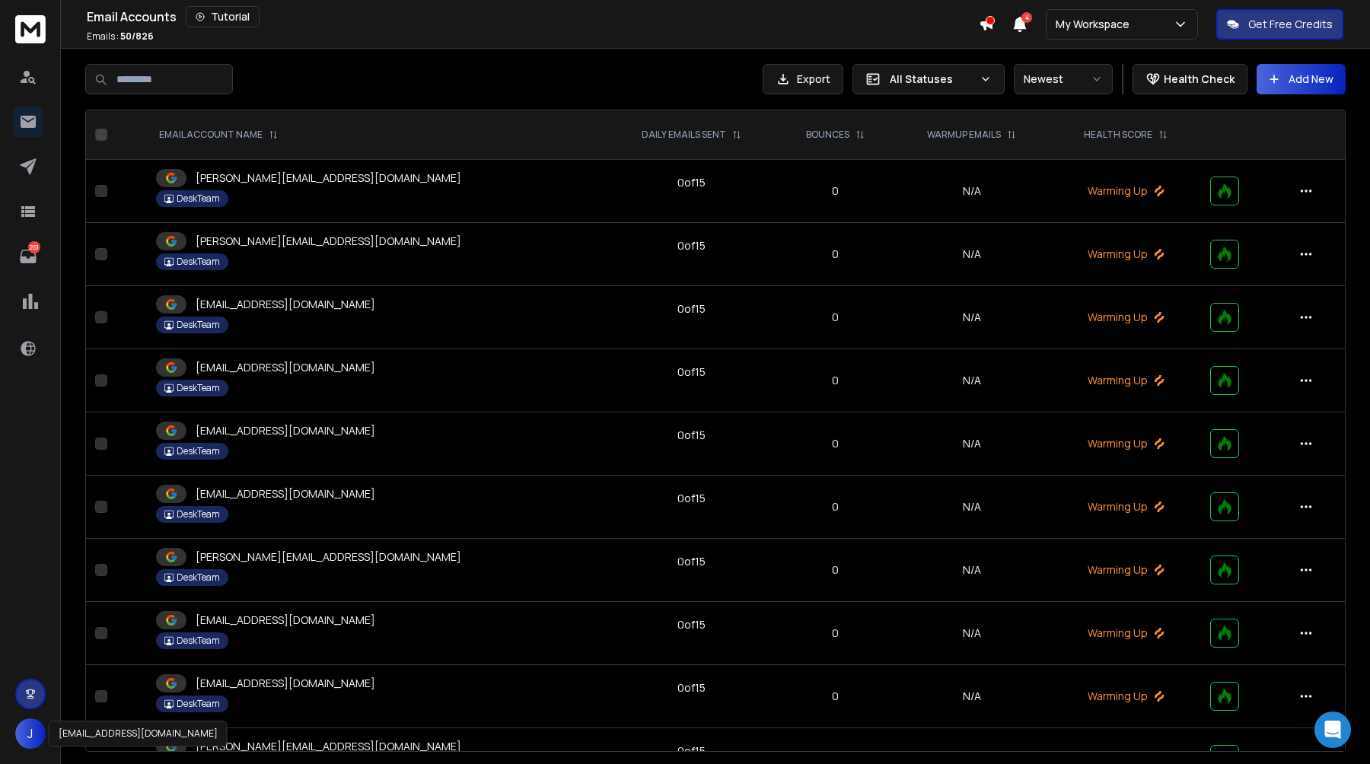
click at [44, 720] on button "J" at bounding box center [30, 734] width 30 height 30
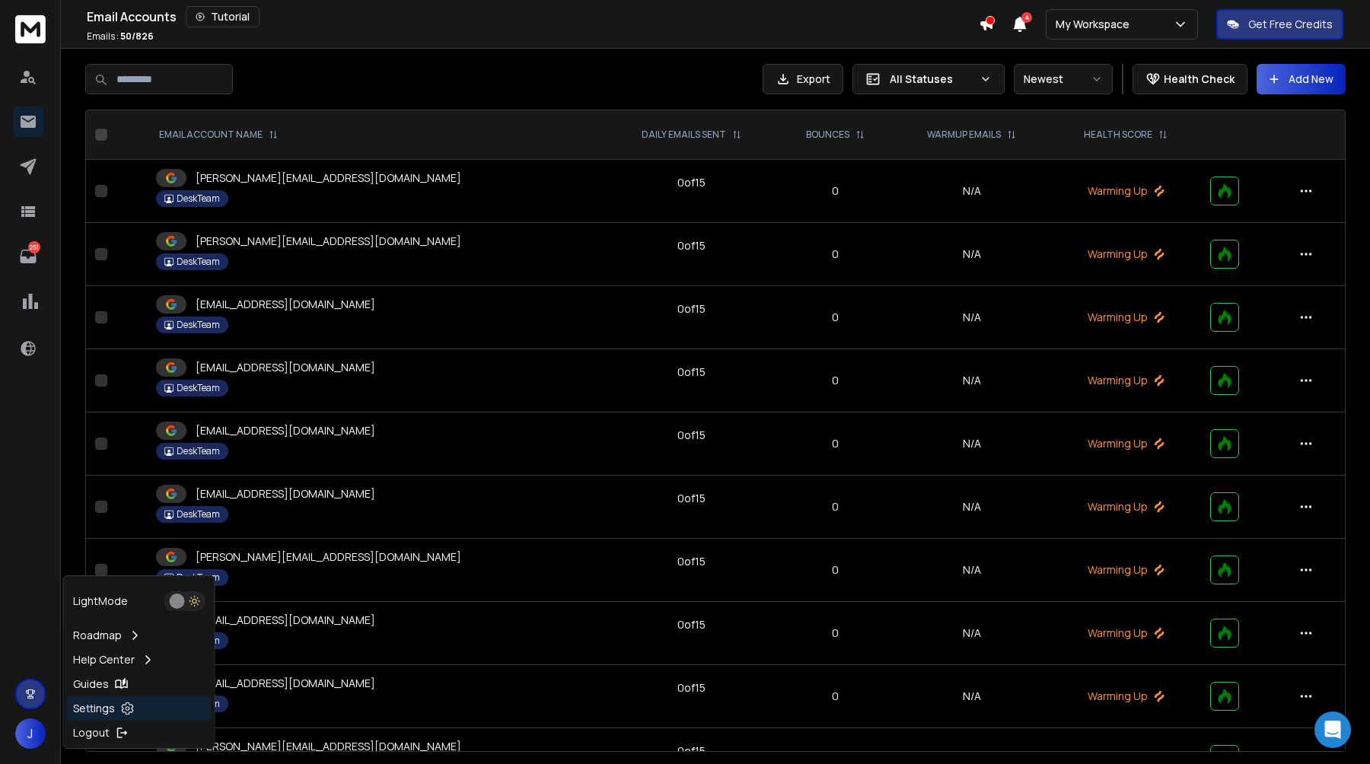
click at [123, 707] on icon at bounding box center [128, 709] width 14 height 14
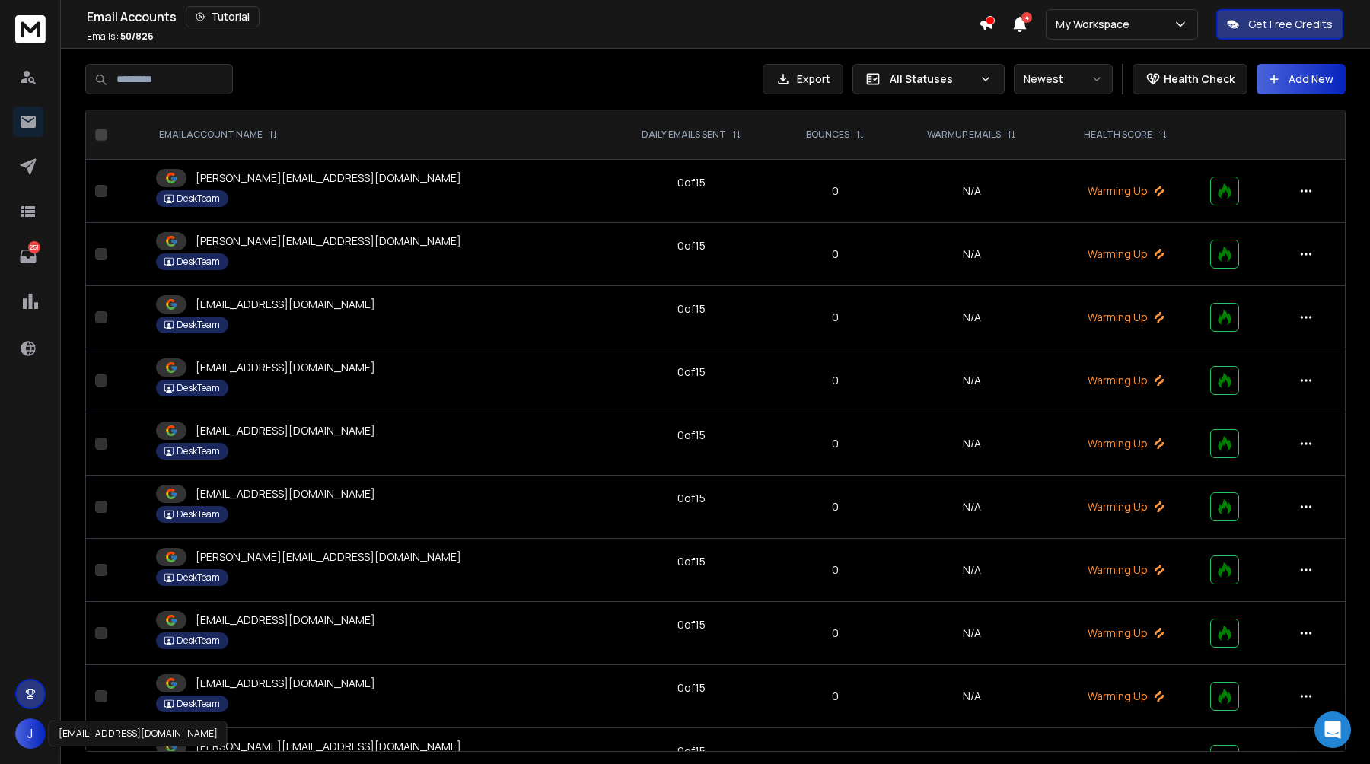
click at [39, 729] on span "J" at bounding box center [30, 734] width 30 height 30
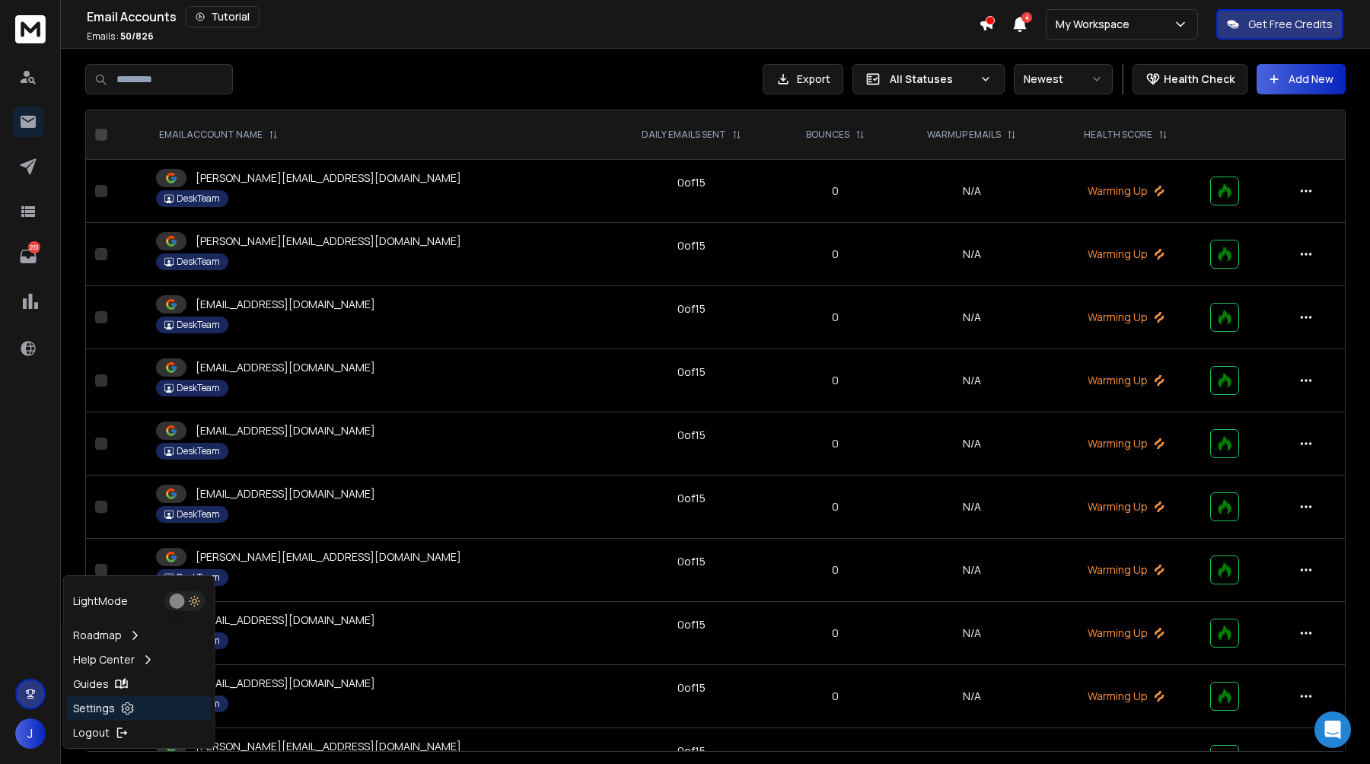
click at [110, 710] on p "Settings" at bounding box center [94, 708] width 42 height 15
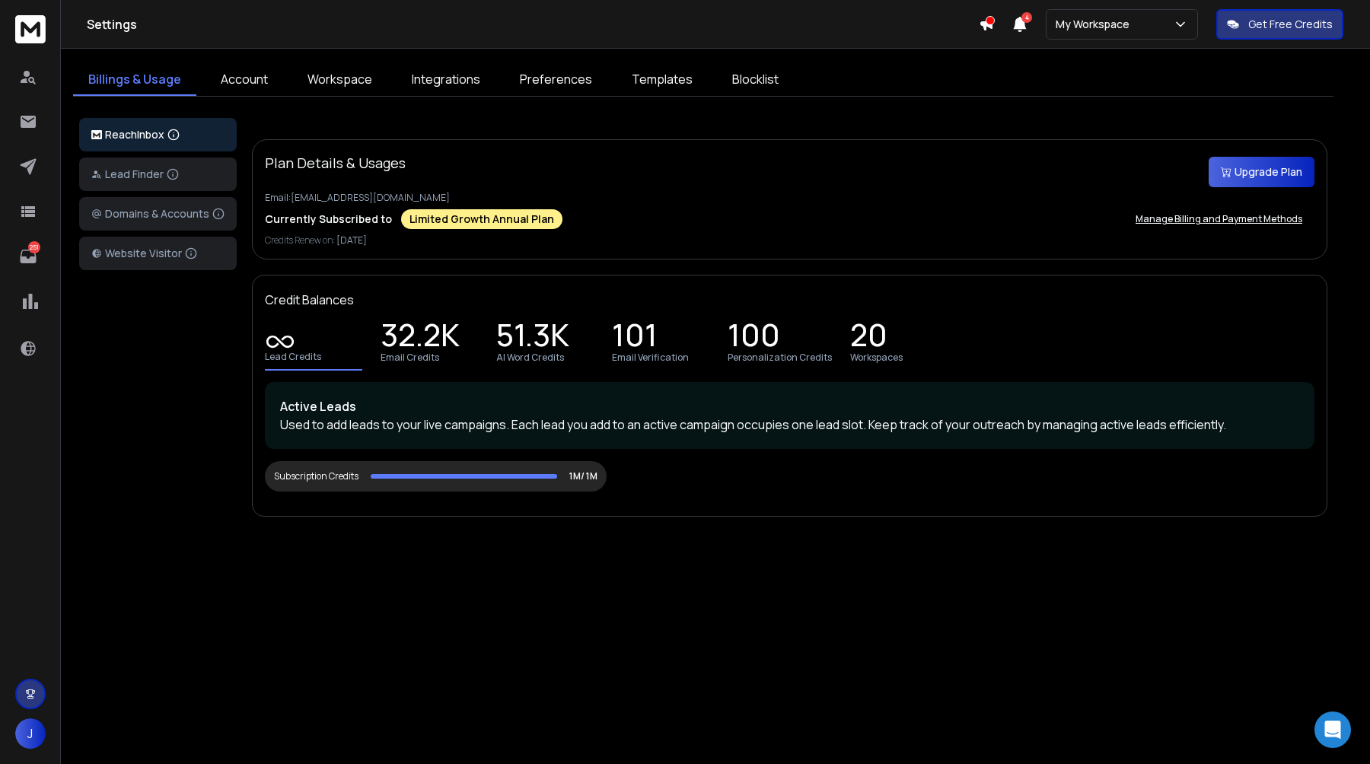
click at [364, 78] on link "Workspace" at bounding box center [339, 80] width 95 height 32
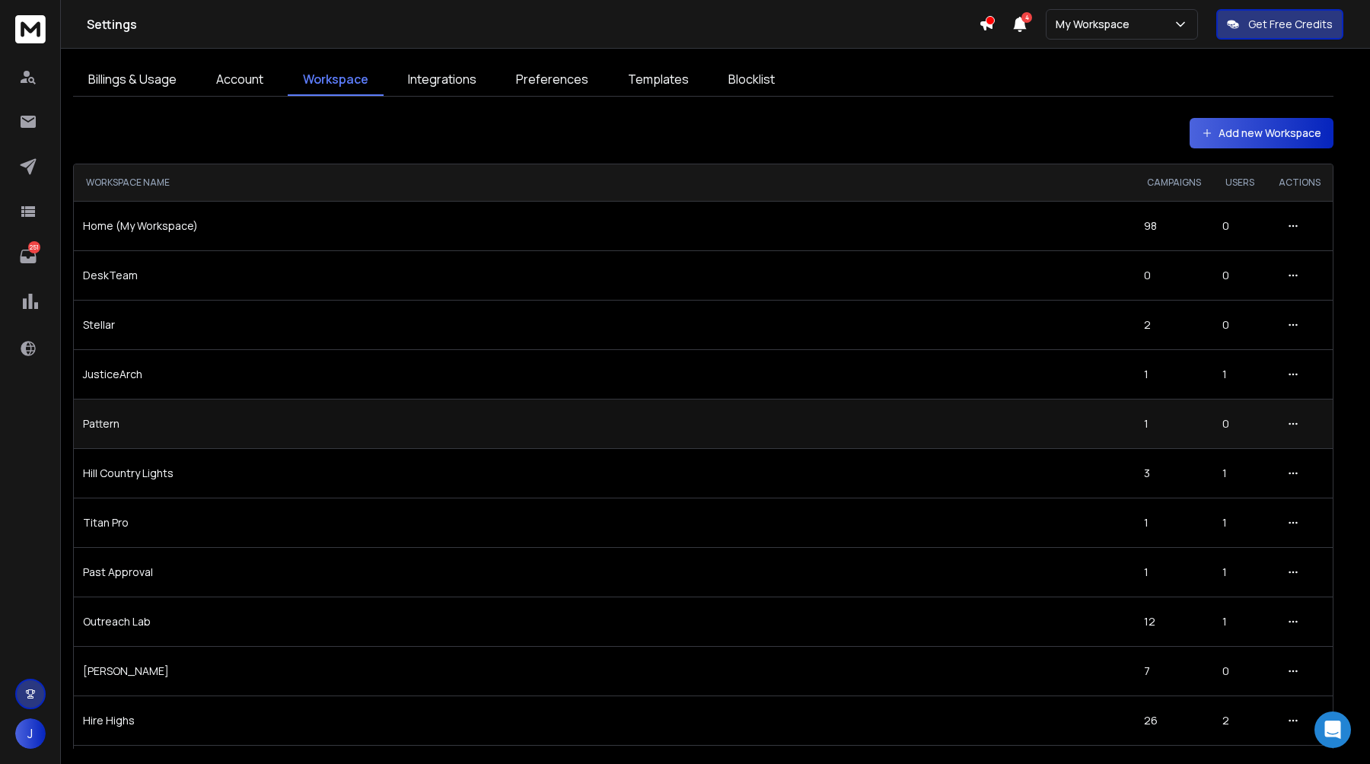
scroll to position [46, 0]
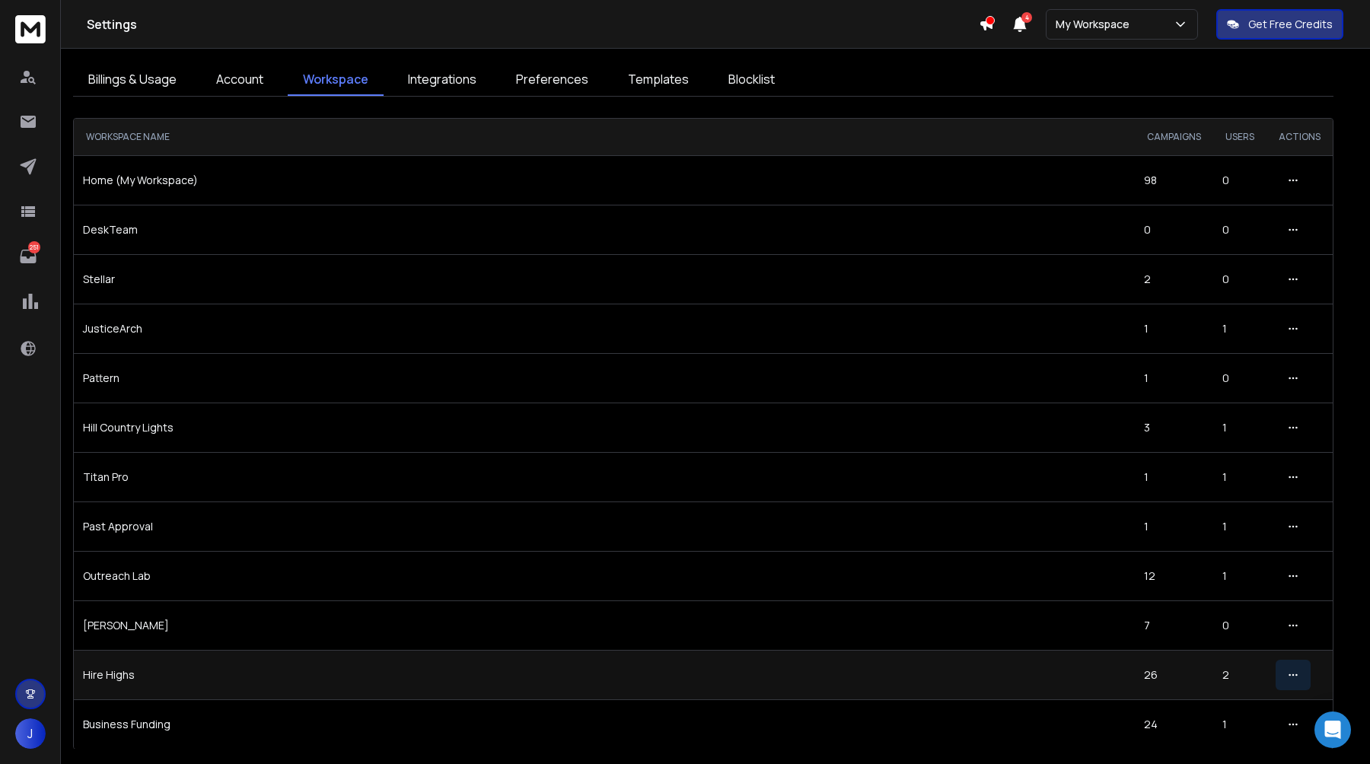
click at [1293, 672] on icon "button" at bounding box center [1293, 675] width 11 height 11
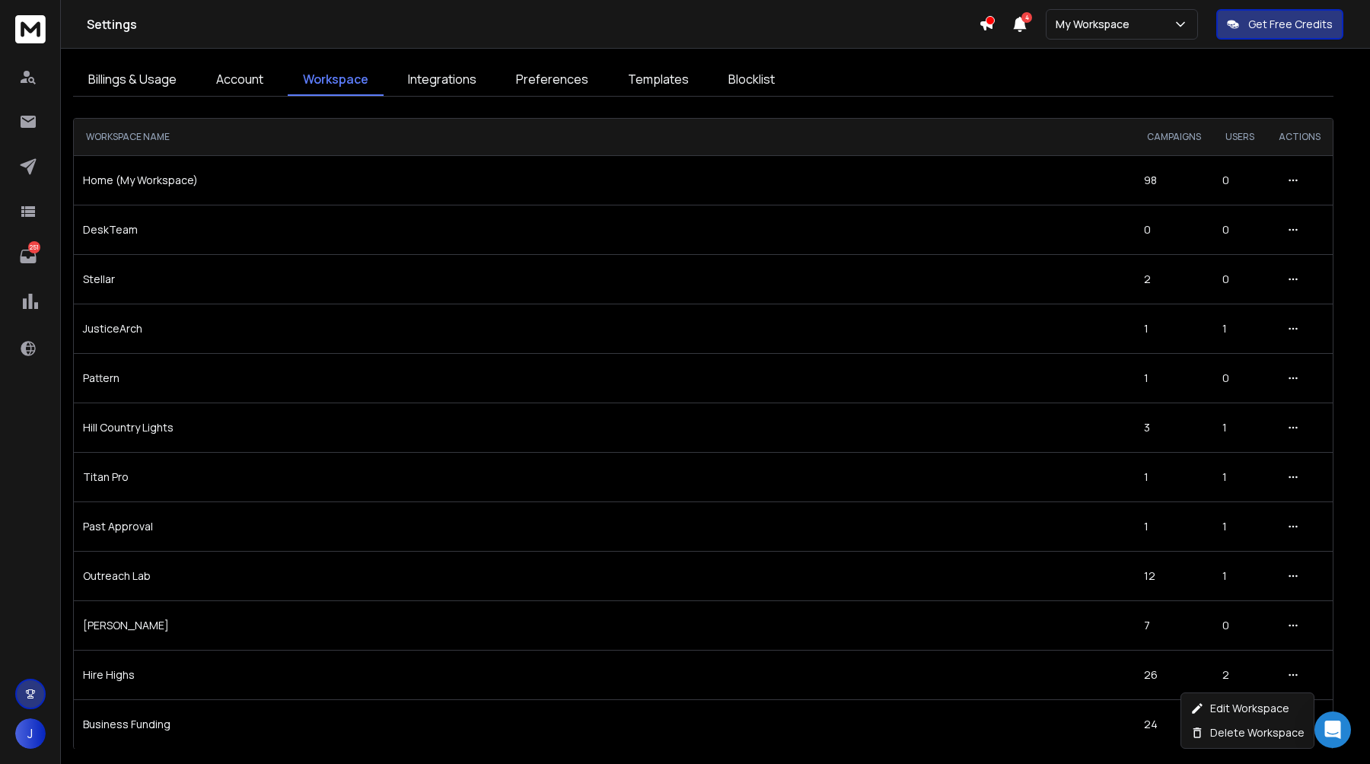
click at [833, 59] on div "[PERSON_NAME] & Usage Account Workspace Integrations Preferences Templates Bloc…" at bounding box center [716, 407] width 1310 height 716
